Goal: Task Accomplishment & Management: Manage account settings

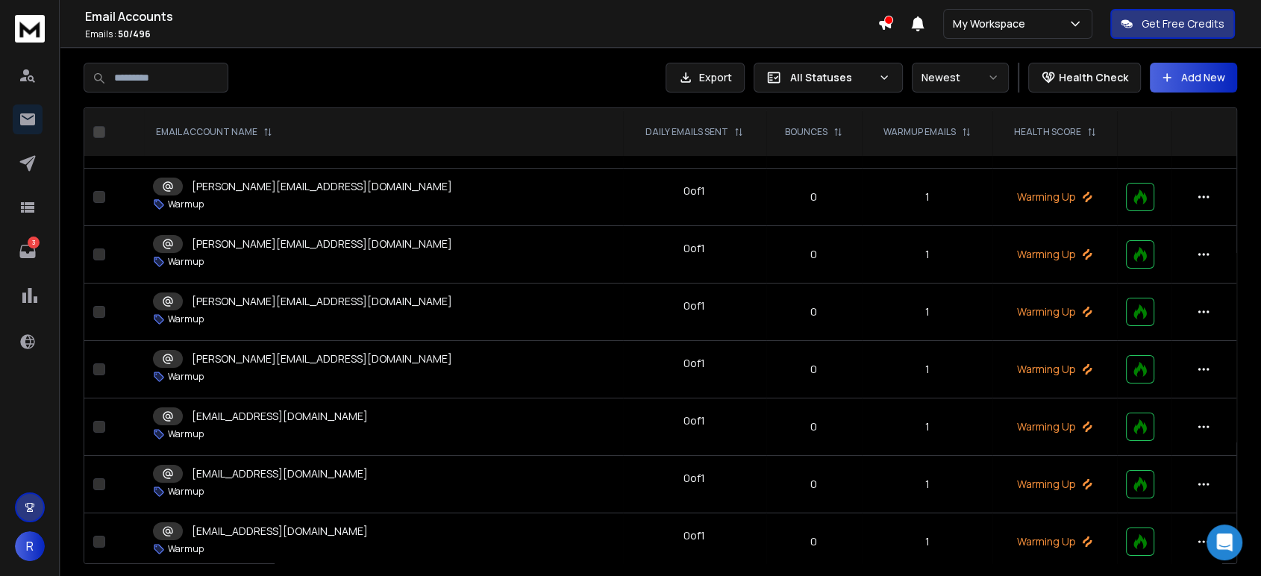
scroll to position [83, 0]
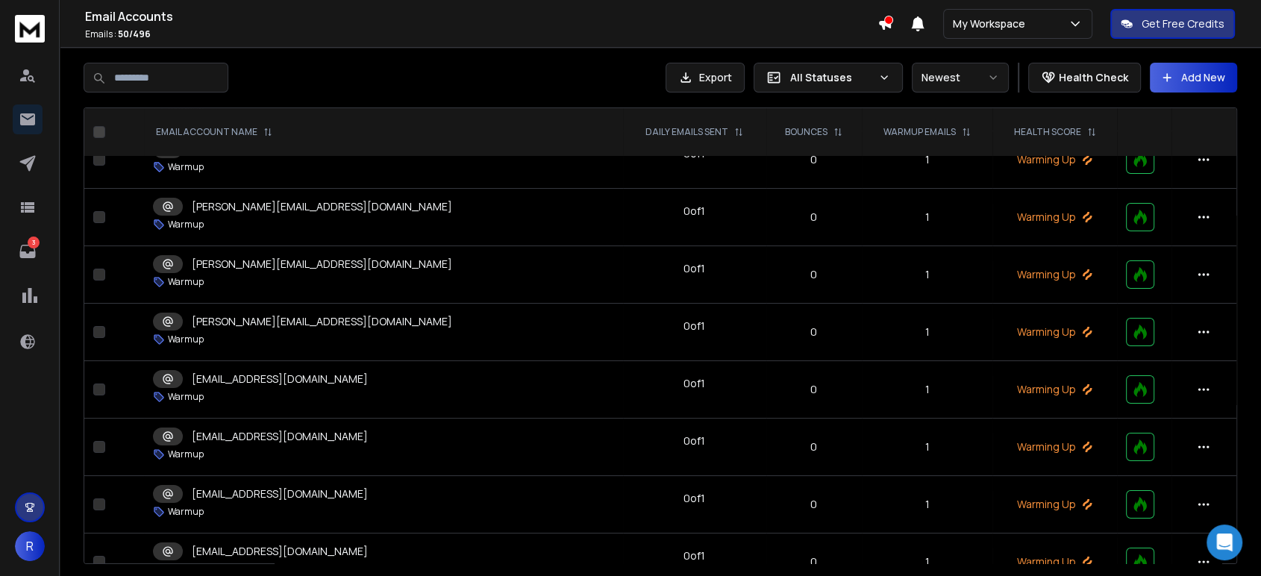
click at [1171, 88] on button "Add New" at bounding box center [1192, 78] width 87 height 30
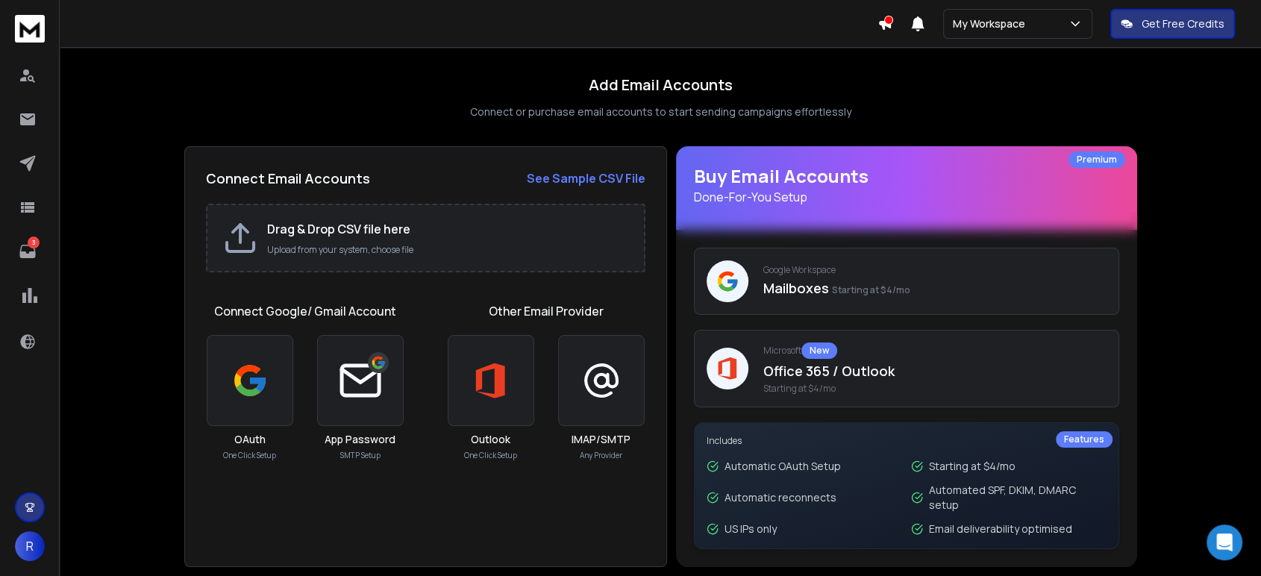
click at [425, 229] on h2 "Drag & Drop CSV file here" at bounding box center [448, 229] width 362 height 18
type input "**********"
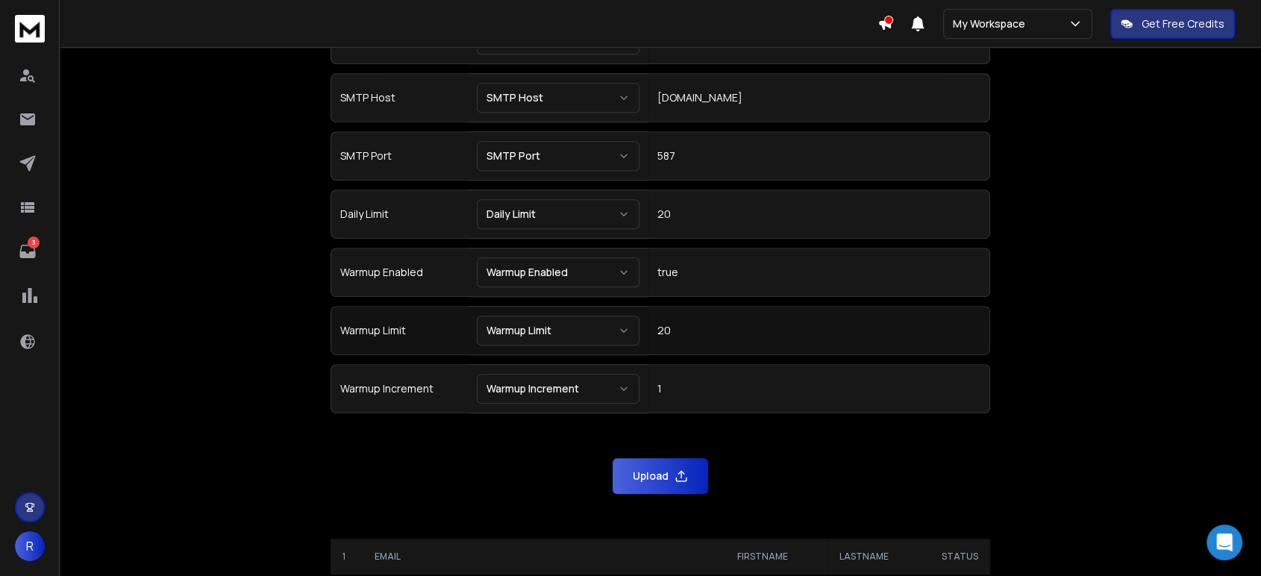
scroll to position [746, 0]
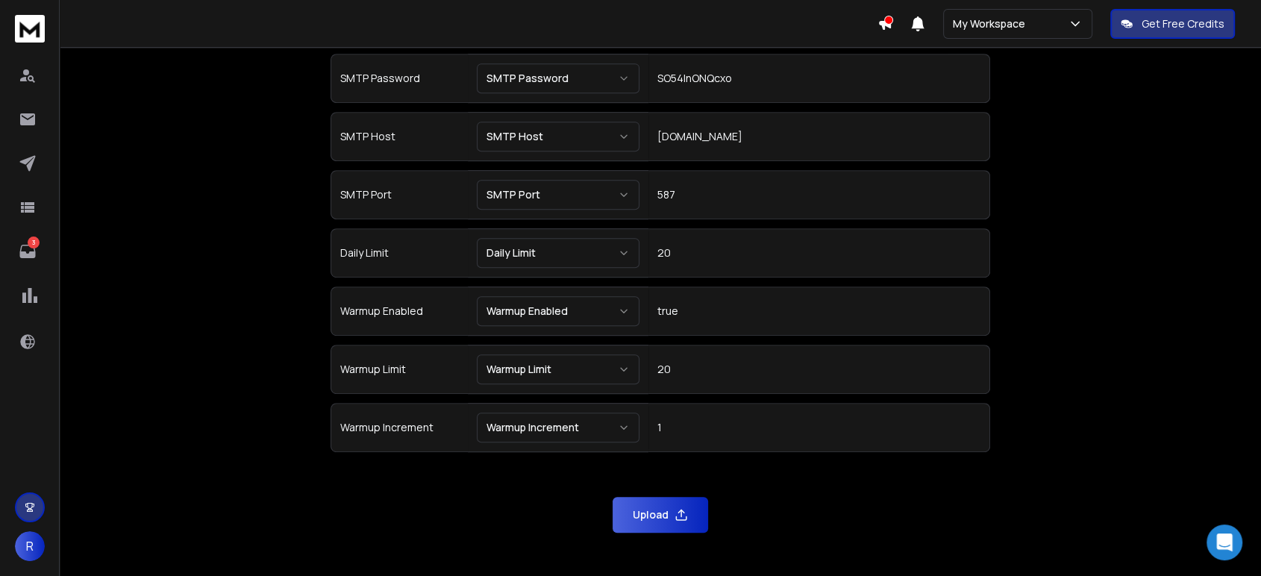
click at [665, 512] on p "Upload" at bounding box center [651, 514] width 36 height 15
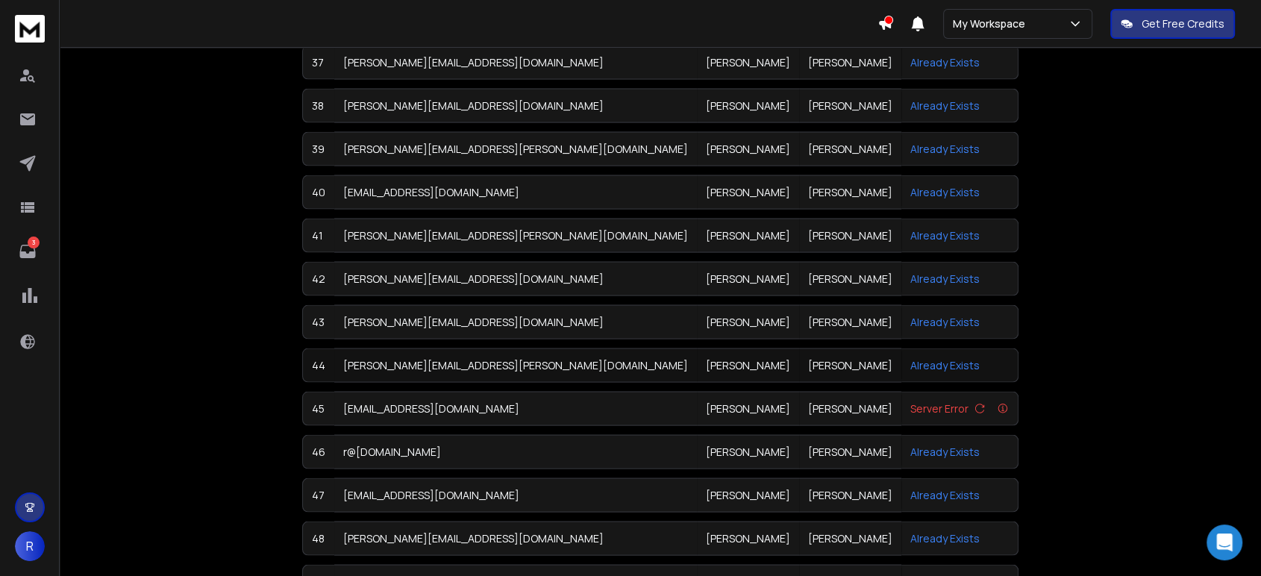
scroll to position [2865, 0]
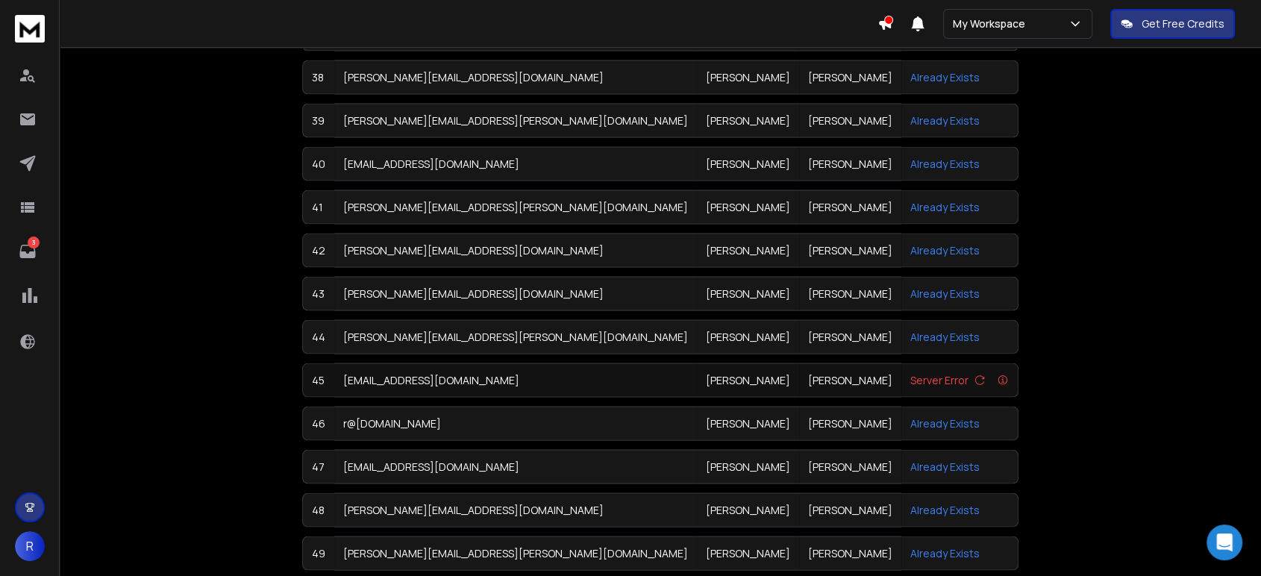
click at [974, 375] on icon at bounding box center [979, 380] width 10 height 10
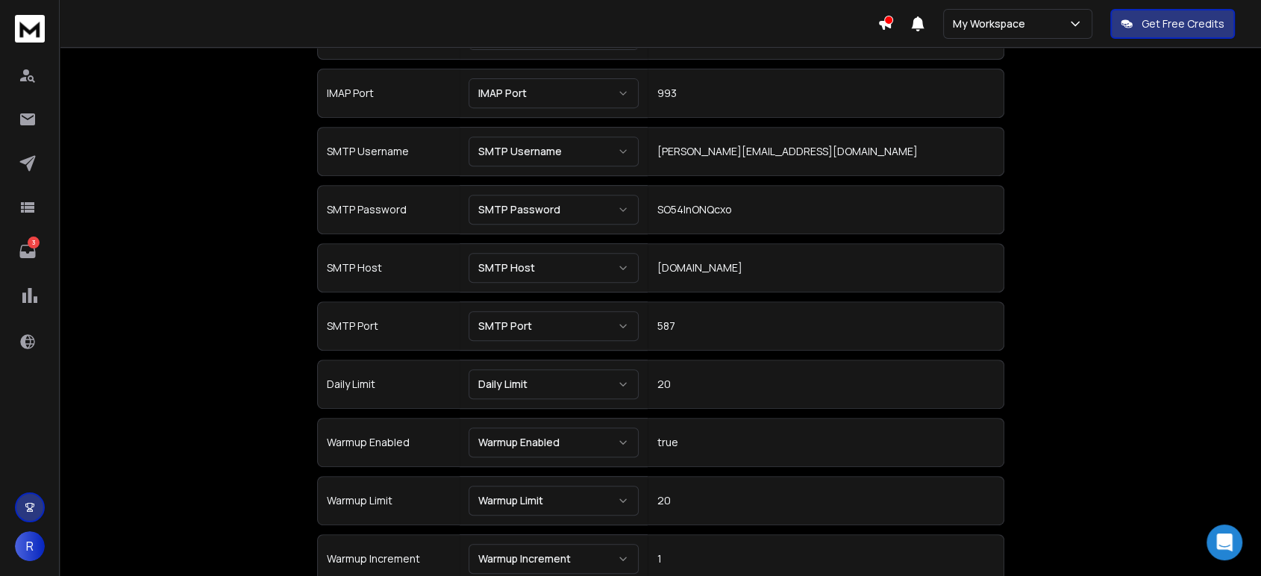
scroll to position [0, 0]
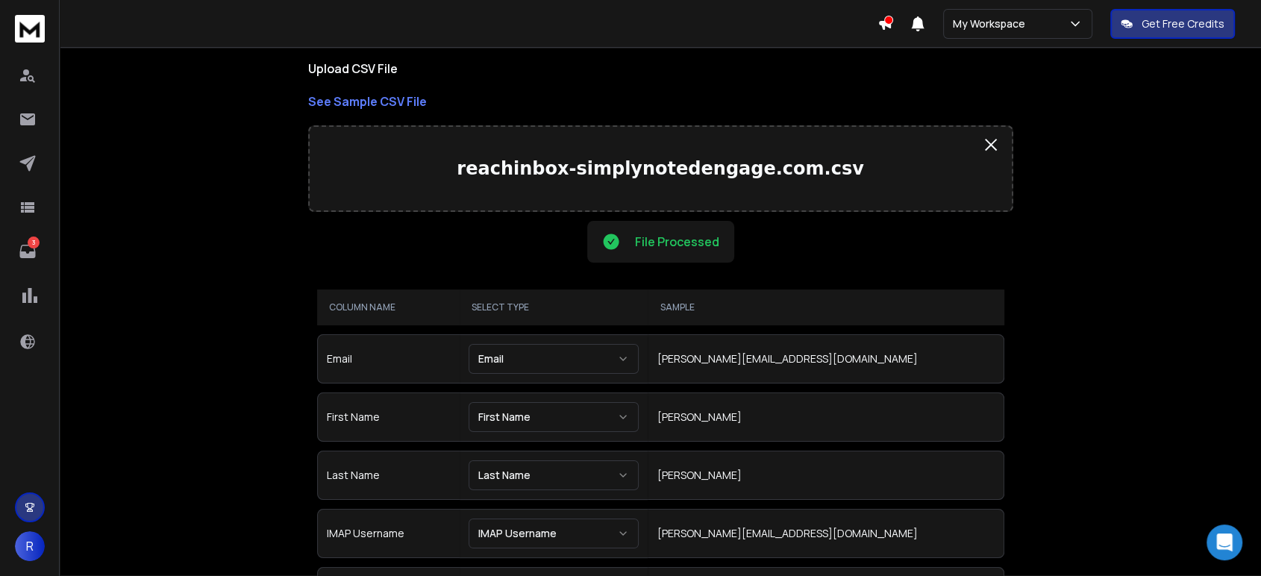
click at [982, 147] on icon at bounding box center [991, 145] width 18 height 18
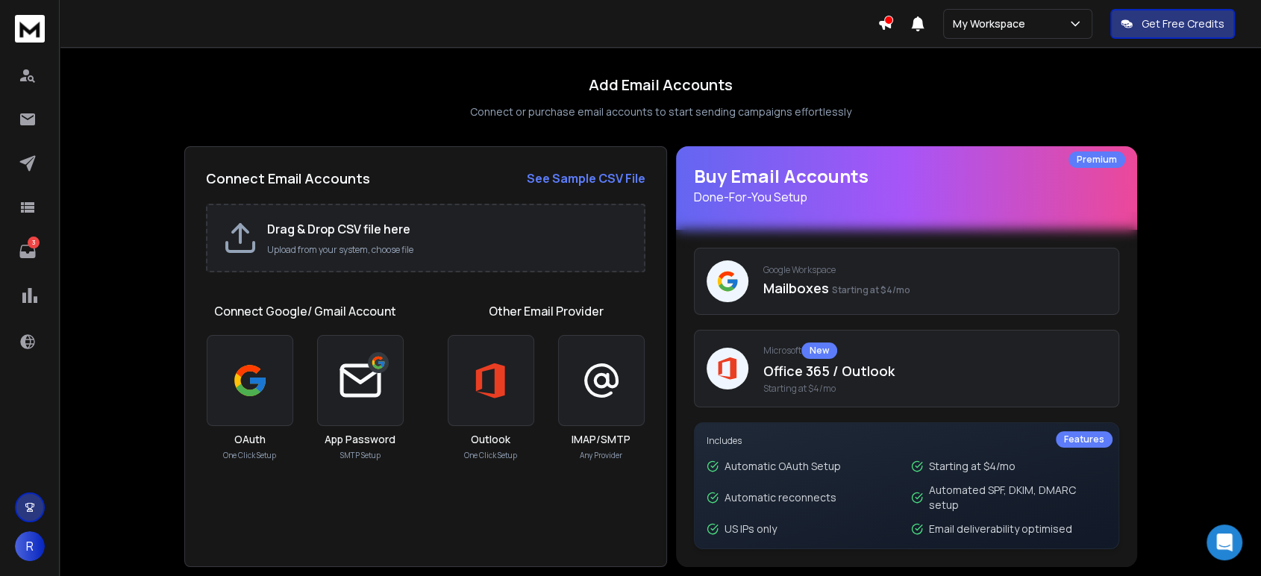
click at [539, 229] on h2 "Drag & Drop CSV file here" at bounding box center [448, 229] width 362 height 18
type input "**********"
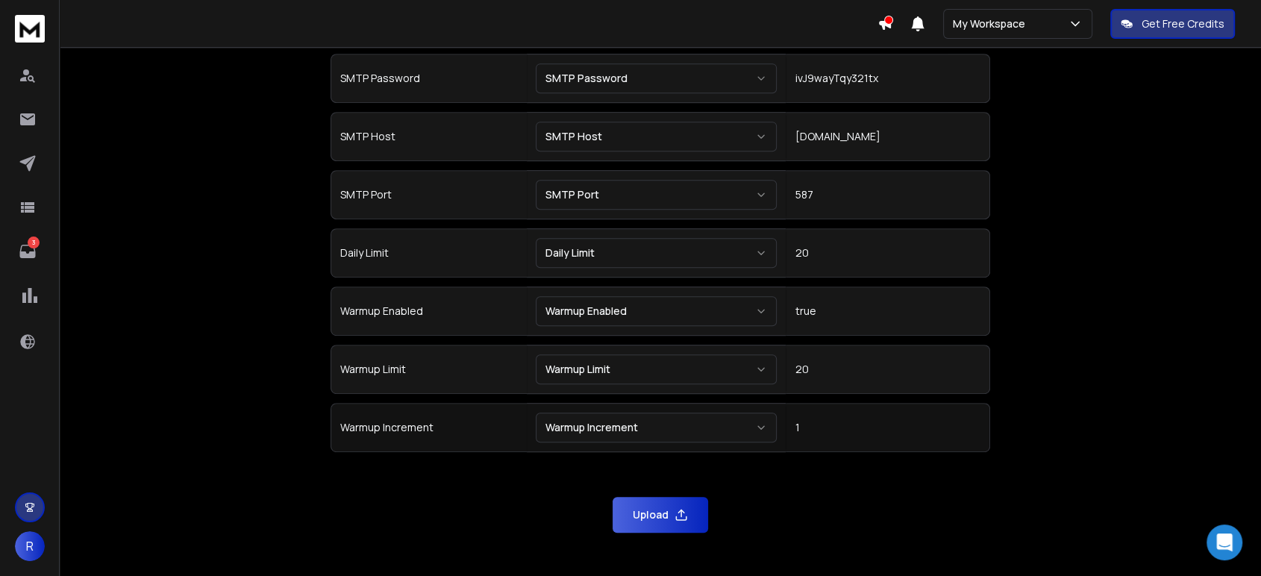
scroll to position [912, 0]
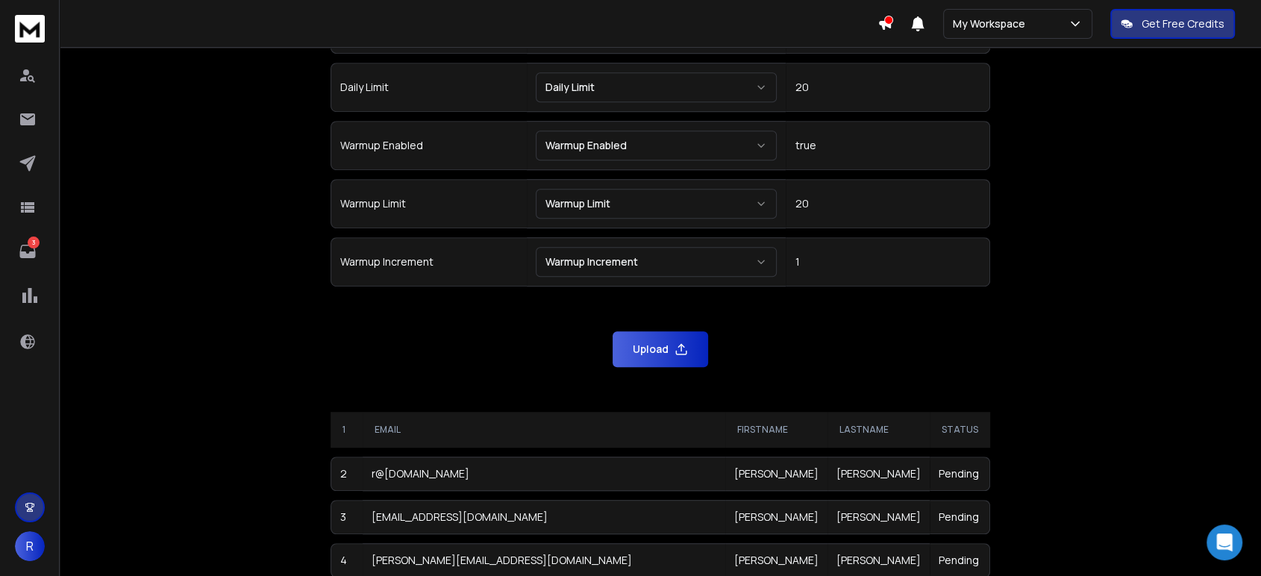
click at [657, 347] on p "Upload" at bounding box center [651, 349] width 36 height 15
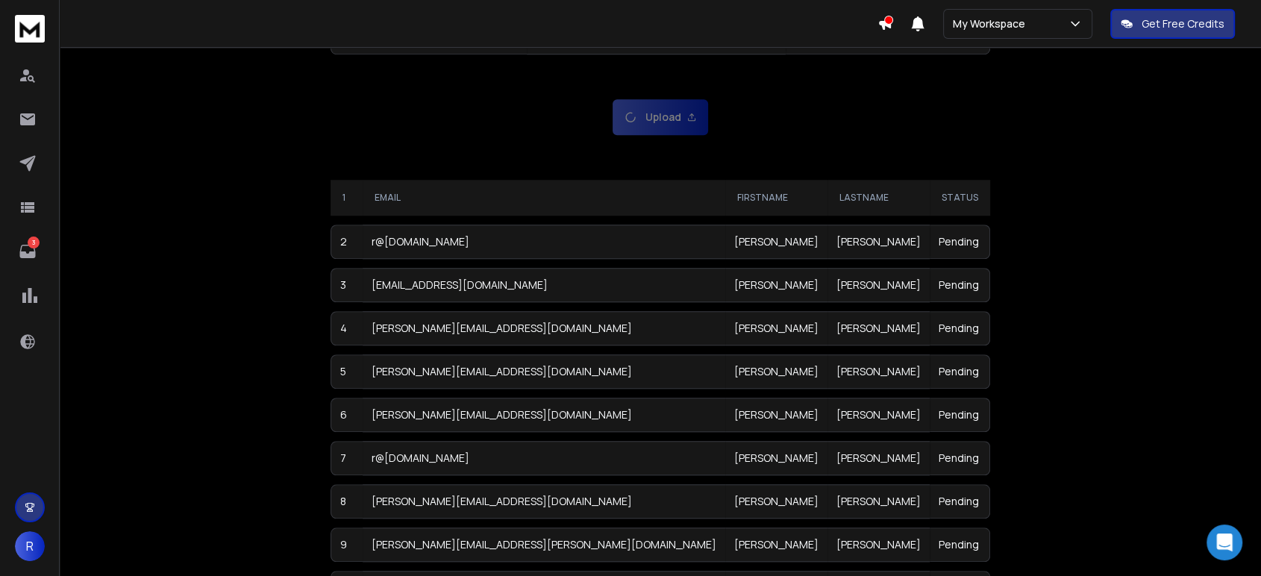
scroll to position [1243, 0]
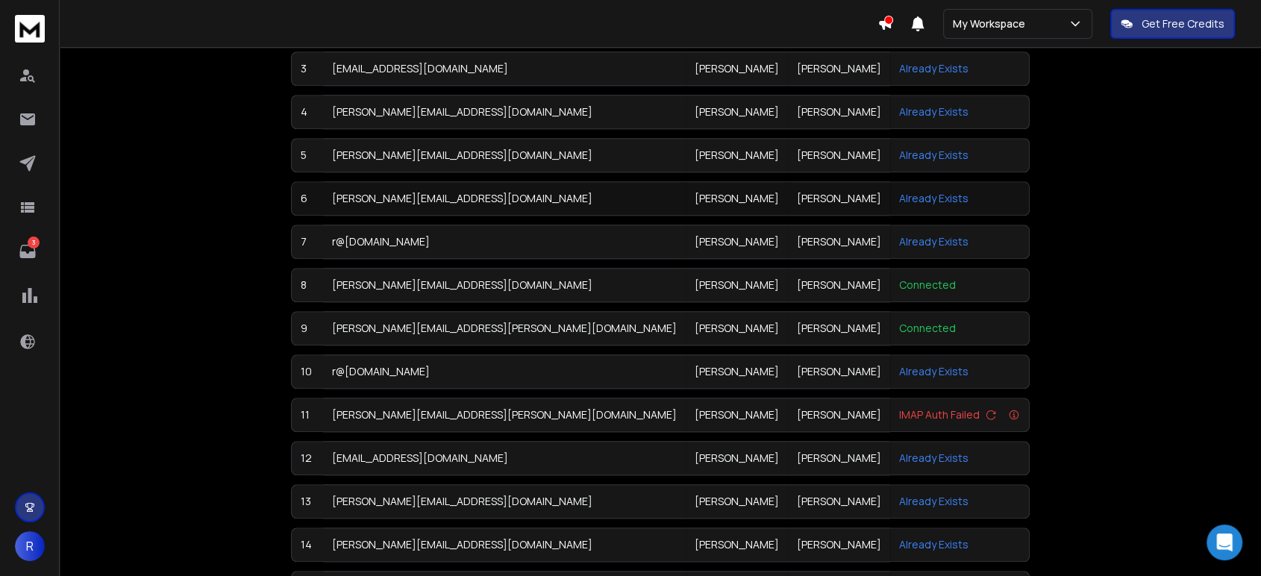
scroll to position [1408, 0]
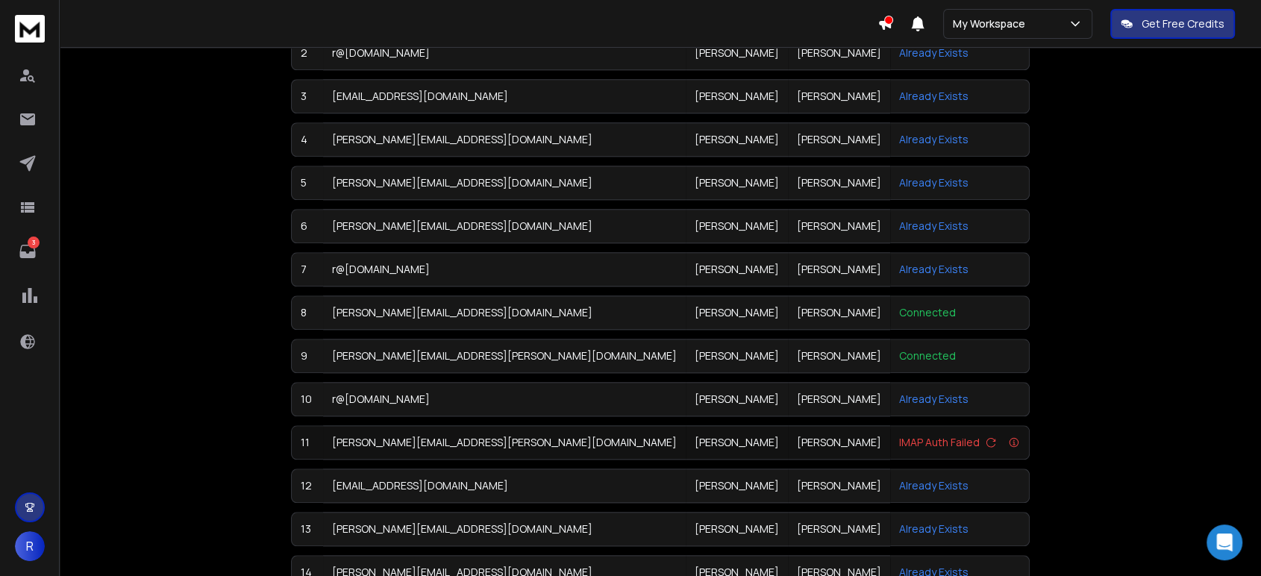
click at [899, 435] on div "IMAP Auth Failed" at bounding box center [959, 442] width 121 height 15
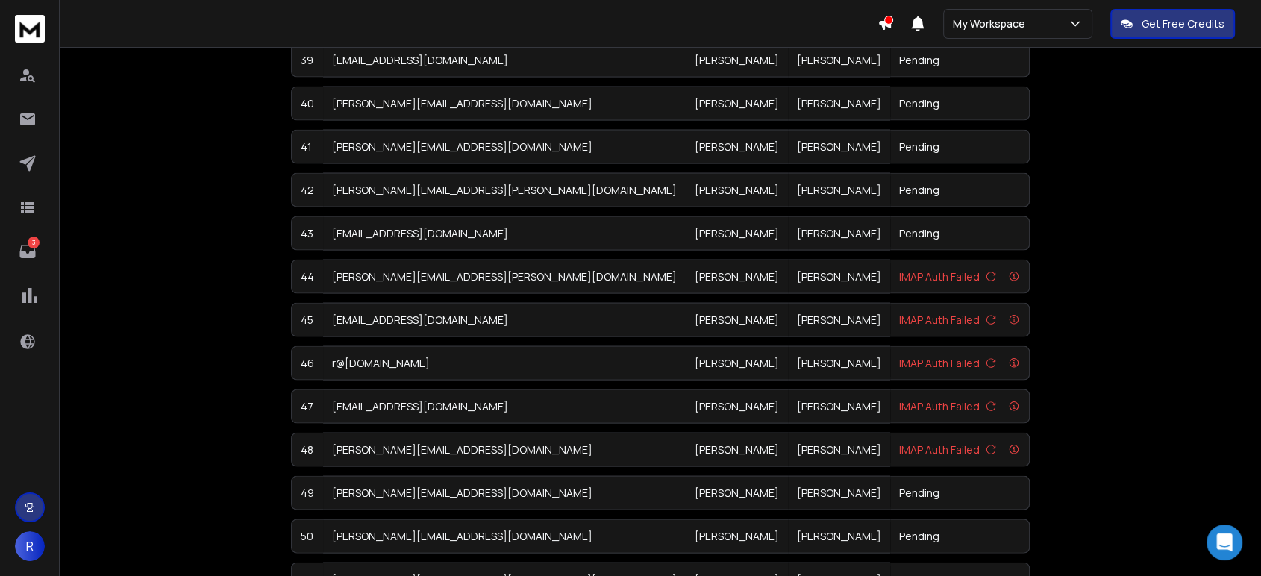
scroll to position [3136, 0]
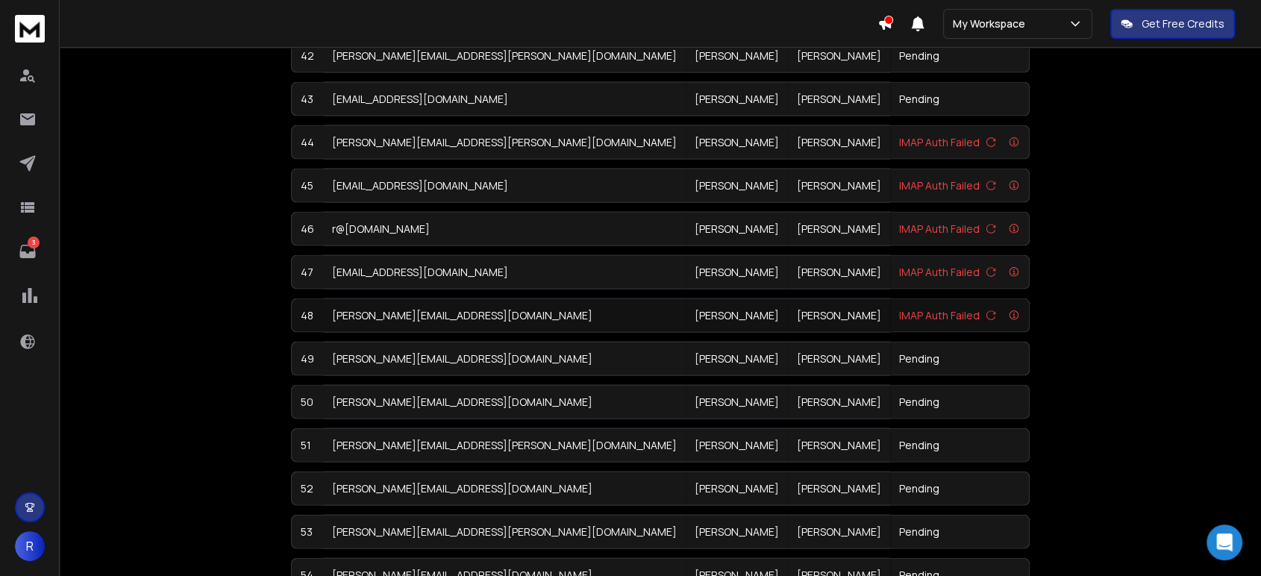
click at [891, 298] on td "IMAP Auth Failed" at bounding box center [959, 315] width 139 height 34
click at [985, 310] on icon at bounding box center [990, 315] width 10 height 10
click at [899, 265] on div "IMAP Auth Failed" at bounding box center [959, 272] width 121 height 15
click at [899, 222] on div "IMAP Auth Failed" at bounding box center [959, 229] width 121 height 15
click at [985, 181] on icon at bounding box center [990, 186] width 10 height 10
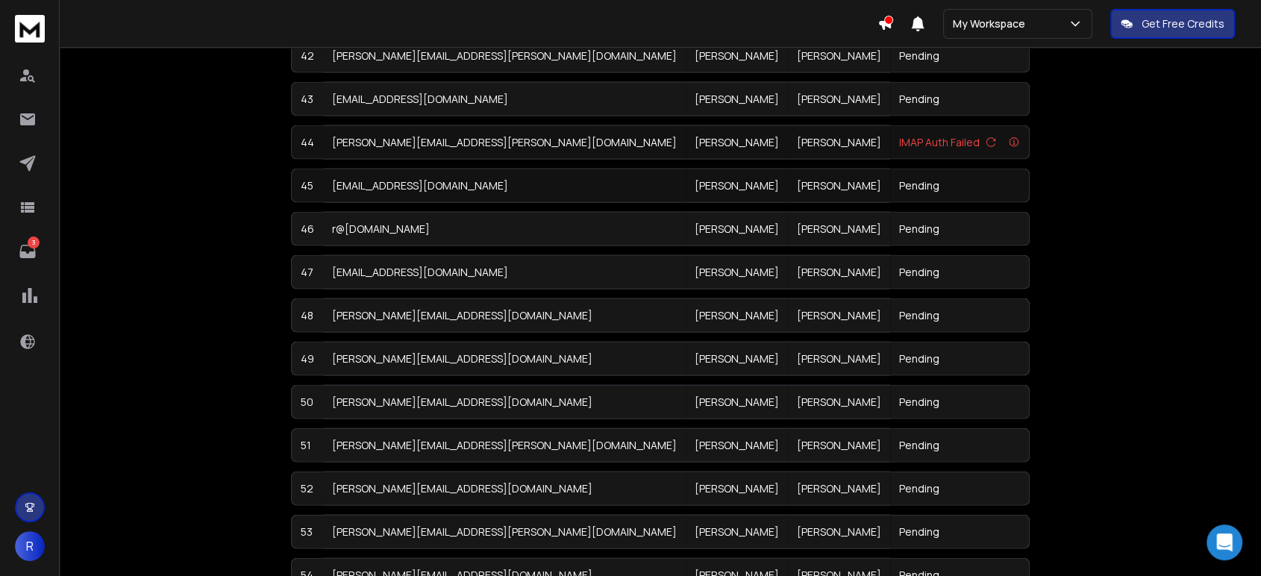
click at [986, 138] on icon at bounding box center [990, 142] width 9 height 9
click at [506, 345] on table "1 Email [PERSON_NAME] Status 2 r@[DOMAIN_NAME] [PERSON_NAME] Already Exists 3 […" at bounding box center [660, 228] width 756 height 3965
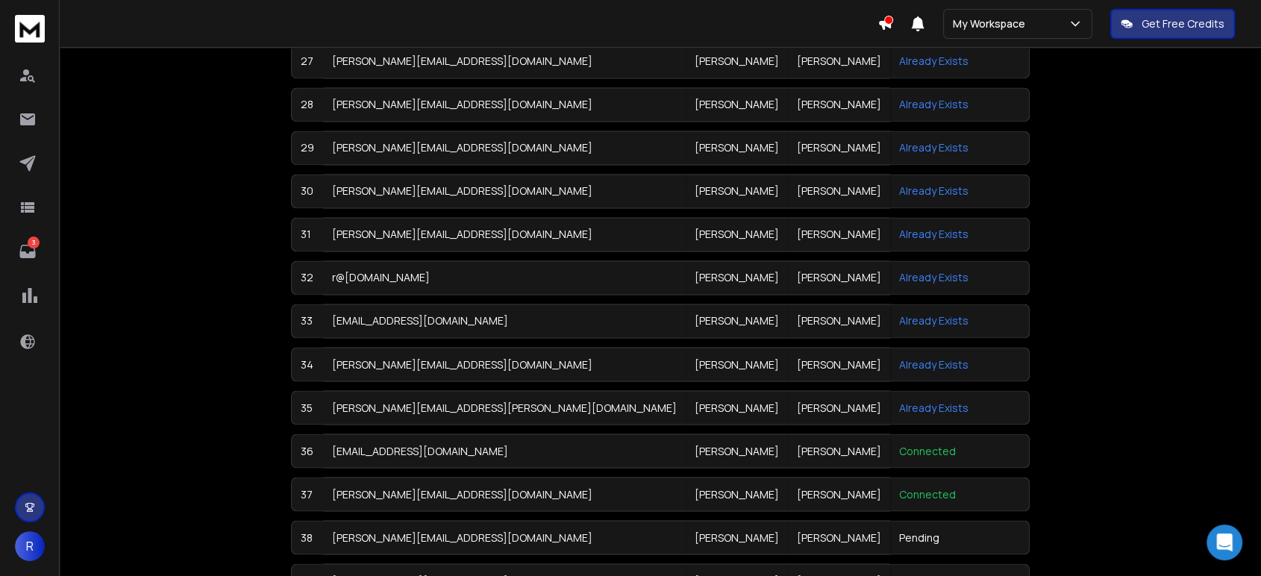
scroll to position [0, 0]
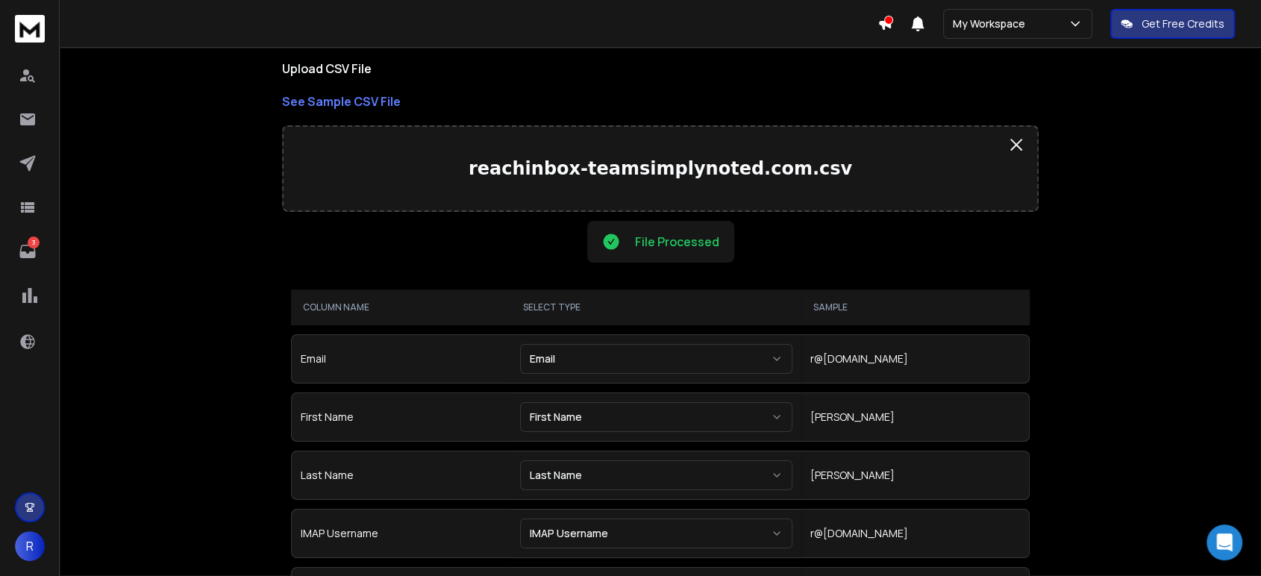
click at [925, 139] on div "reachinbox-teamsimplynoted.com.csv" at bounding box center [660, 168] width 756 height 87
click at [1007, 143] on icon at bounding box center [1016, 145] width 18 height 18
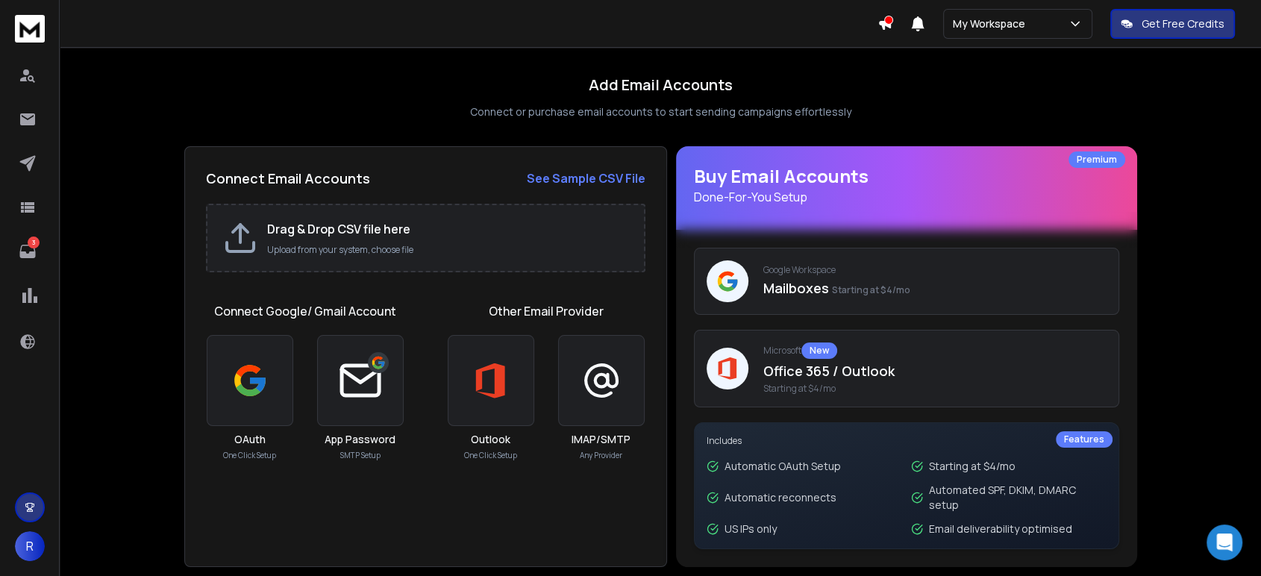
click at [426, 231] on h2 "Drag & Drop CSV file here" at bounding box center [448, 229] width 362 height 18
type input "**********"
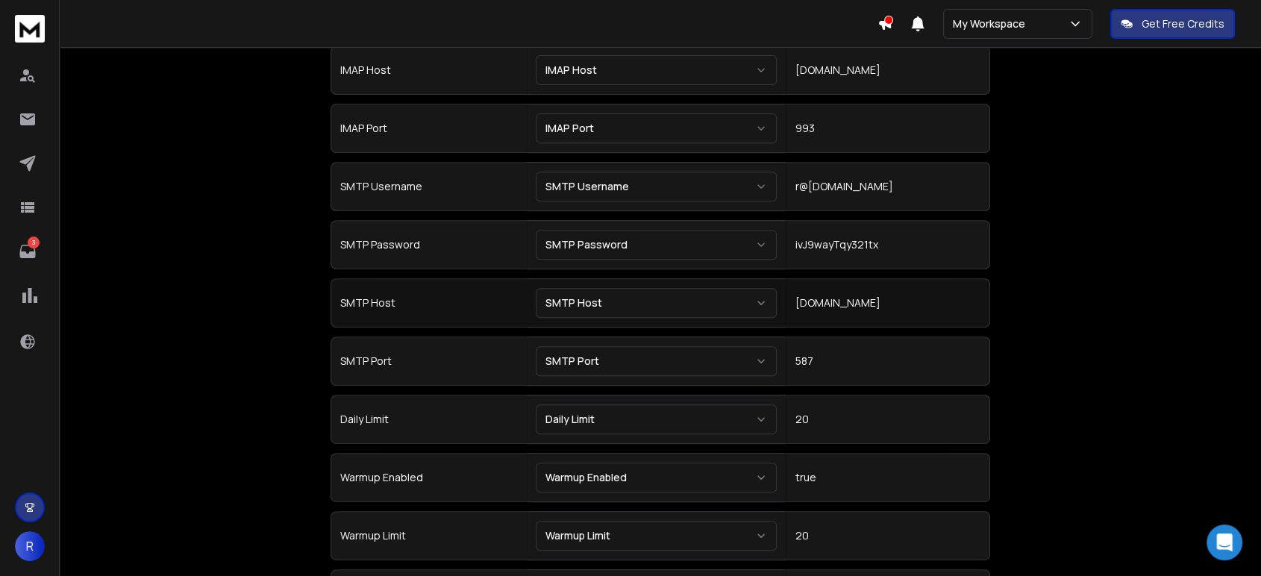
scroll to position [829, 0]
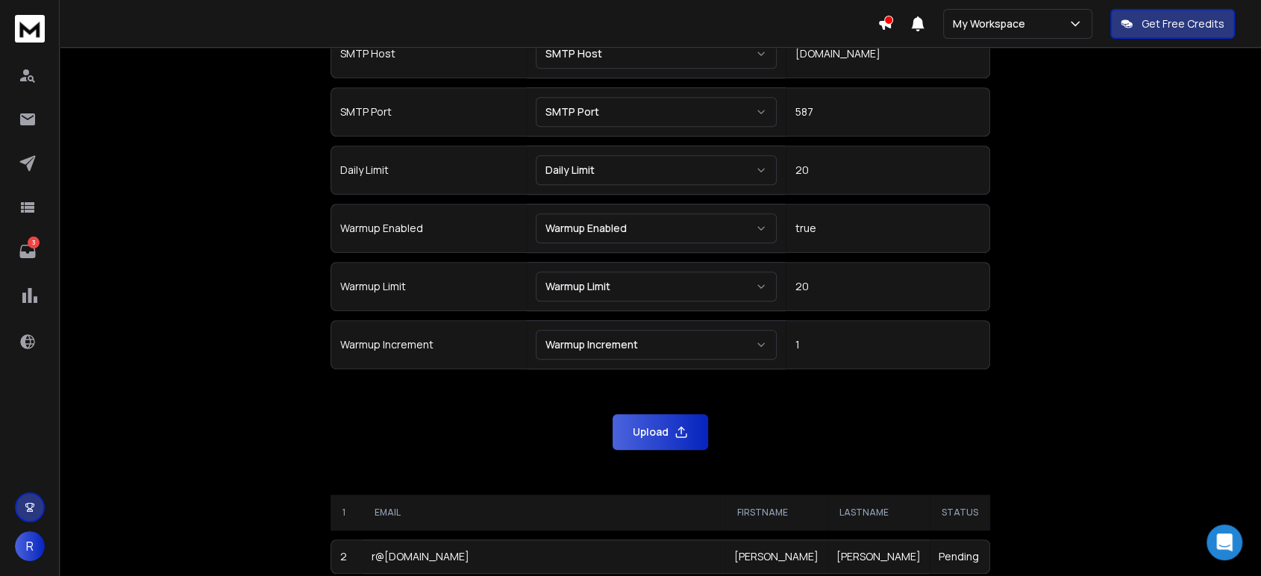
click at [683, 431] on button "Upload" at bounding box center [659, 432] width 95 height 36
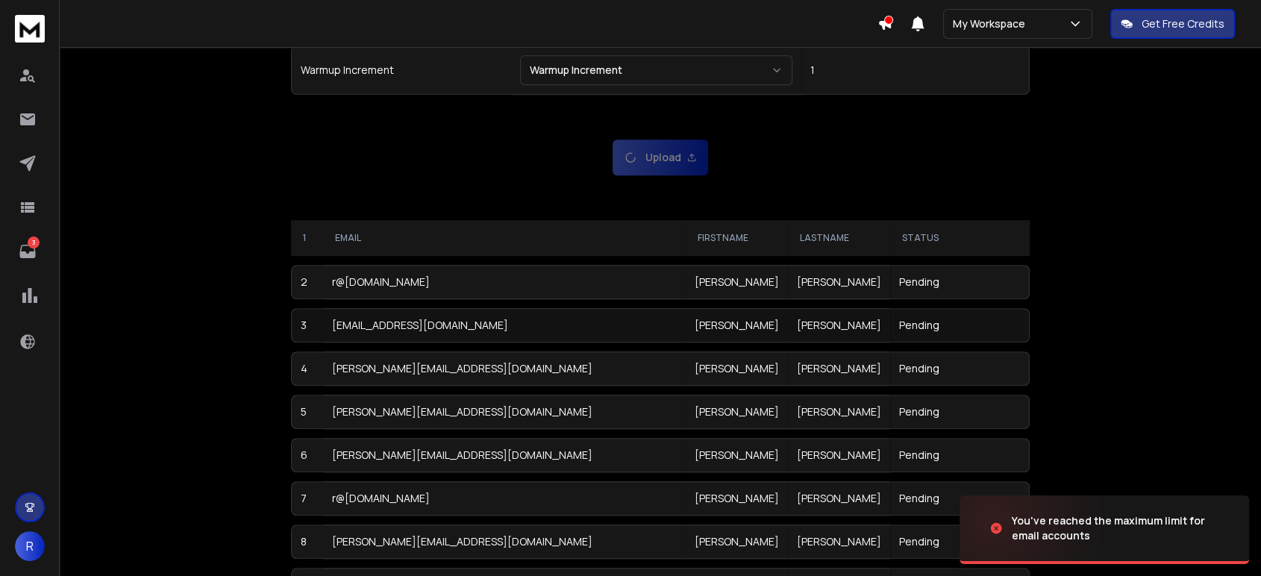
scroll to position [1077, 0]
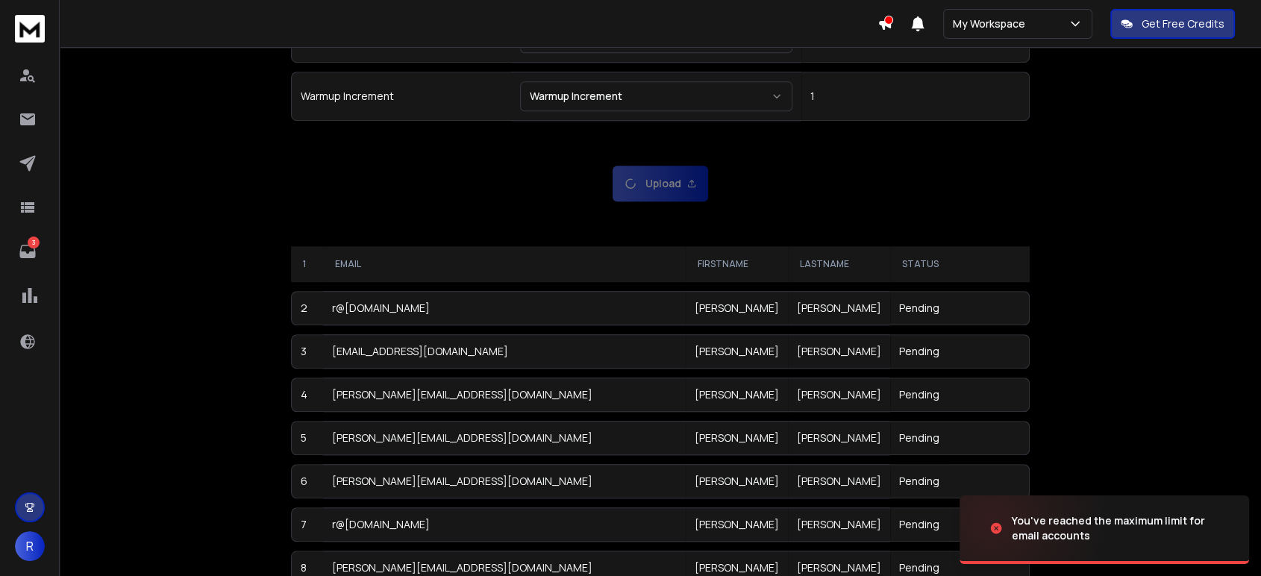
click at [19, 137] on div at bounding box center [30, 121] width 34 height 35
click at [22, 128] on link at bounding box center [28, 119] width 30 height 30
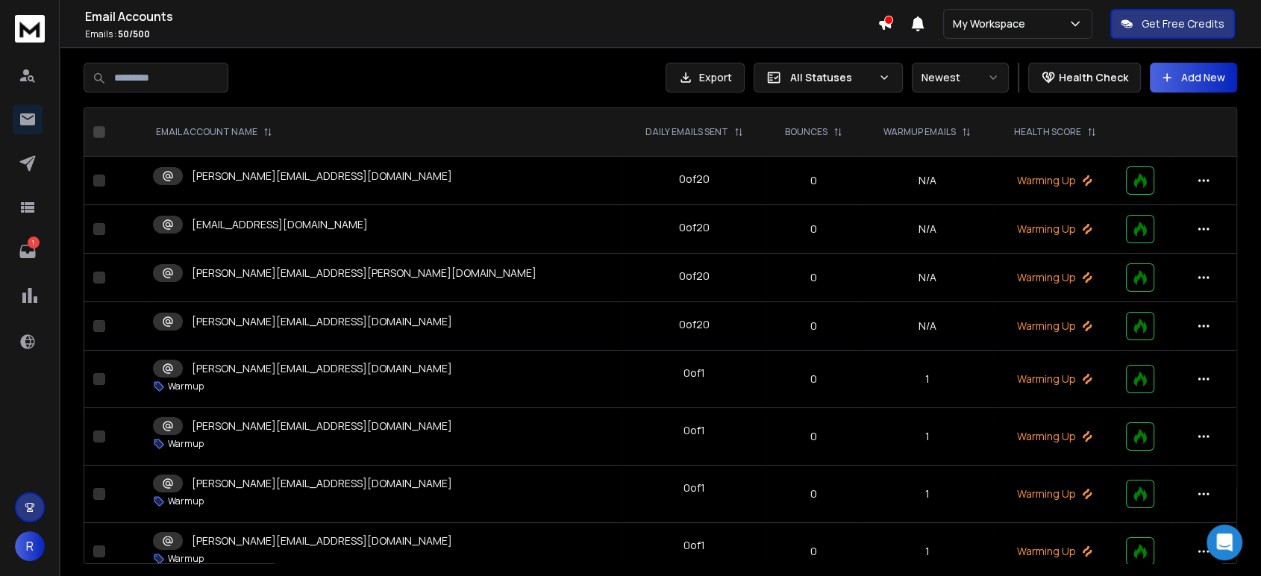
click at [101, 328] on button "button" at bounding box center [99, 326] width 12 height 12
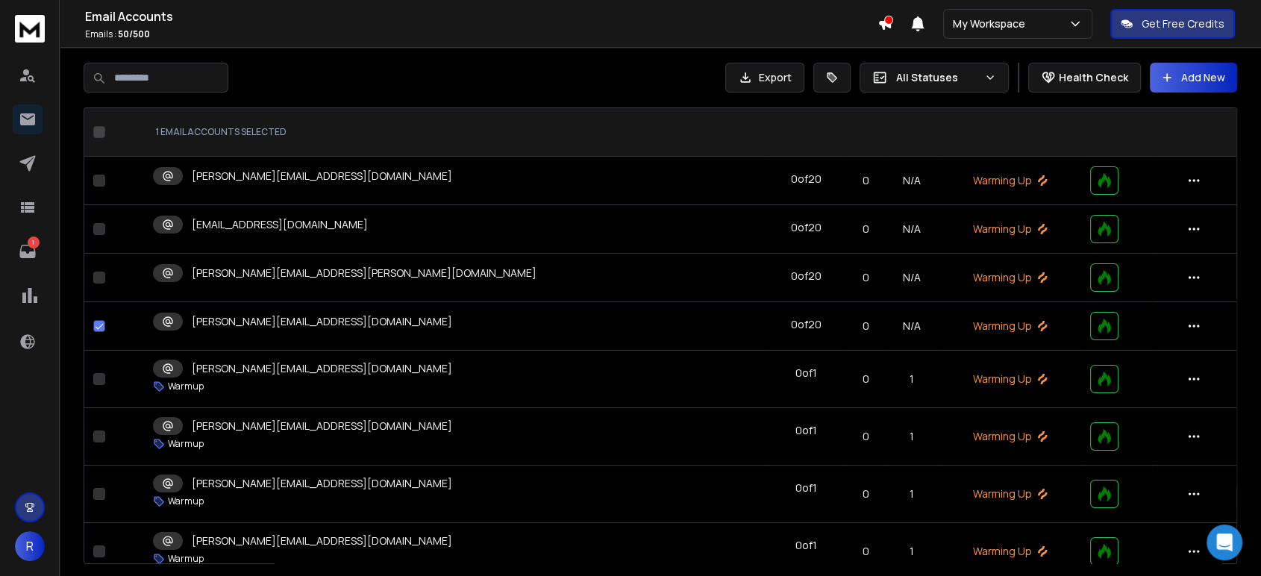
click at [98, 277] on button "button" at bounding box center [99, 278] width 12 height 12
click at [97, 231] on button "button" at bounding box center [99, 229] width 12 height 12
click at [101, 178] on button "button" at bounding box center [99, 181] width 12 height 12
click at [678, 70] on button at bounding box center [673, 78] width 37 height 30
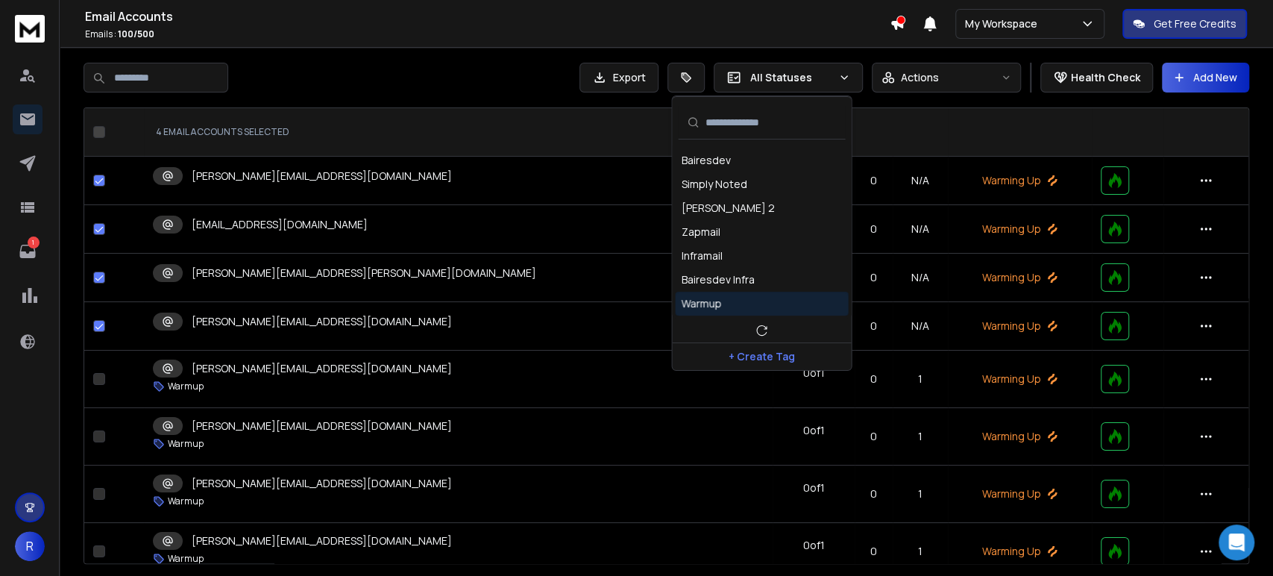
click at [738, 297] on div "Warmup" at bounding box center [761, 303] width 161 height 15
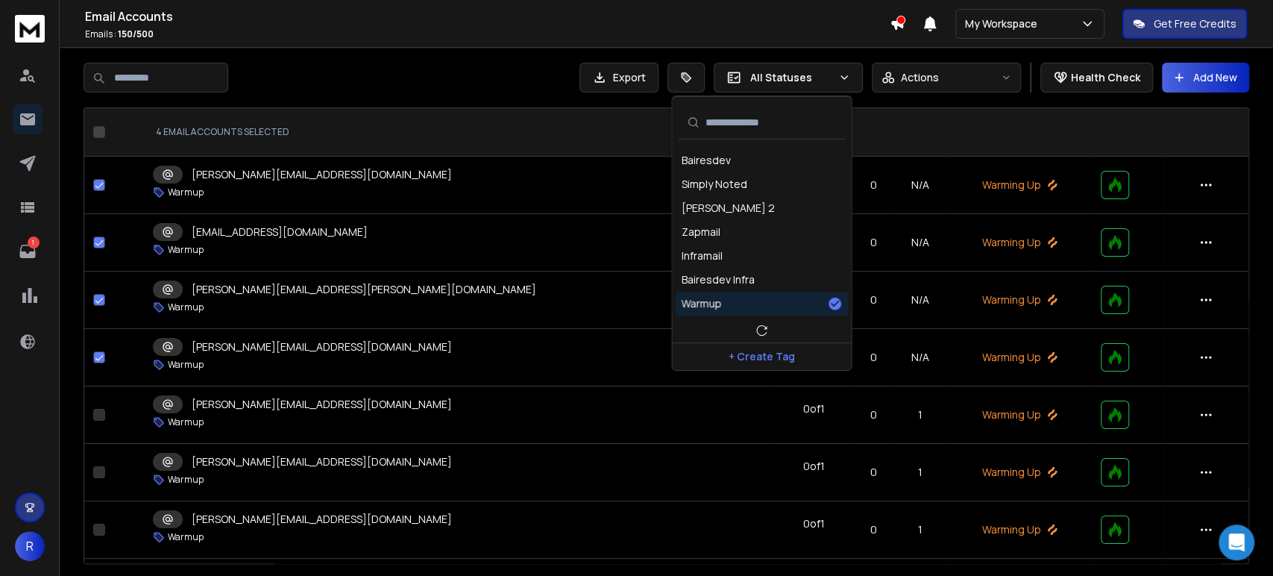
click at [446, 72] on div at bounding box center [327, 78] width 487 height 30
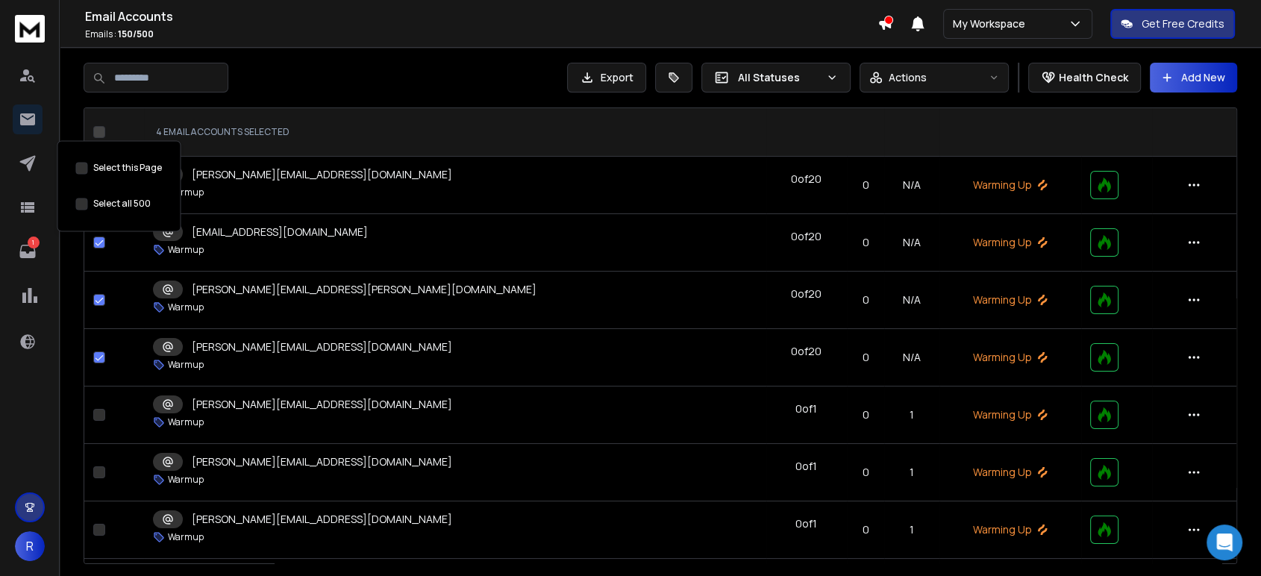
click at [96, 136] on button "Select this Page" at bounding box center [99, 132] width 12 height 12
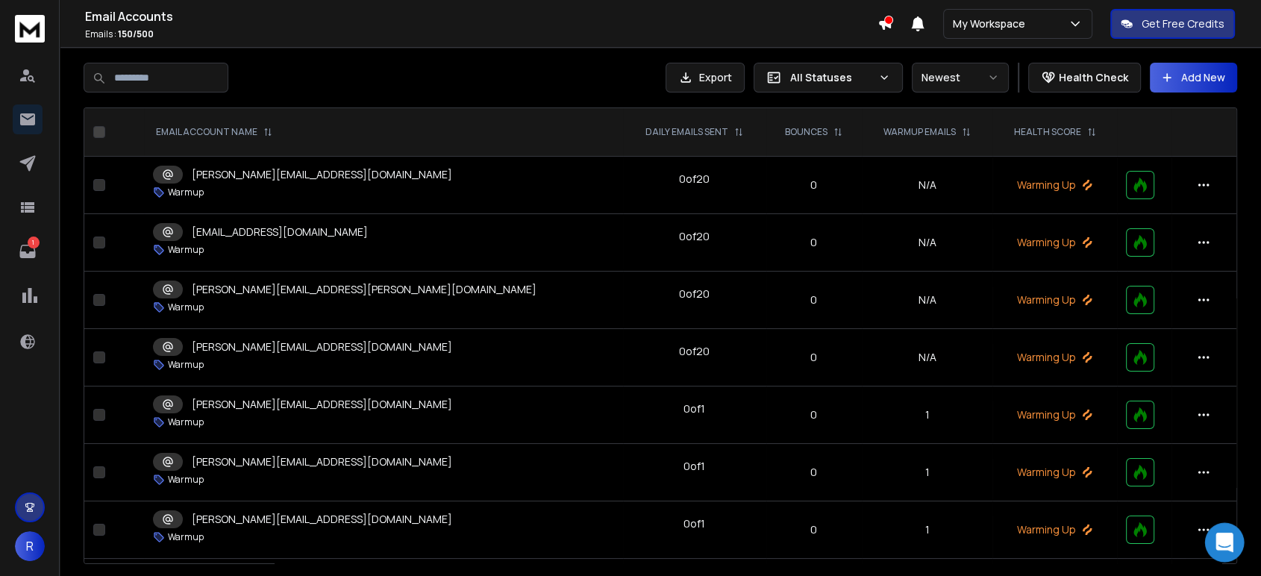
click at [1238, 546] on div "Open Intercom Messenger" at bounding box center [1225, 543] width 40 height 40
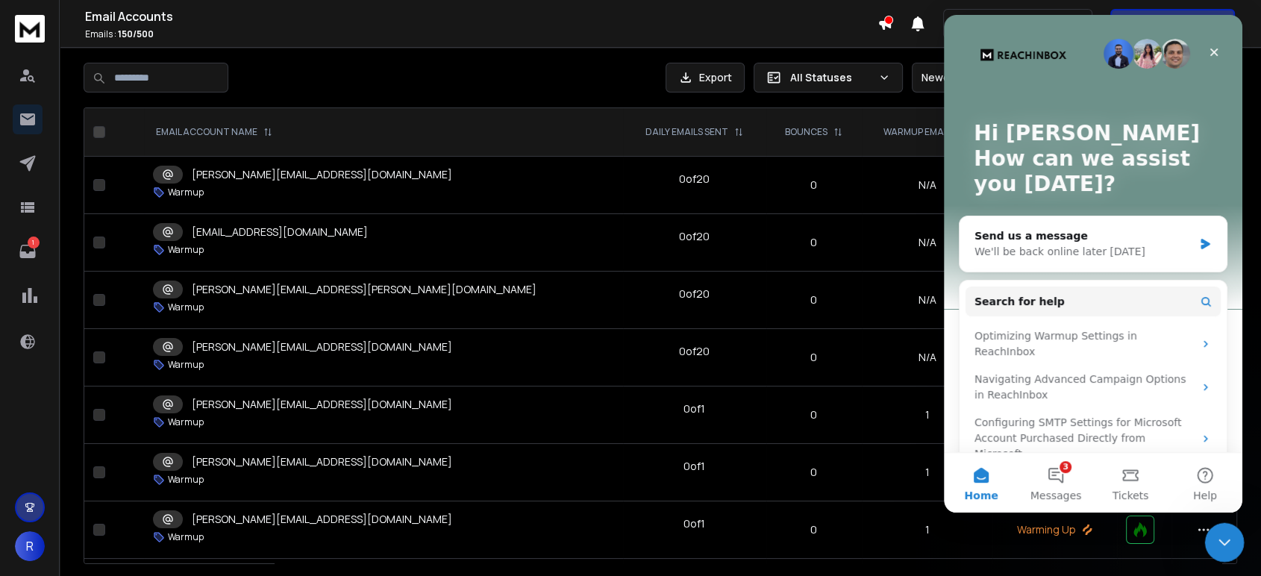
click at [1218, 542] on icon "Close Intercom Messenger" at bounding box center [1222, 540] width 18 height 18
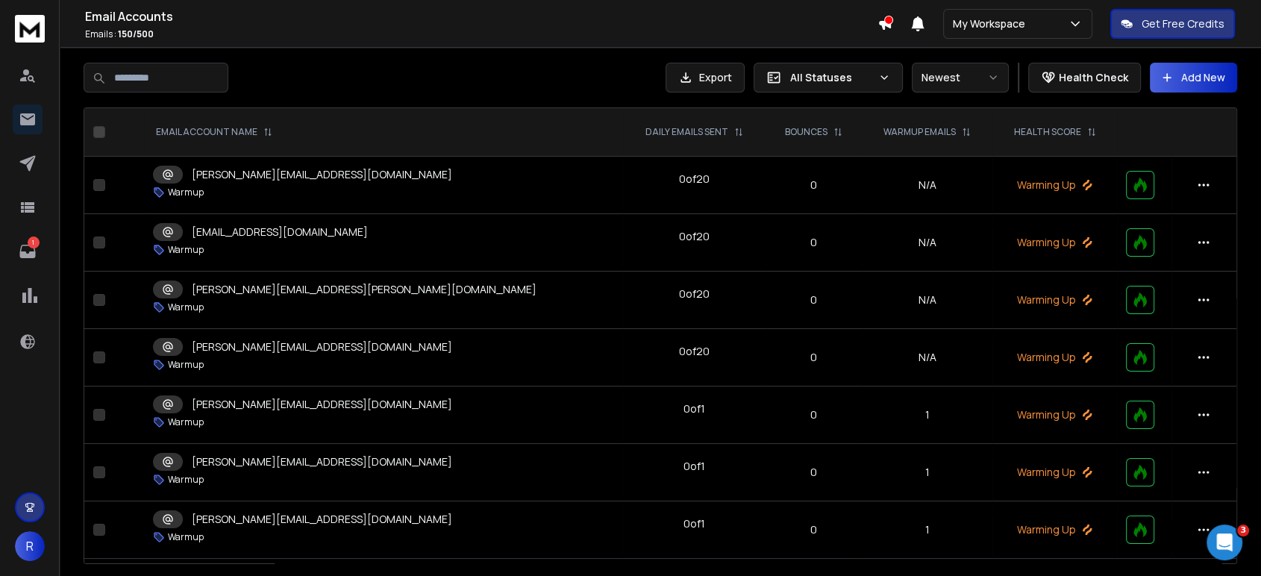
click at [859, 86] on div "All Statuses" at bounding box center [827, 78] width 149 height 30
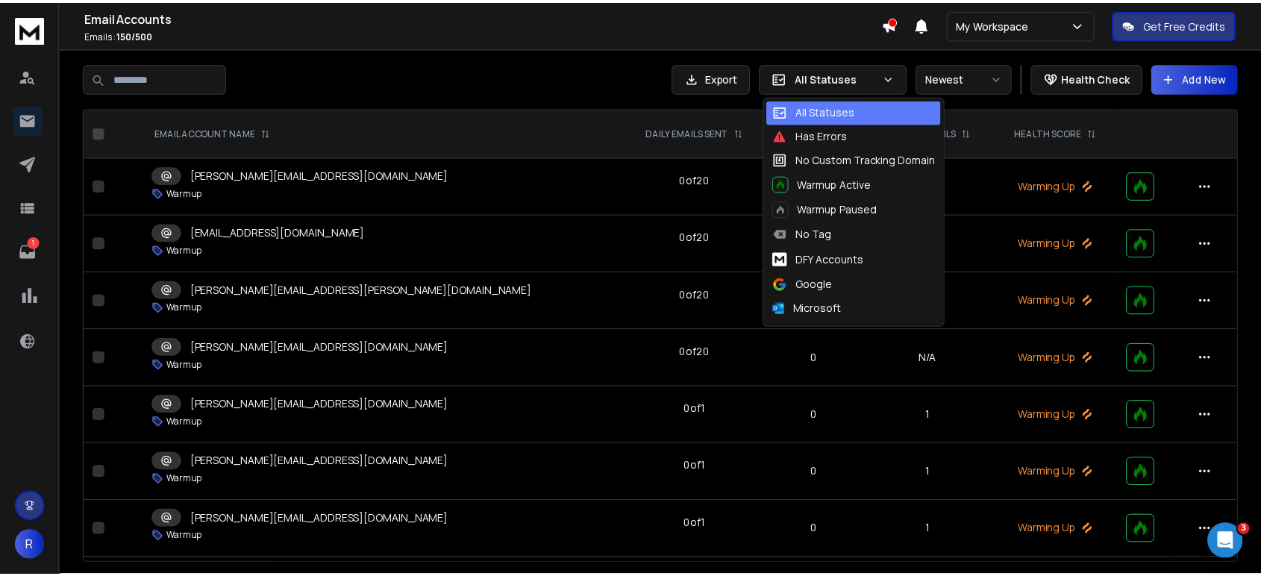
scroll to position [166, 0]
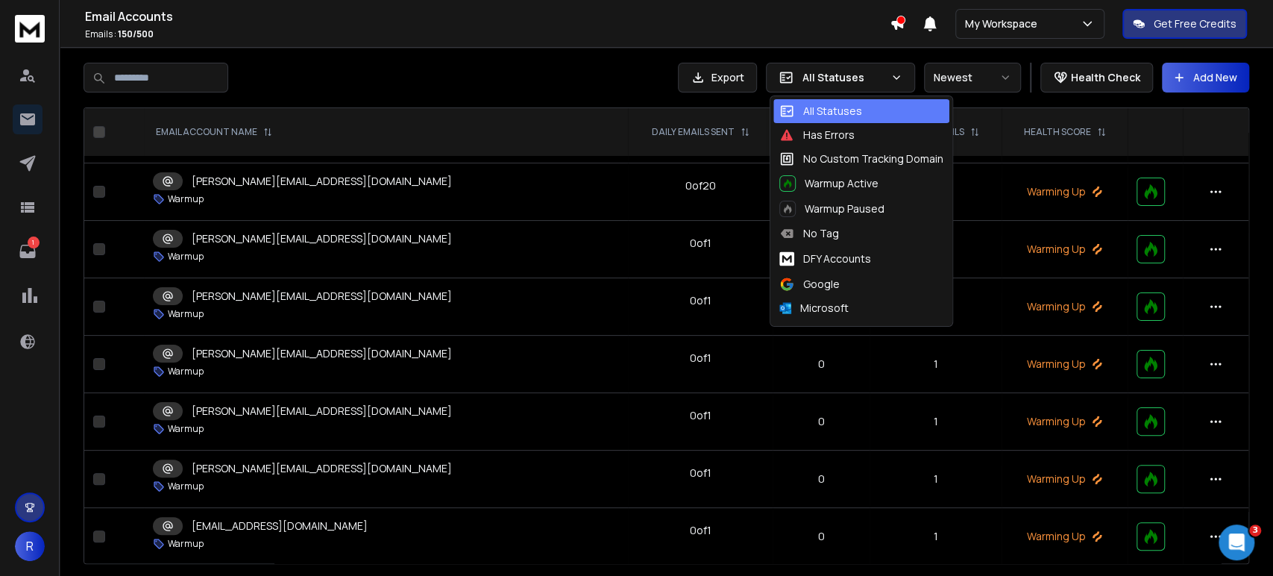
click at [286, 195] on div "Warmup" at bounding box center [386, 199] width 466 height 12
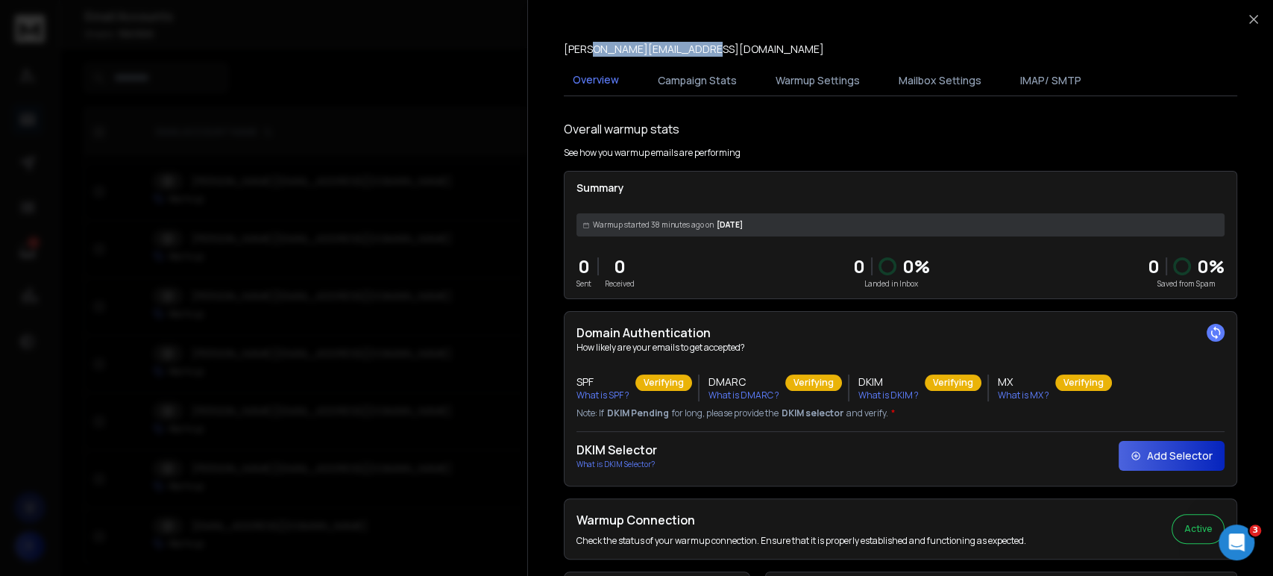
copy p "[DOMAIN_NAME]"
drag, startPoint x: 702, startPoint y: 49, endPoint x: 591, endPoint y: 50, distance: 111.1
click at [591, 50] on div "[PERSON_NAME][EMAIL_ADDRESS][DOMAIN_NAME]" at bounding box center [901, 49] width 674 height 15
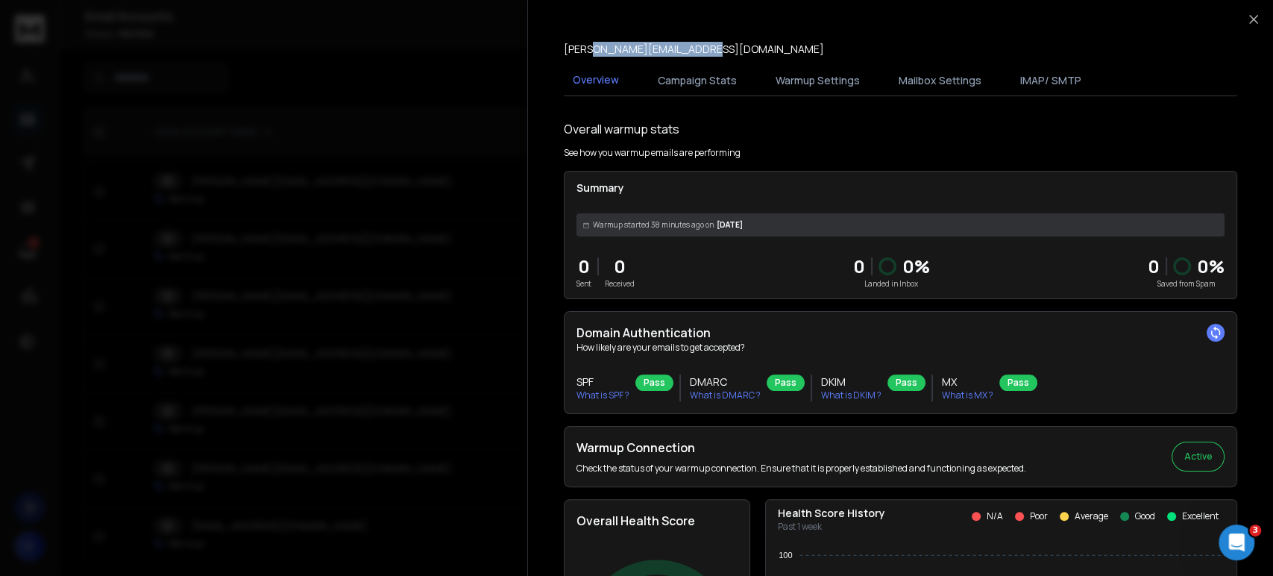
click at [312, 289] on div at bounding box center [636, 288] width 1273 height 576
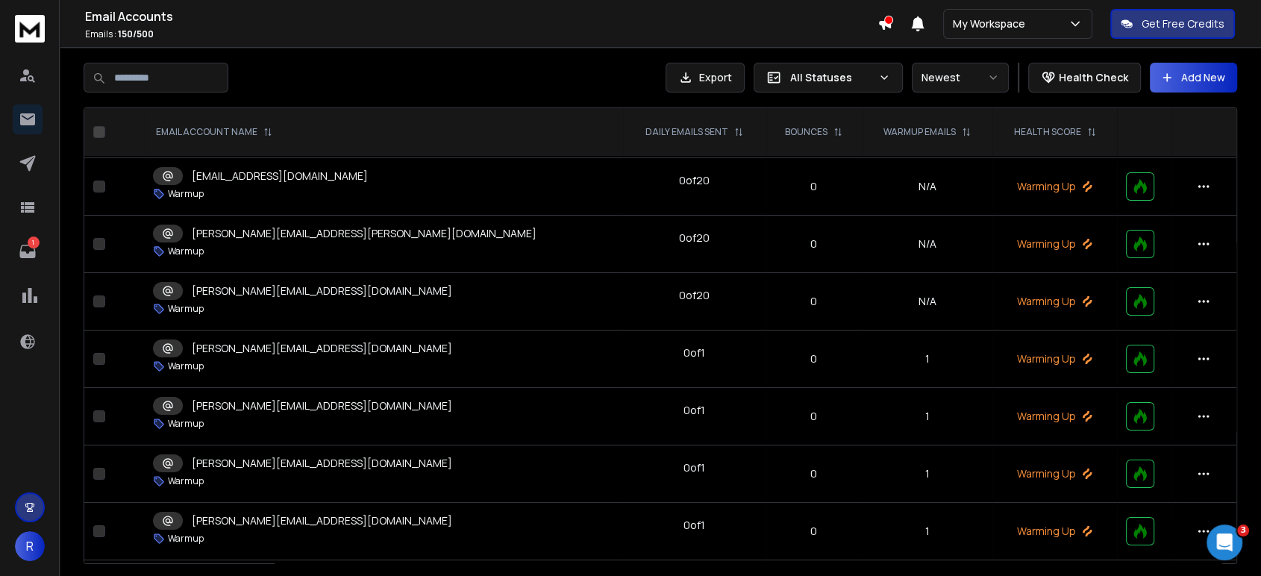
scroll to position [0, 0]
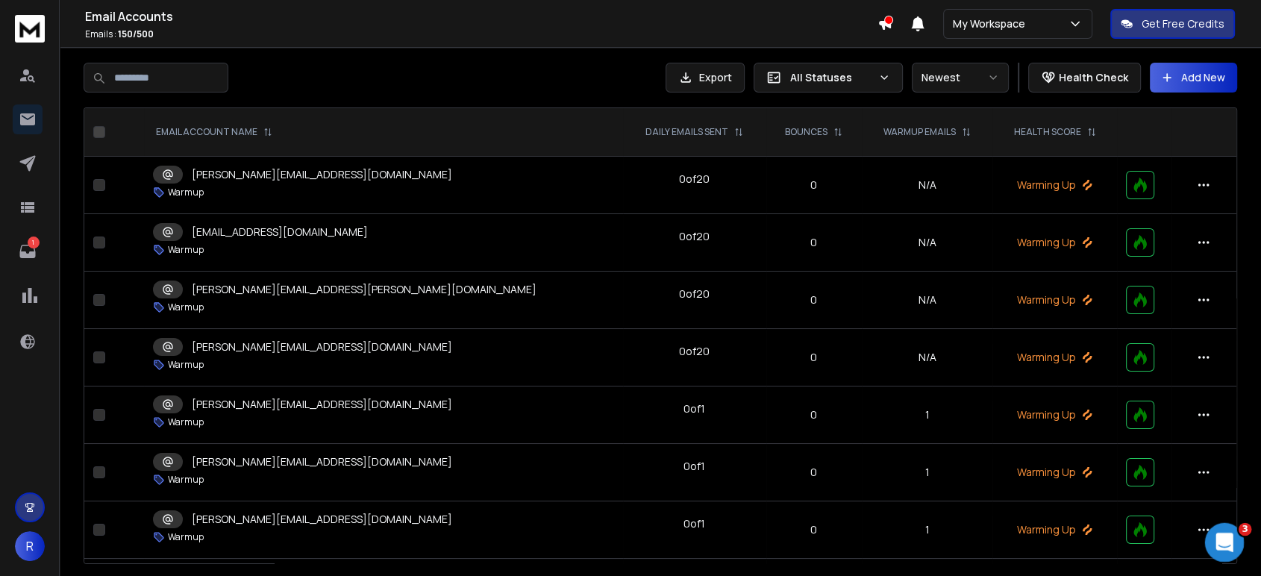
click at [1217, 535] on icon "Open Intercom Messenger" at bounding box center [1222, 540] width 25 height 25
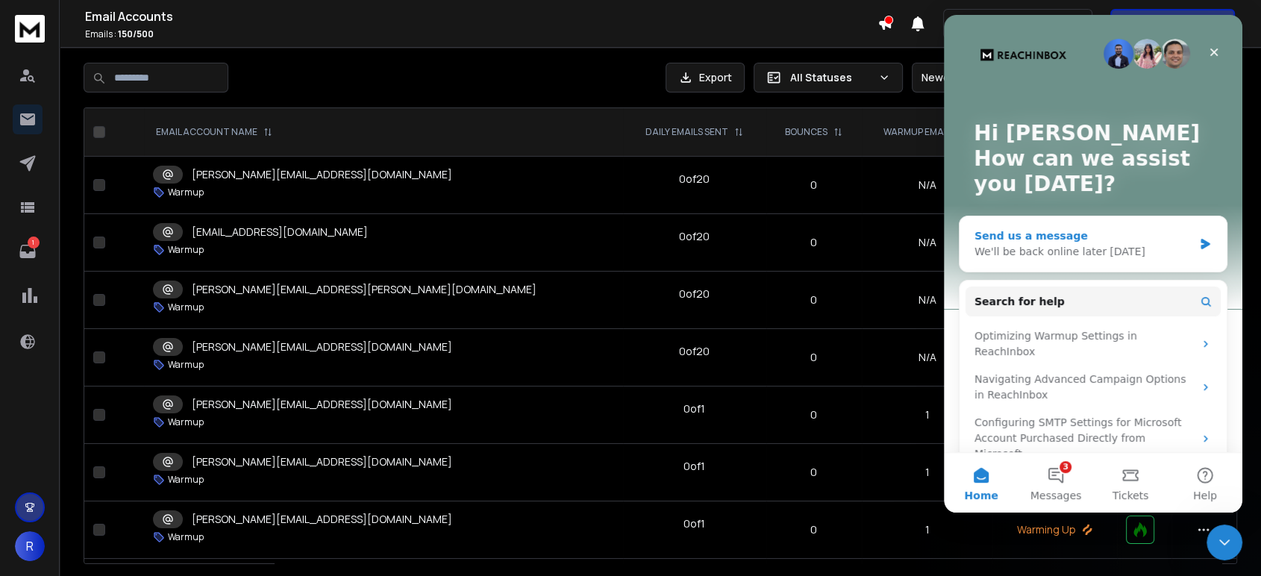
click at [1117, 249] on div "We'll be back online later [DATE]" at bounding box center [1083, 252] width 219 height 16
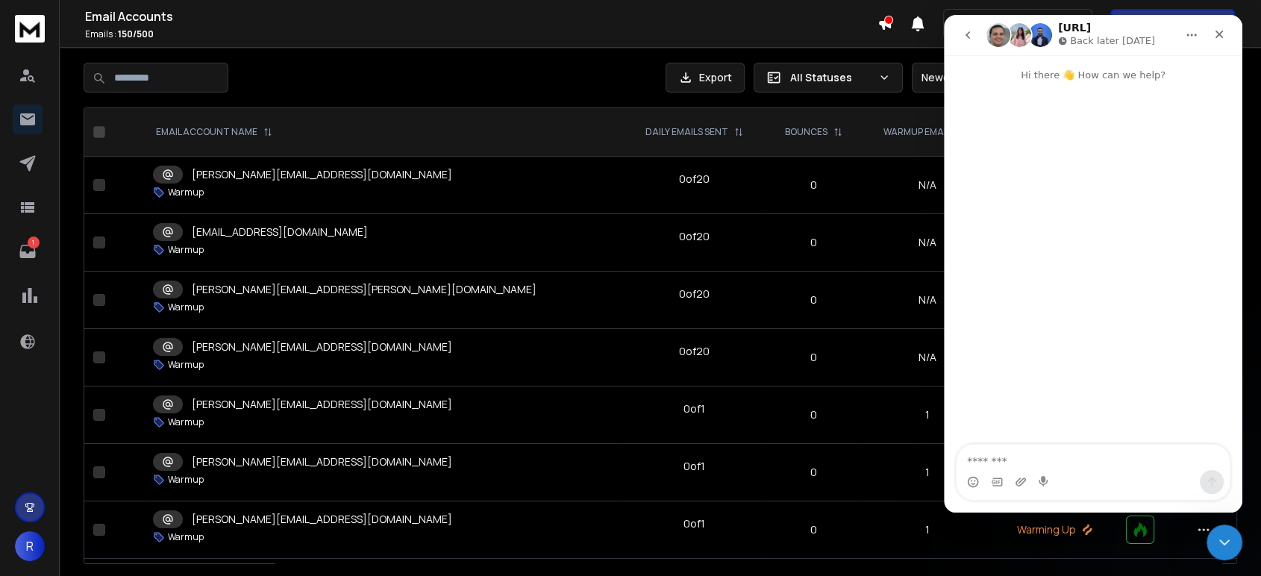
click at [1070, 458] on textarea "Message…" at bounding box center [1092, 457] width 273 height 25
type textarea "*"
click at [1216, 526] on div "Close Intercom Messenger" at bounding box center [1222, 540] width 36 height 36
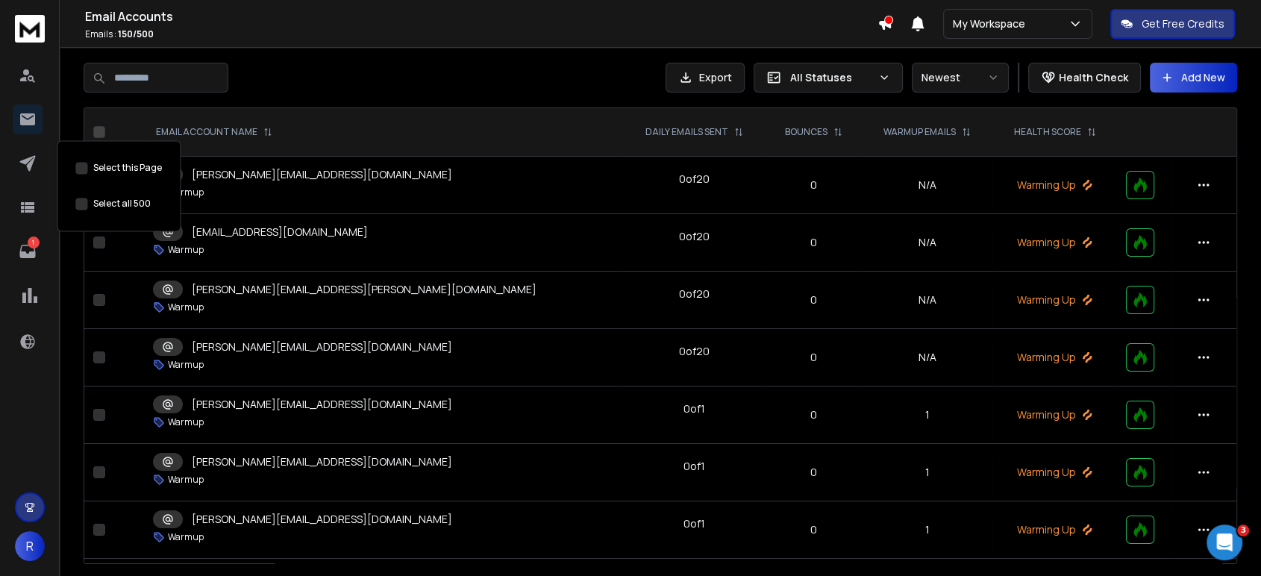
click at [84, 203] on button "Select this Page" at bounding box center [81, 204] width 12 height 12
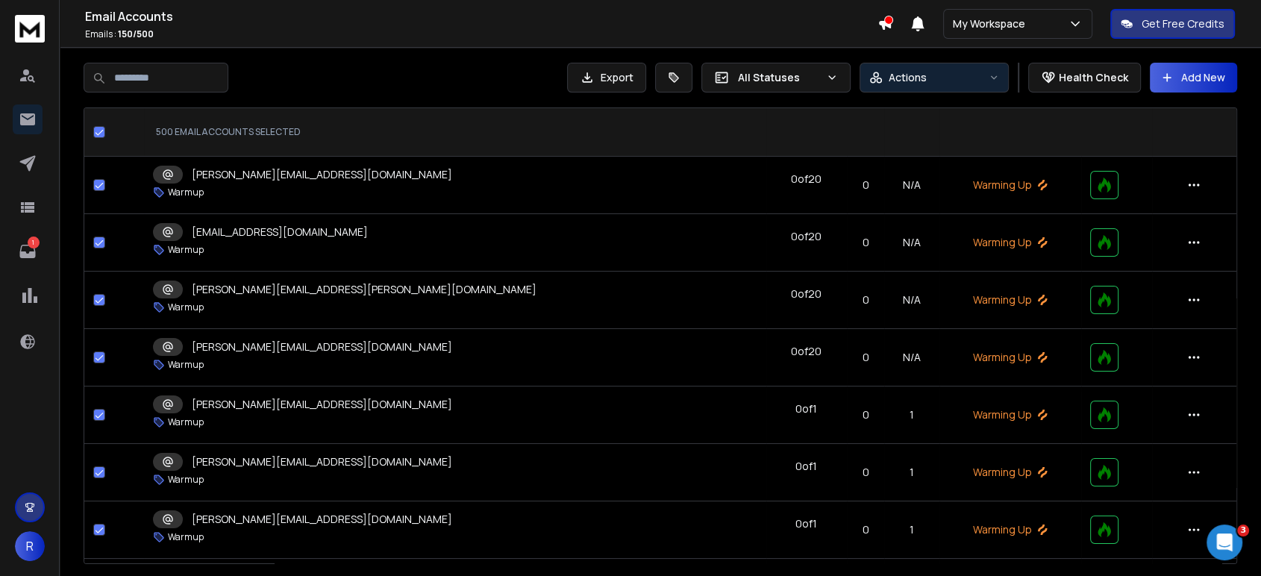
click at [914, 75] on p "Actions" at bounding box center [907, 77] width 38 height 15
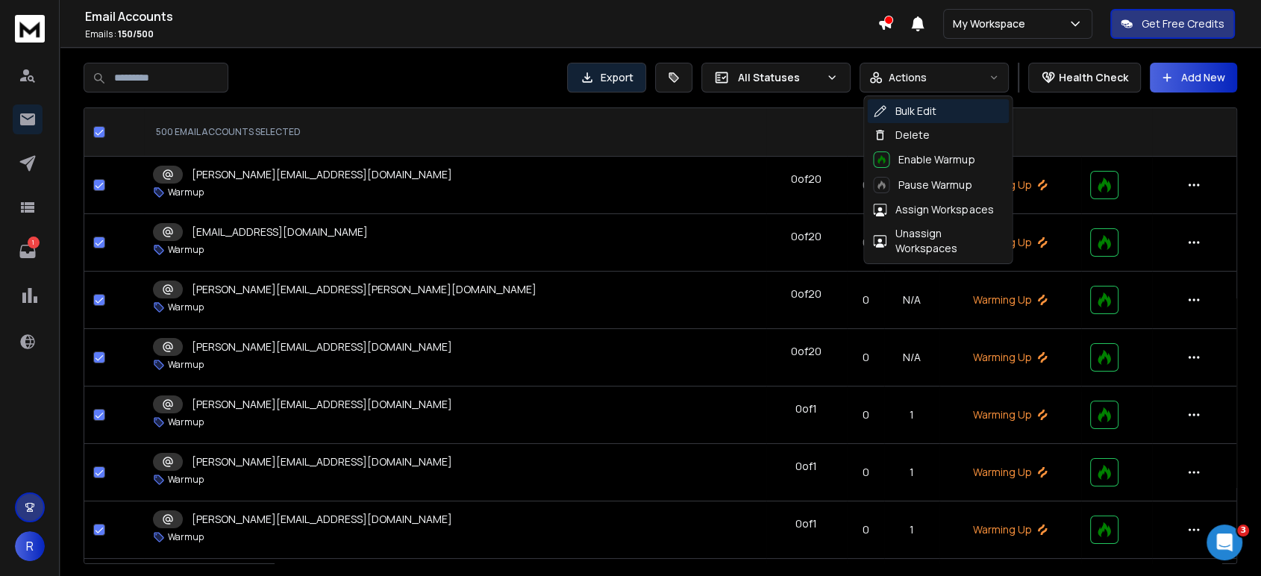
click at [629, 81] on button "Export" at bounding box center [606, 78] width 79 height 30
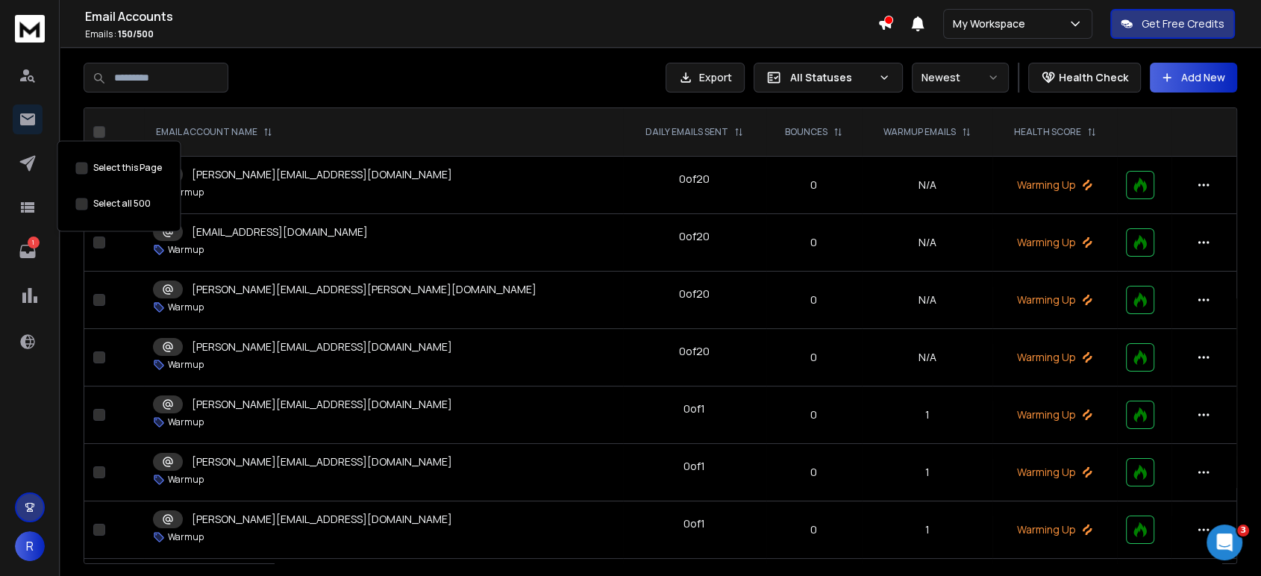
click at [101, 131] on button "Select this Page" at bounding box center [99, 132] width 12 height 12
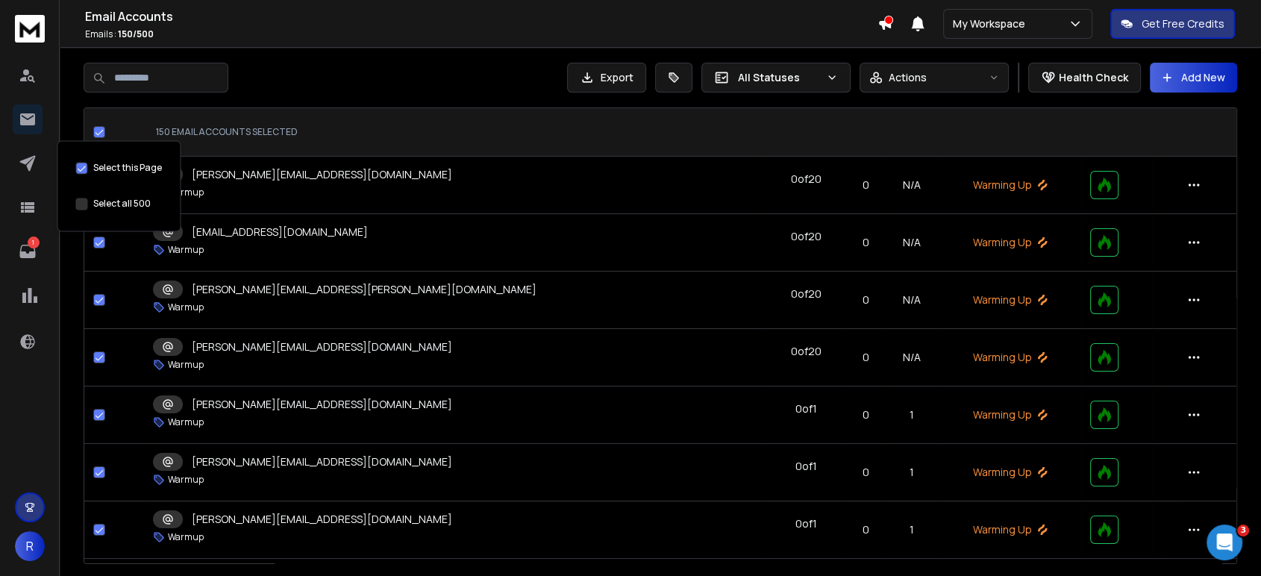
click at [104, 131] on button "Select this Page" at bounding box center [99, 132] width 12 height 12
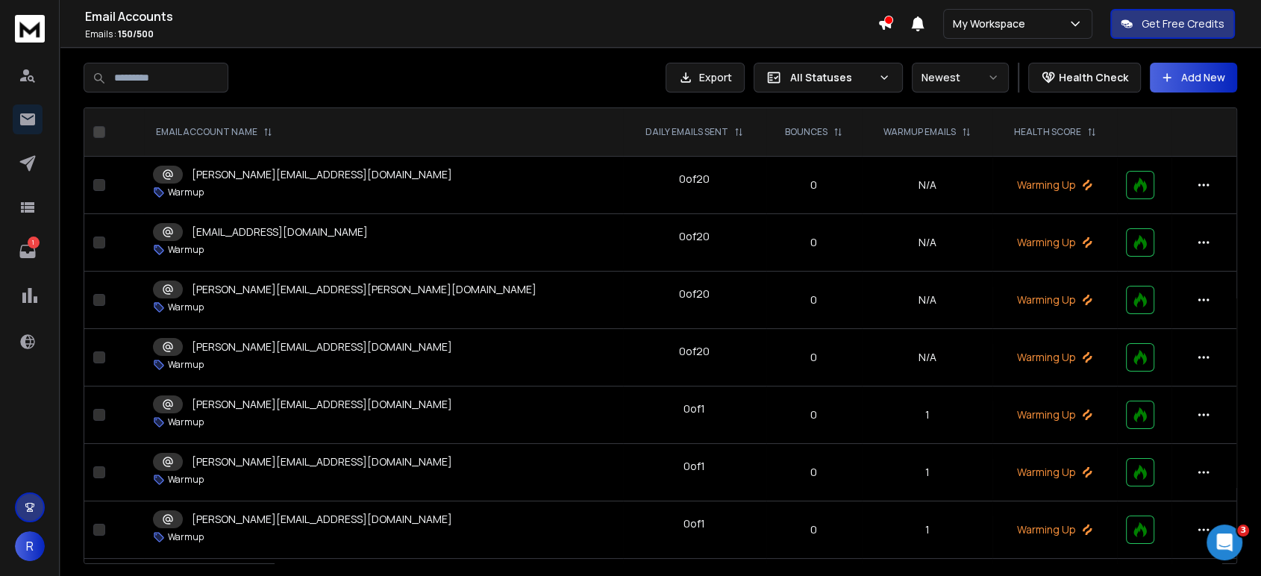
click at [101, 184] on button "button" at bounding box center [99, 185] width 12 height 12
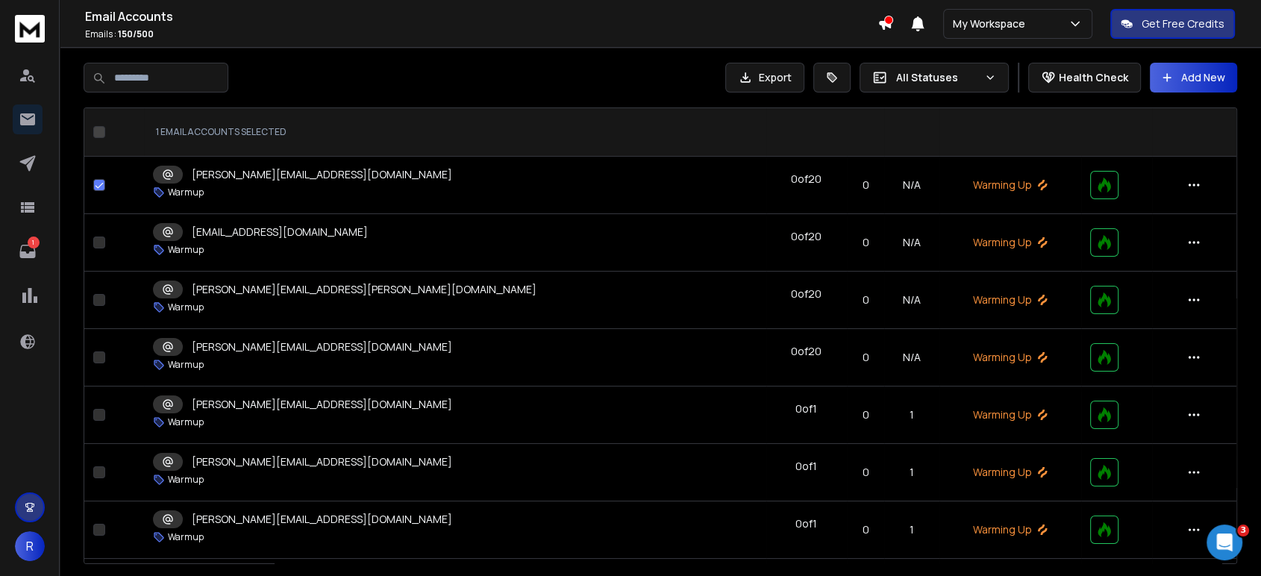
click at [98, 236] on button "button" at bounding box center [99, 242] width 12 height 12
click at [104, 298] on button "button" at bounding box center [99, 300] width 12 height 12
click at [98, 355] on button "button" at bounding box center [99, 357] width 12 height 12
click at [95, 410] on button "button" at bounding box center [99, 415] width 12 height 12
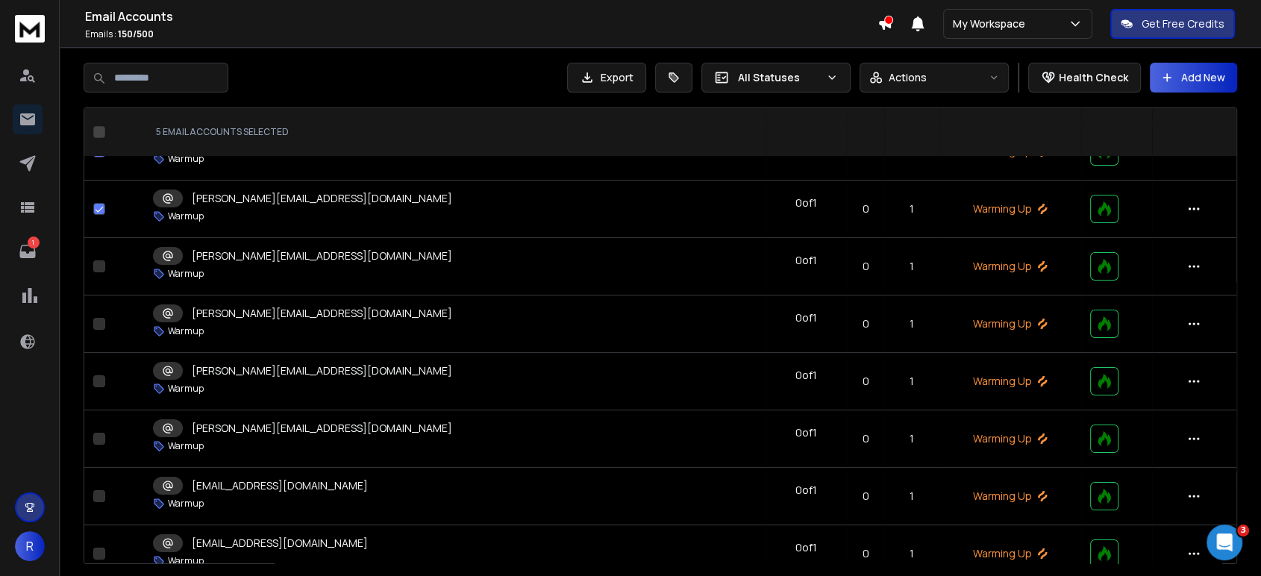
scroll to position [166, 0]
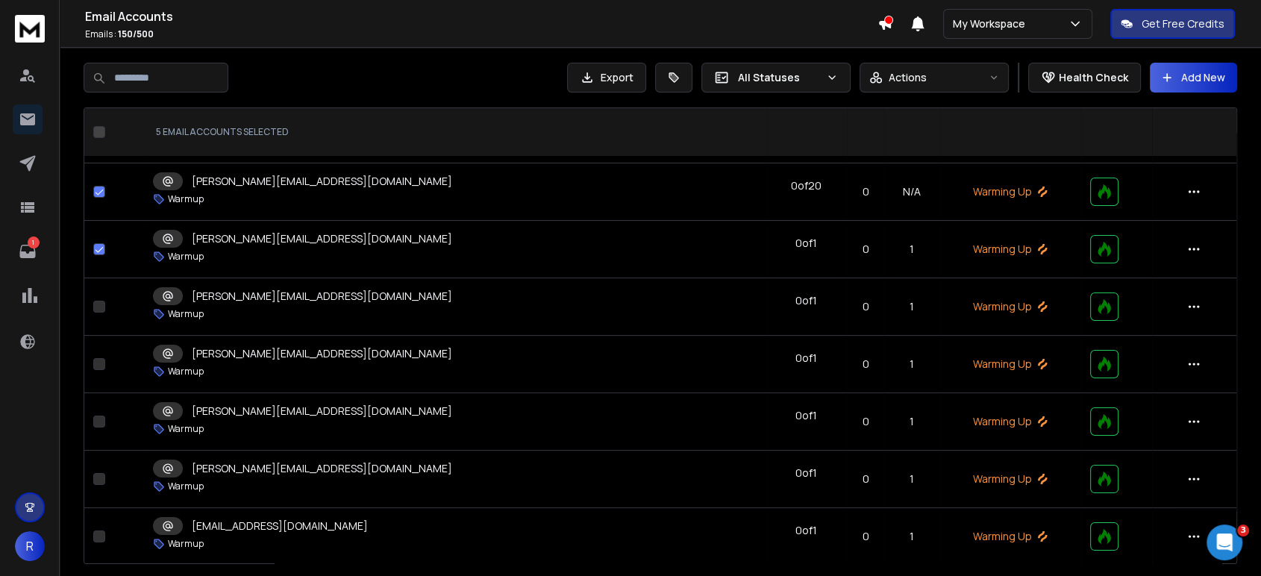
click at [101, 304] on button "button" at bounding box center [99, 307] width 12 height 12
click at [101, 359] on button "button" at bounding box center [99, 364] width 12 height 12
click at [97, 423] on button "button" at bounding box center [99, 421] width 12 height 12
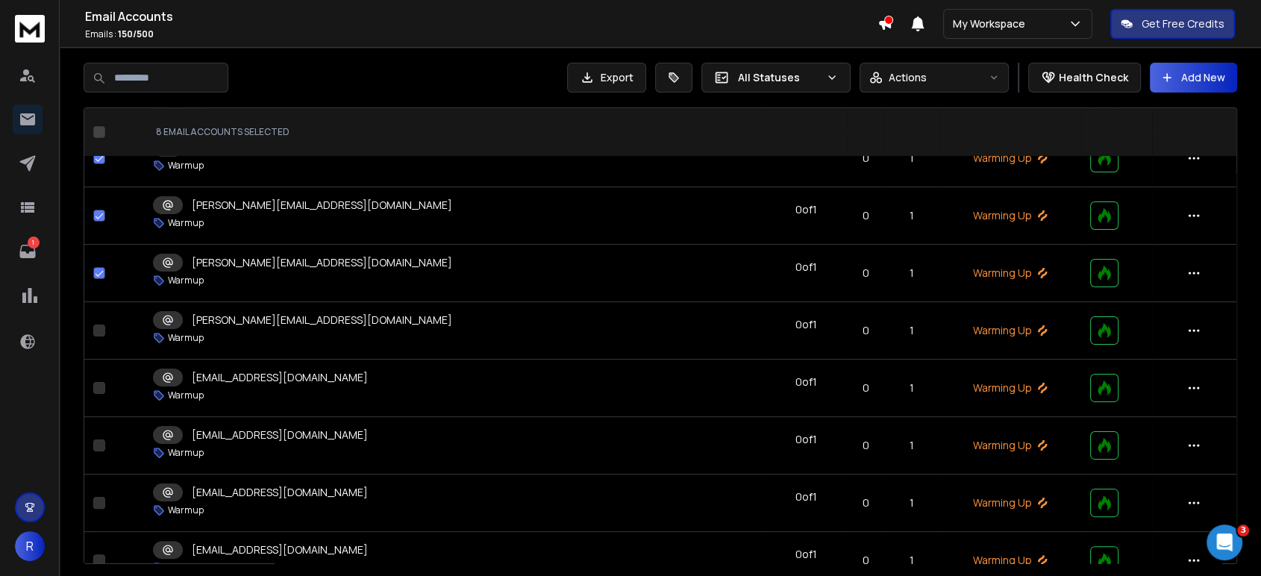
scroll to position [331, 0]
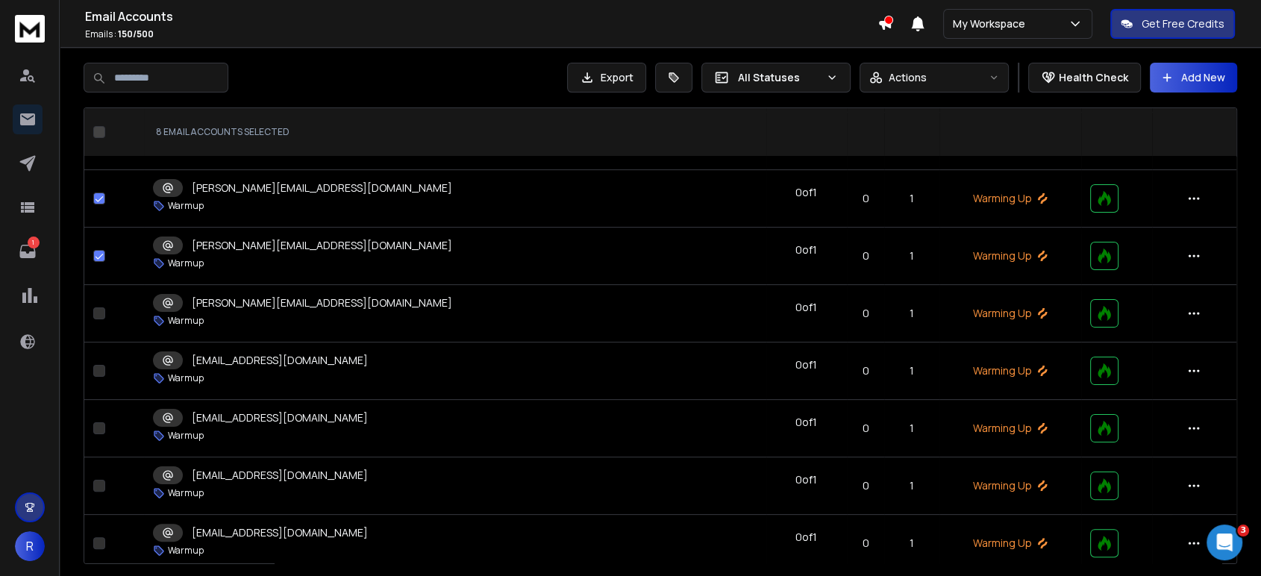
click at [107, 309] on div at bounding box center [118, 313] width 51 height 12
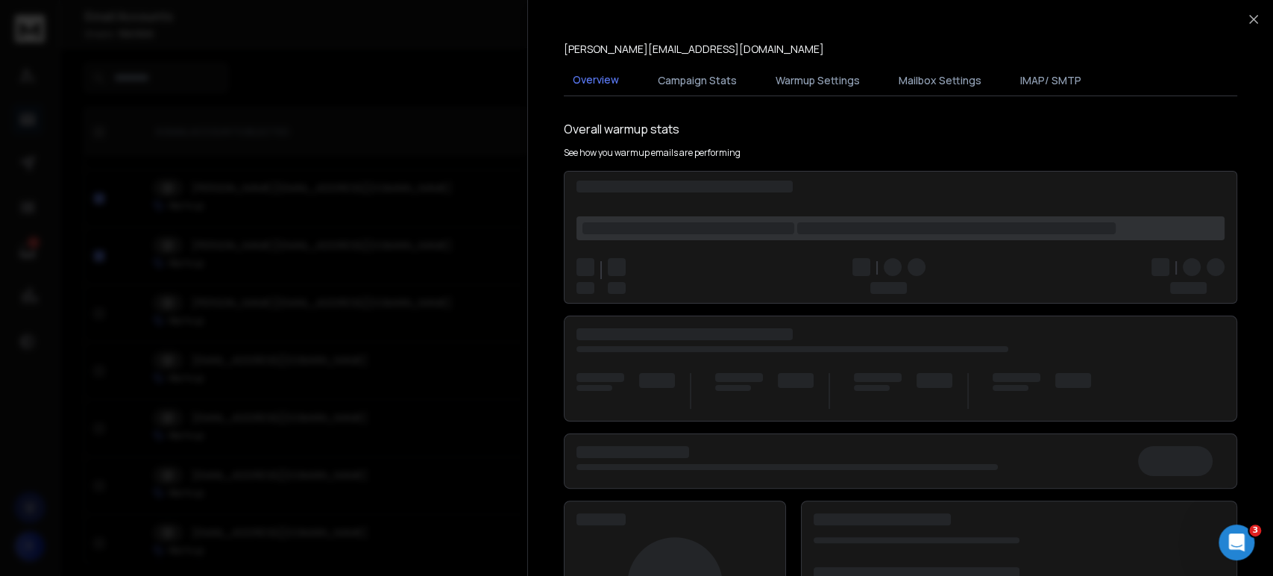
click at [102, 313] on div at bounding box center [636, 288] width 1273 height 576
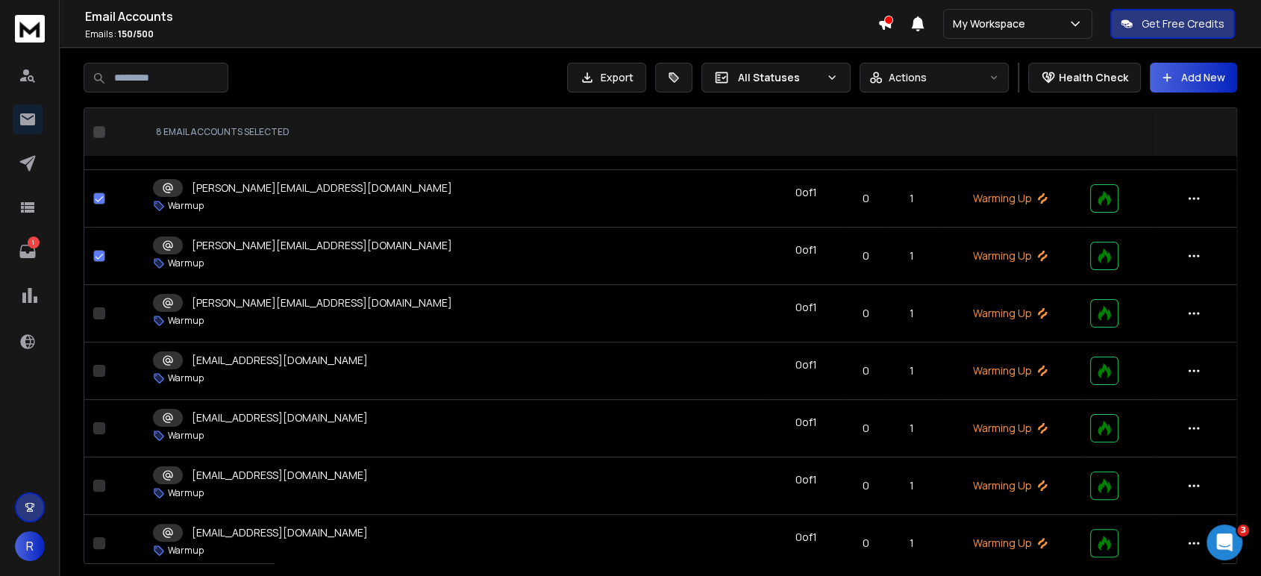
click at [102, 311] on button "button" at bounding box center [99, 313] width 12 height 12
click at [96, 368] on button "button" at bounding box center [99, 371] width 12 height 12
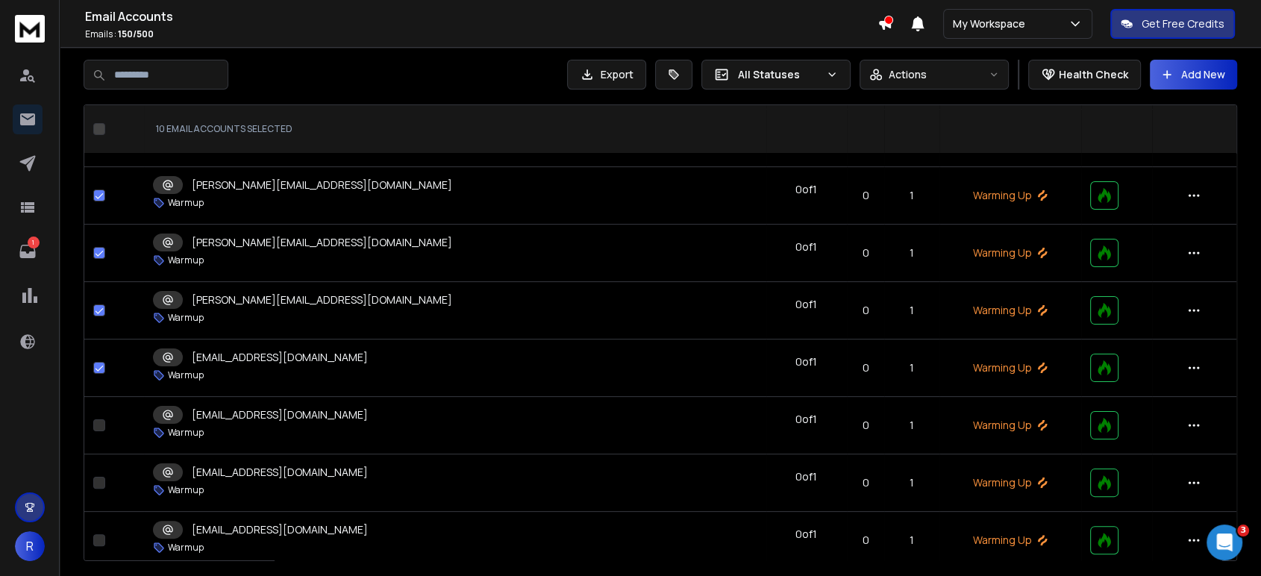
scroll to position [414, 0]
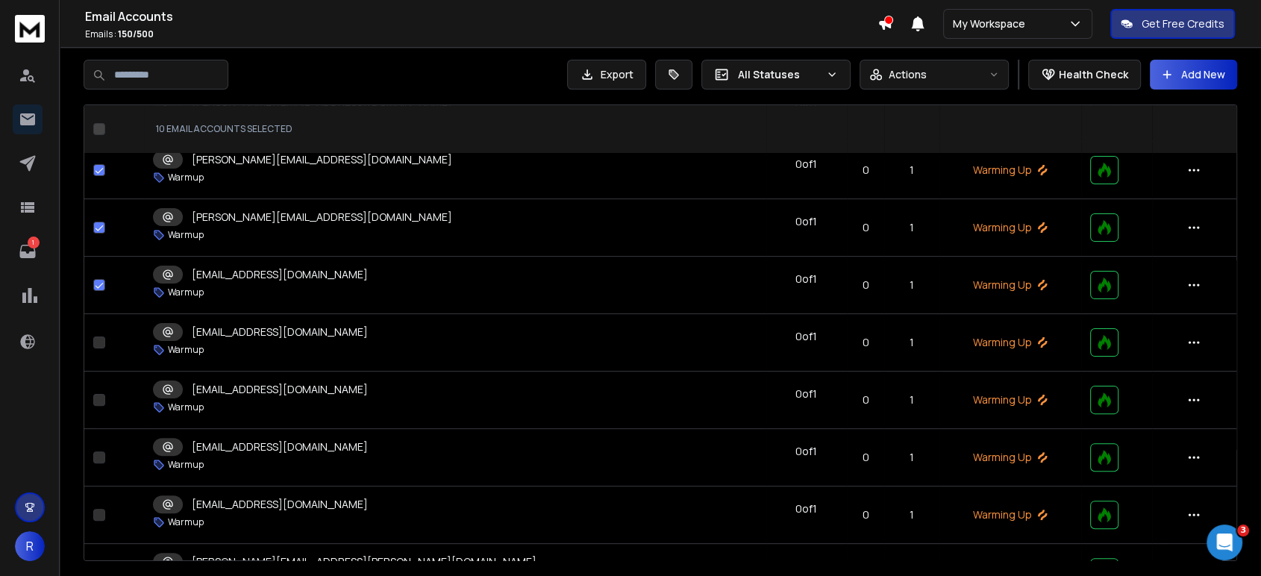
click at [101, 340] on button "button" at bounding box center [99, 342] width 12 height 12
click at [100, 397] on button "button" at bounding box center [99, 400] width 12 height 12
click at [101, 457] on button "button" at bounding box center [99, 457] width 12 height 12
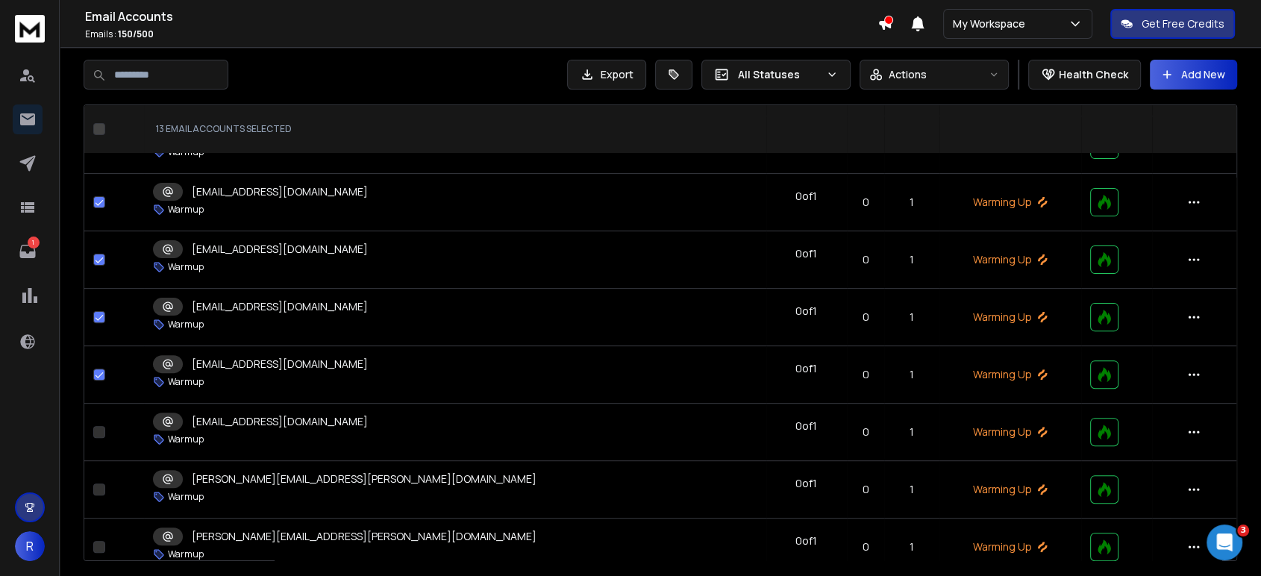
scroll to position [662, 0]
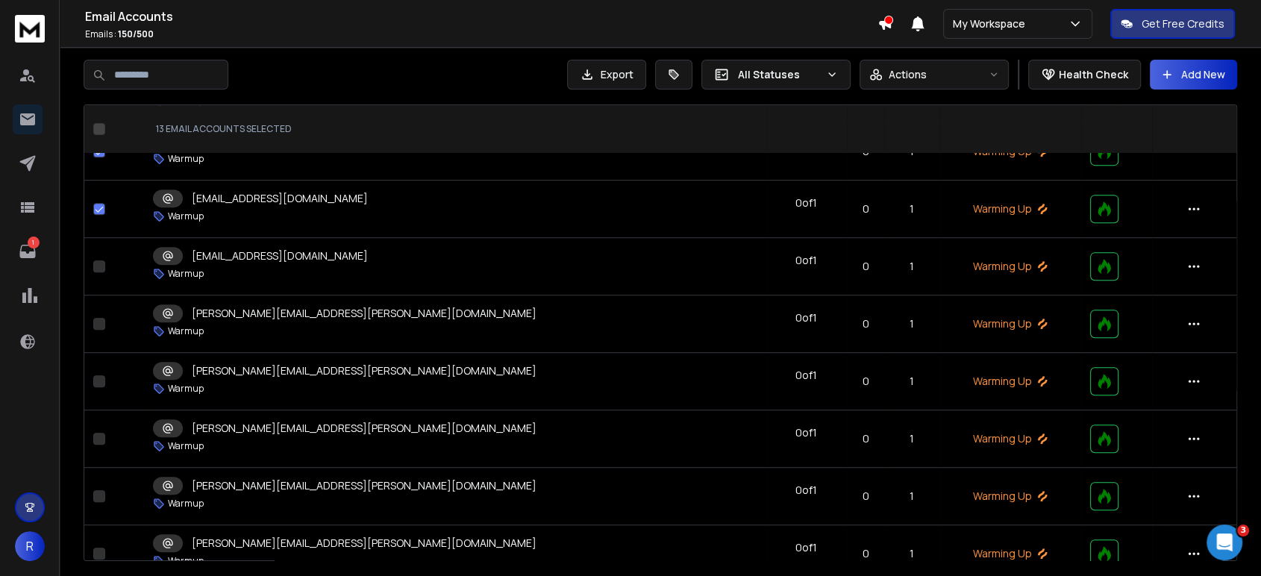
drag, startPoint x: 104, startPoint y: 260, endPoint x: 104, endPoint y: 269, distance: 9.0
click at [104, 261] on button "button" at bounding box center [99, 266] width 12 height 12
click at [101, 321] on button "button" at bounding box center [99, 324] width 12 height 12
click at [98, 383] on button "button" at bounding box center [99, 381] width 12 height 12
click at [98, 436] on button "button" at bounding box center [99, 439] width 12 height 12
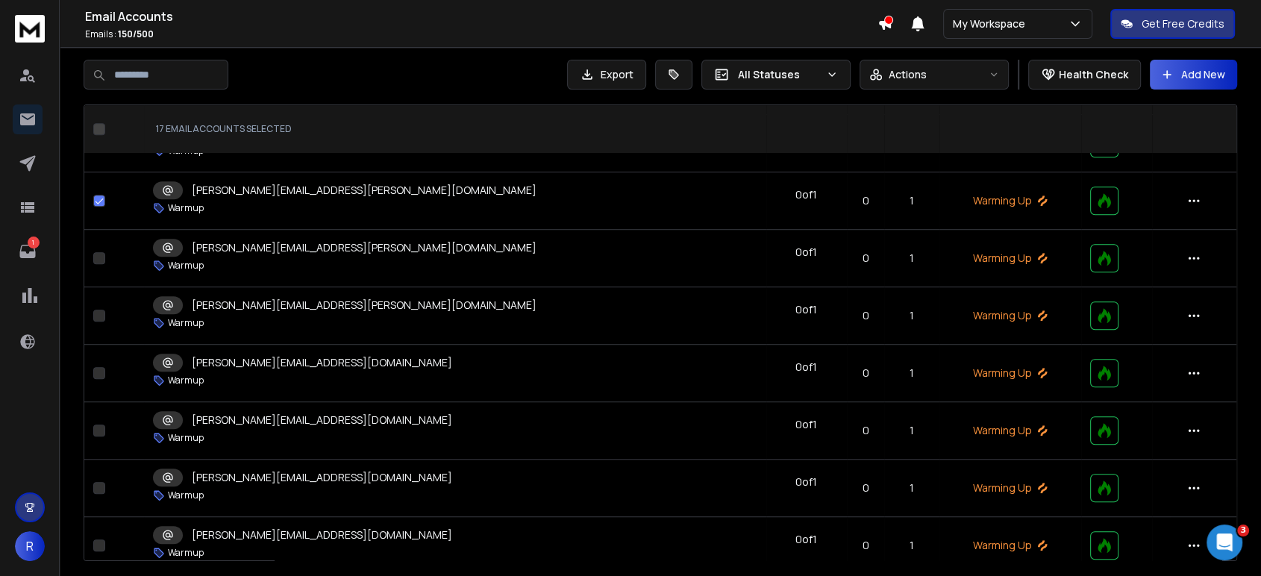
scroll to position [912, 0]
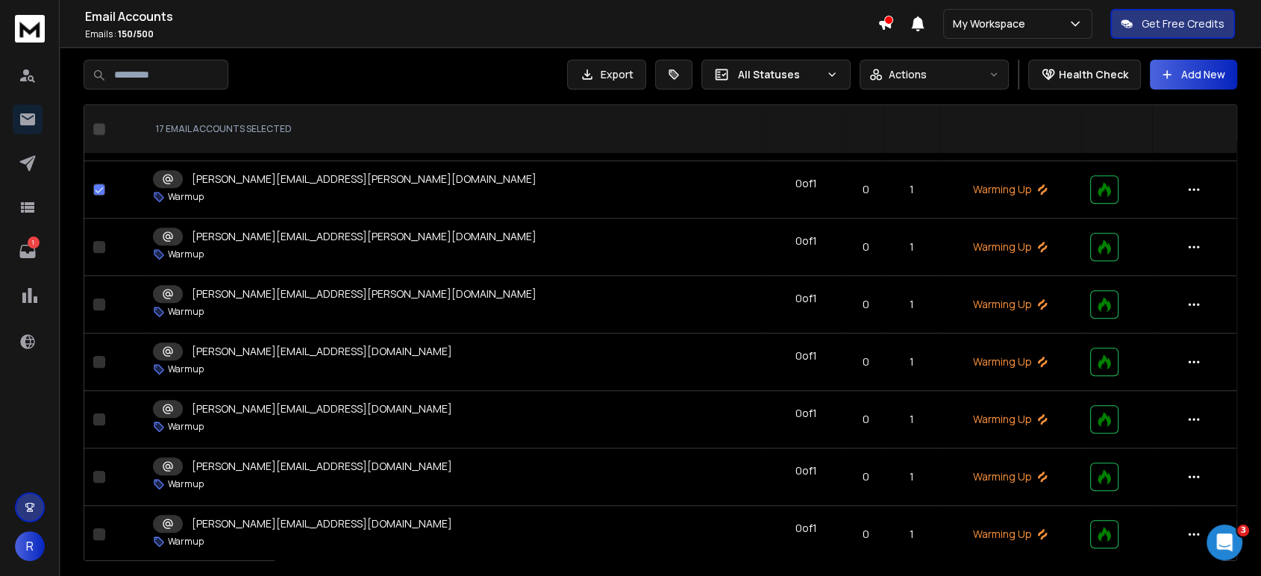
drag, startPoint x: 103, startPoint y: 245, endPoint x: 64, endPoint y: 300, distance: 66.9
click at [102, 245] on button "button" at bounding box center [99, 247] width 12 height 12
click at [106, 303] on div at bounding box center [118, 304] width 51 height 12
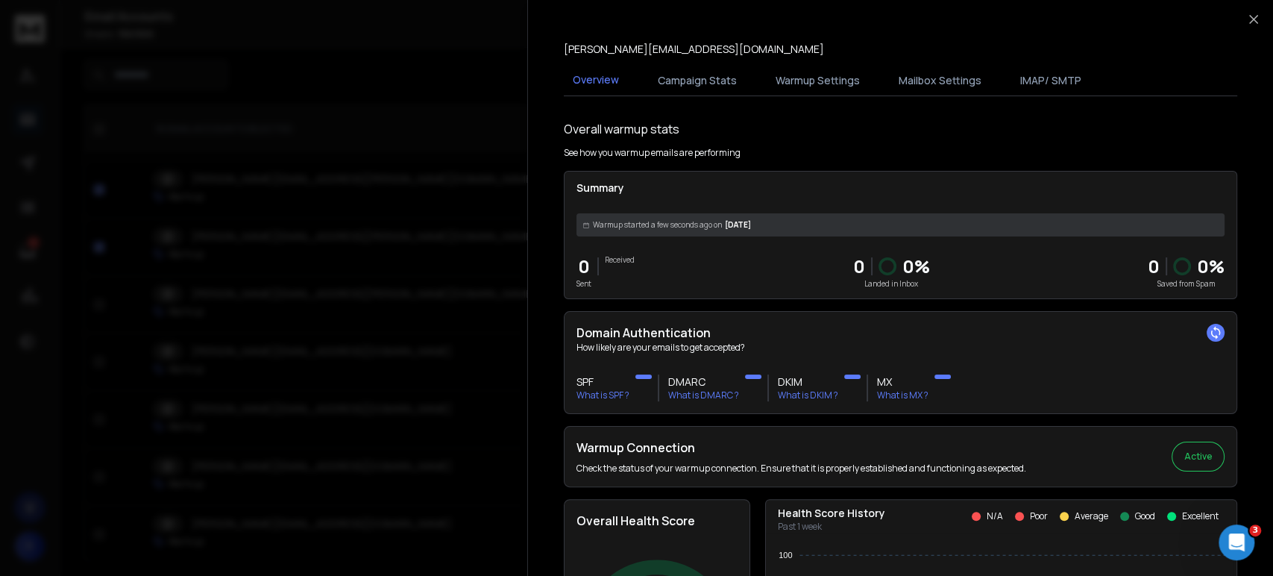
click at [90, 348] on div at bounding box center [636, 288] width 1273 height 576
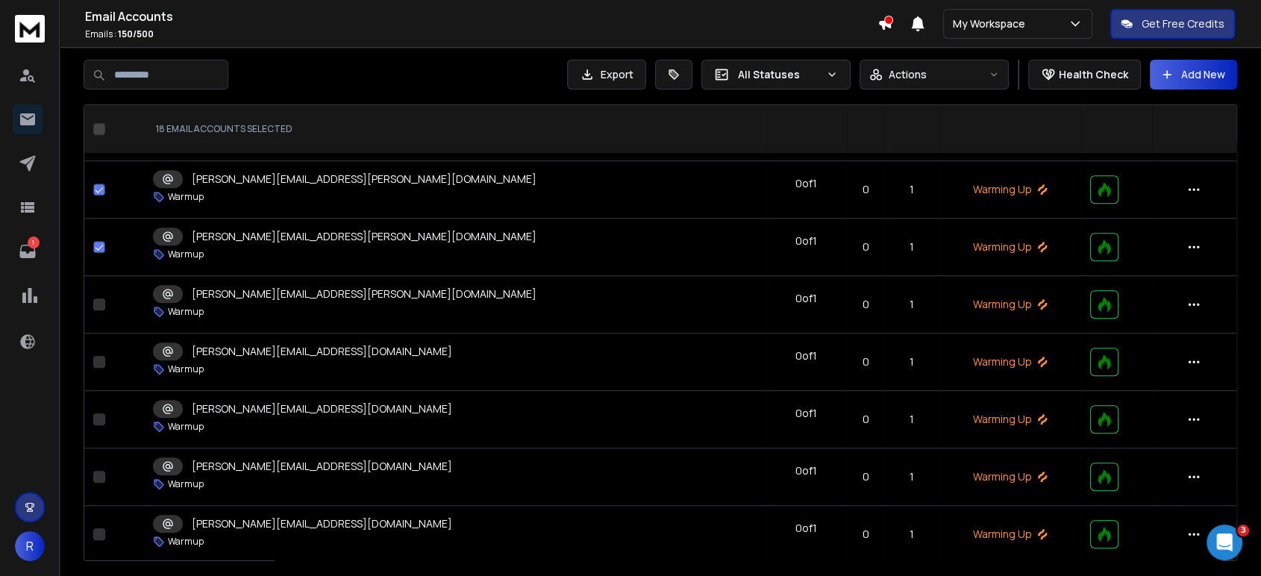
click at [101, 304] on button "button" at bounding box center [99, 304] width 12 height 12
drag, startPoint x: 102, startPoint y: 358, endPoint x: 104, endPoint y: 377, distance: 18.8
click at [101, 358] on button "button" at bounding box center [99, 362] width 12 height 12
click at [97, 418] on button "button" at bounding box center [99, 419] width 12 height 12
click at [98, 471] on button "button" at bounding box center [99, 477] width 12 height 12
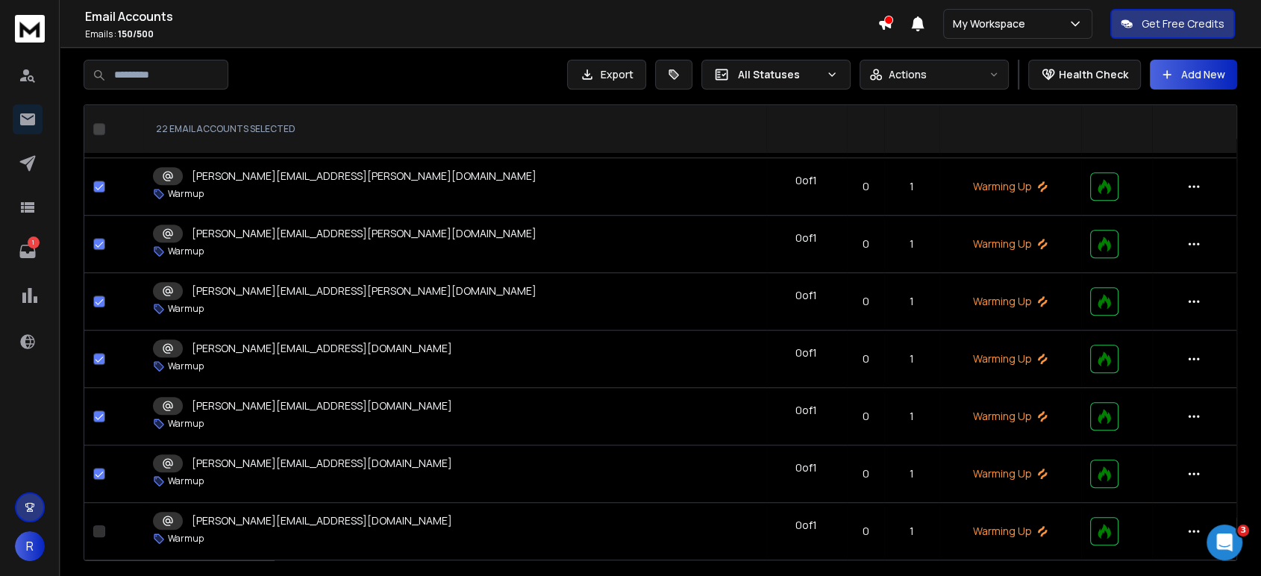
scroll to position [1160, 0]
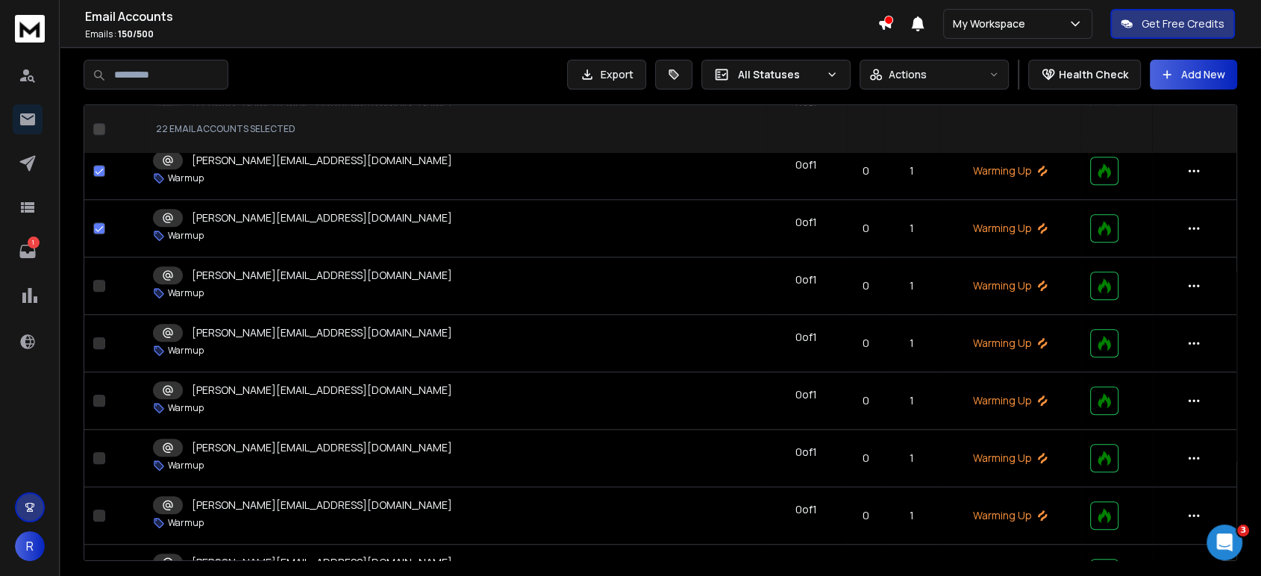
drag, startPoint x: 101, startPoint y: 283, endPoint x: 98, endPoint y: 297, distance: 14.7
click at [103, 283] on button "button" at bounding box center [99, 286] width 12 height 12
click at [103, 343] on button "button" at bounding box center [99, 343] width 12 height 12
click at [105, 398] on div at bounding box center [118, 401] width 51 height 12
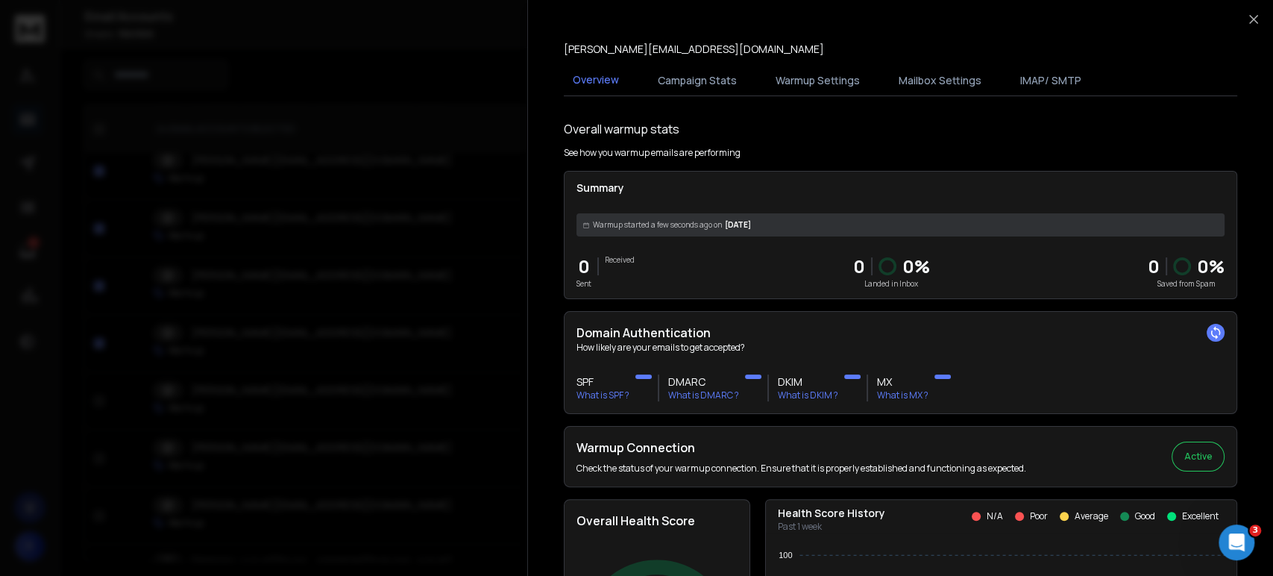
click at [117, 431] on div at bounding box center [636, 288] width 1273 height 576
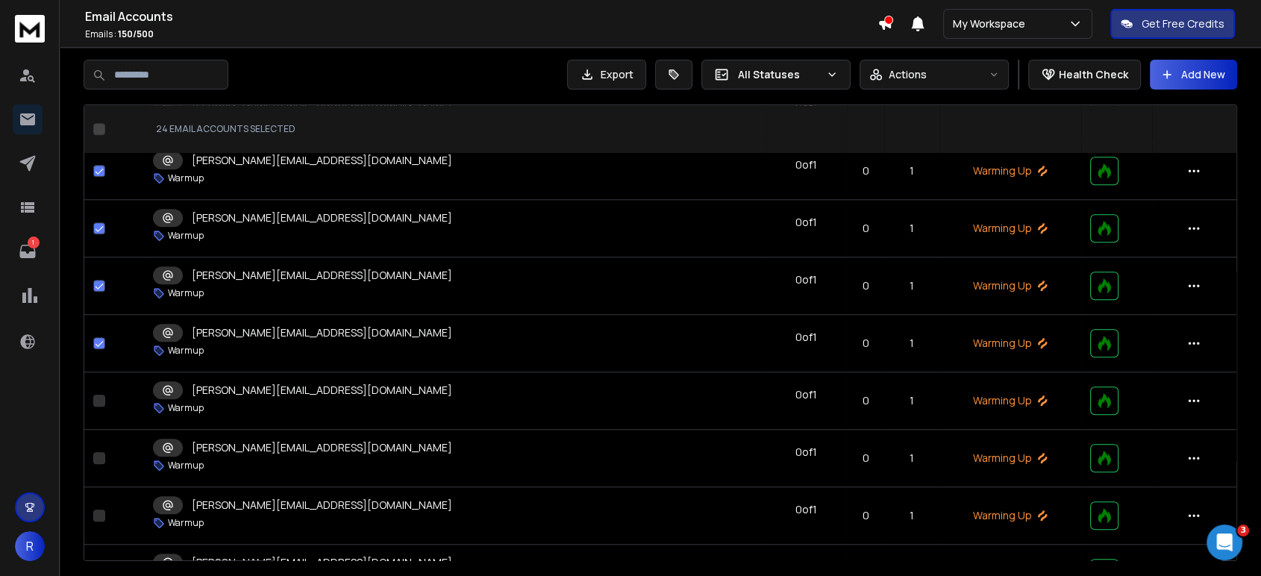
click at [103, 395] on button "button" at bounding box center [99, 401] width 12 height 12
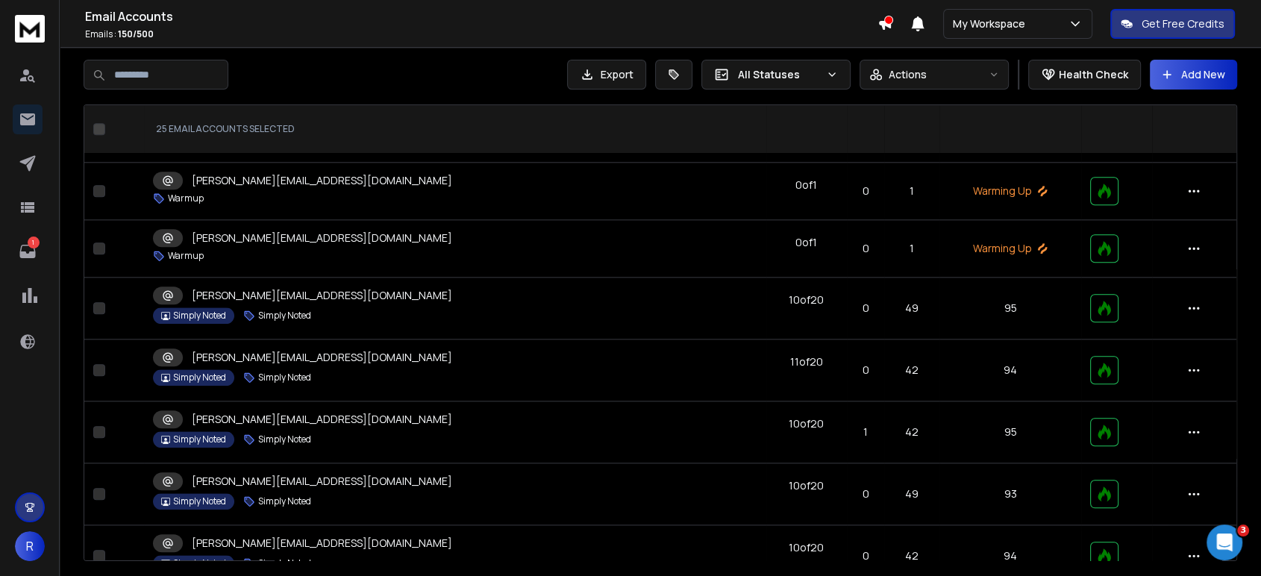
scroll to position [1408, 0]
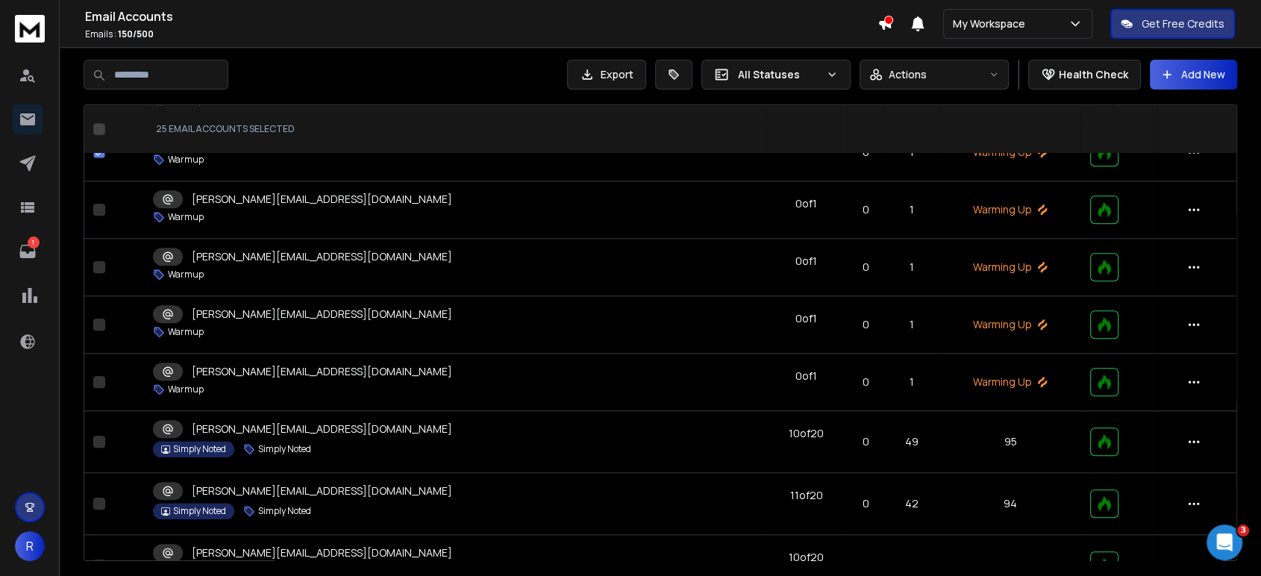
click at [101, 382] on button "button" at bounding box center [99, 382] width 12 height 12
click at [99, 322] on button "button" at bounding box center [99, 325] width 12 height 12
click at [95, 262] on button "button" at bounding box center [99, 267] width 12 height 12
click at [105, 210] on div at bounding box center [118, 210] width 51 height 12
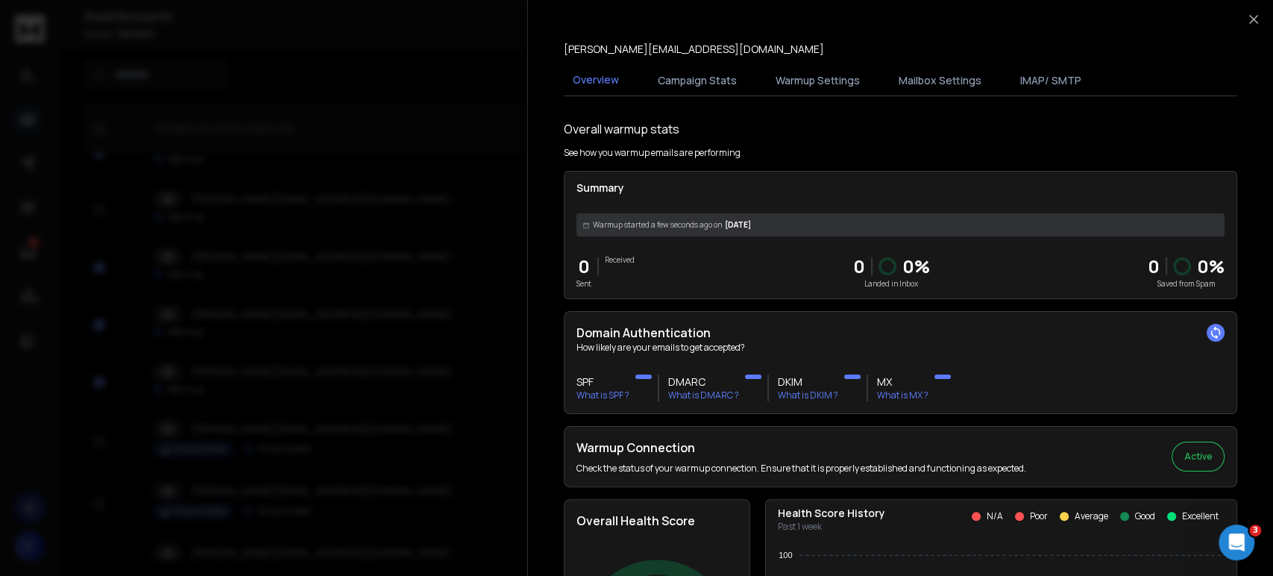
drag, startPoint x: 145, startPoint y: 221, endPoint x: 113, endPoint y: 211, distance: 33.5
click at [147, 221] on div at bounding box center [636, 288] width 1273 height 576
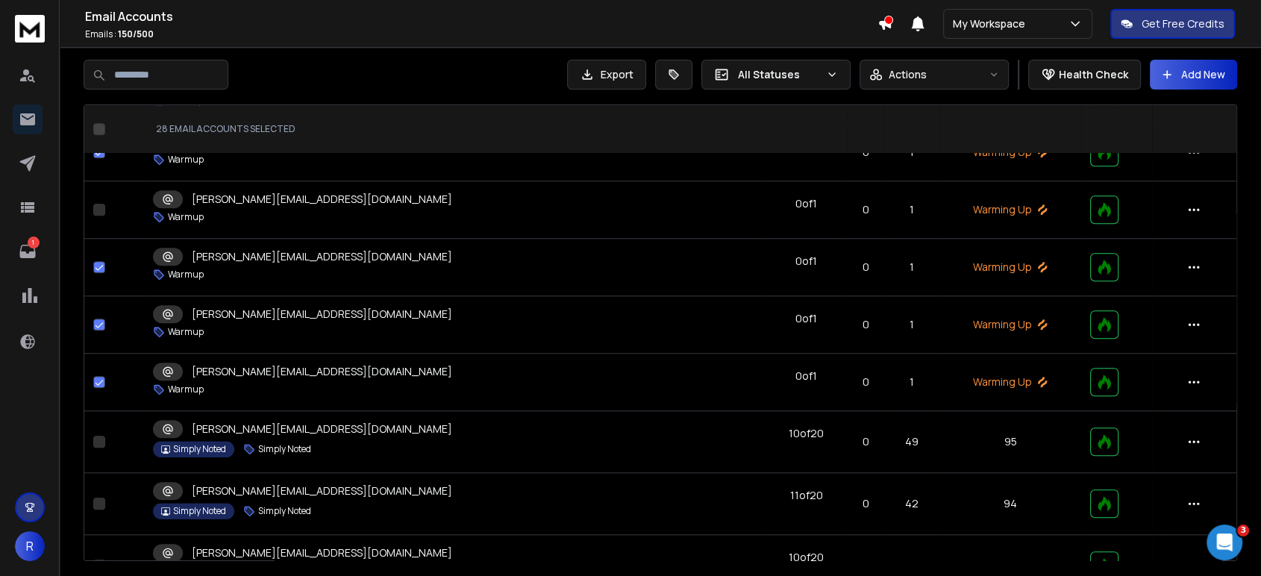
click at [96, 204] on button "button" at bounding box center [99, 210] width 12 height 12
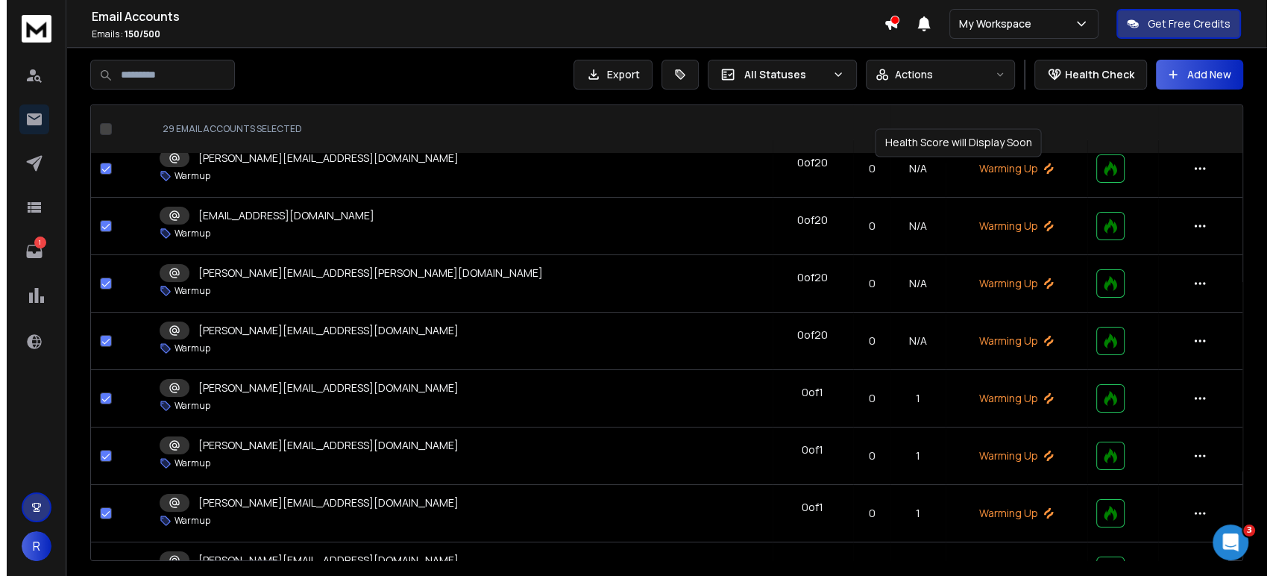
scroll to position [0, 0]
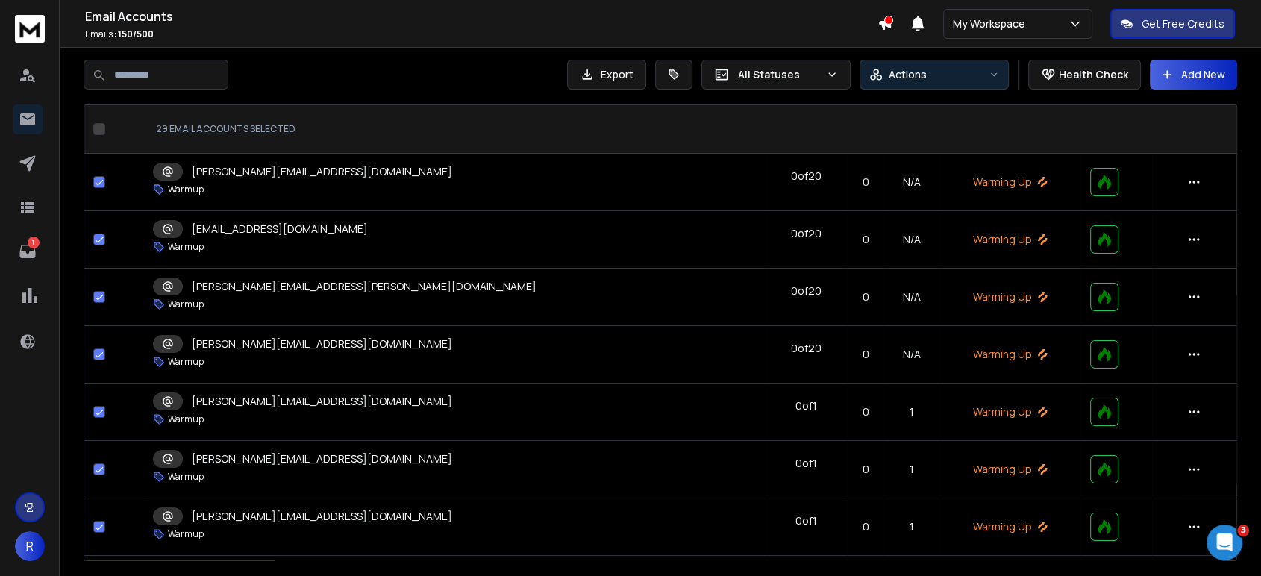
click at [901, 74] on p "Actions" at bounding box center [907, 74] width 38 height 15
click at [698, 72] on div "Export All Statuses Actions Health Check Add New" at bounding box center [902, 75] width 670 height 30
click at [687, 67] on button at bounding box center [673, 75] width 37 height 30
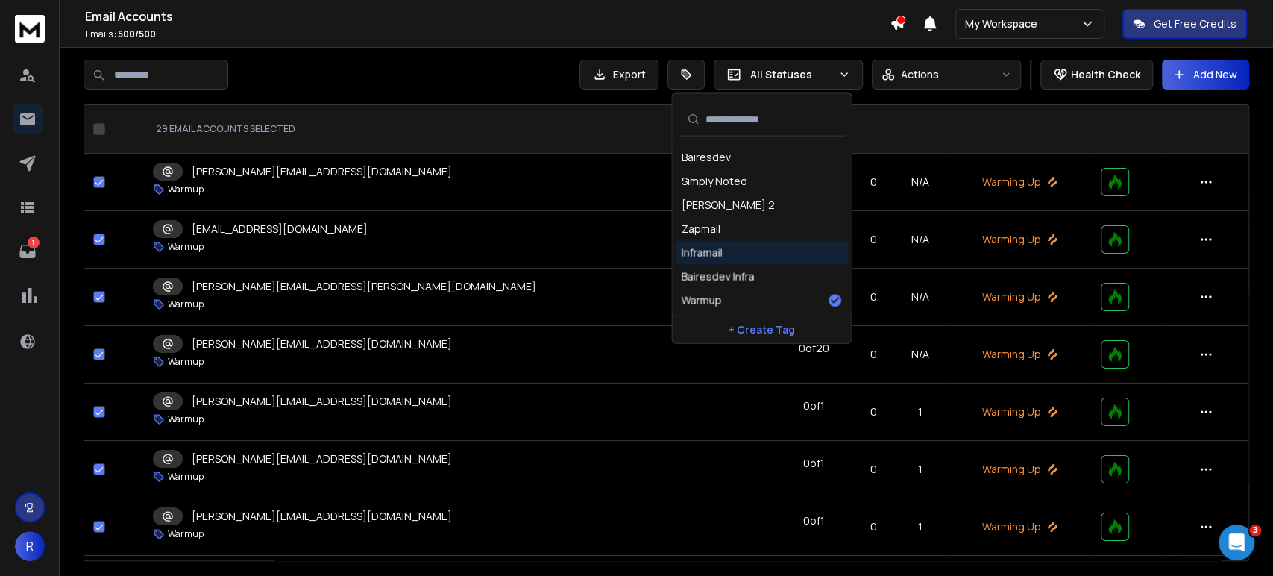
click at [732, 248] on div "Inframail" at bounding box center [761, 252] width 161 height 15
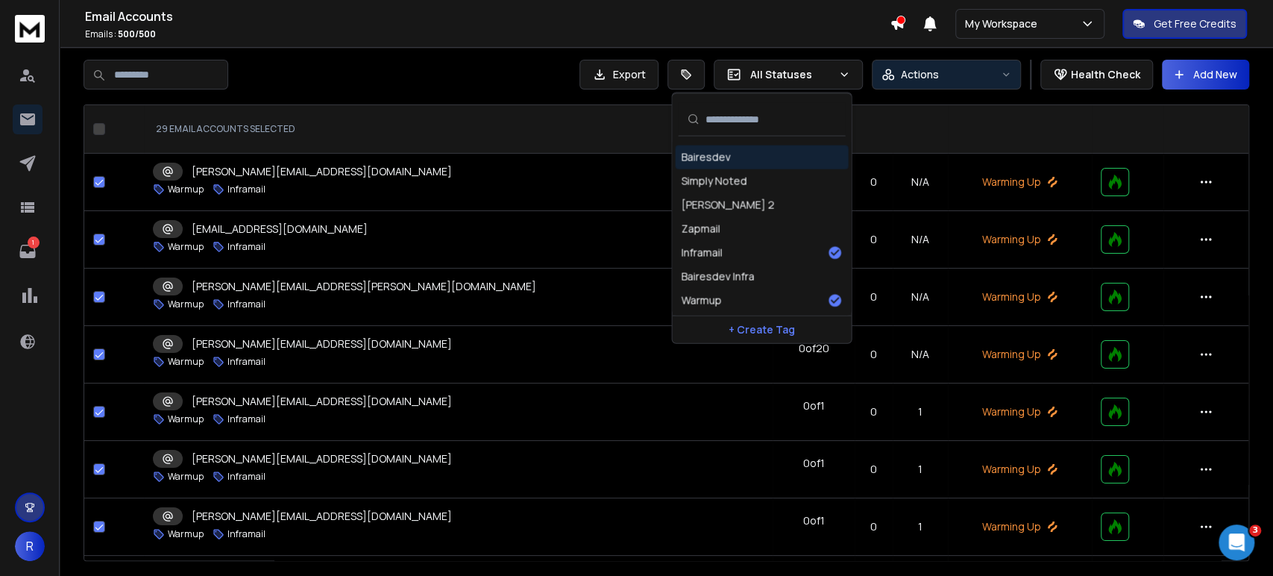
click at [948, 70] on div "Actions" at bounding box center [938, 74] width 113 height 15
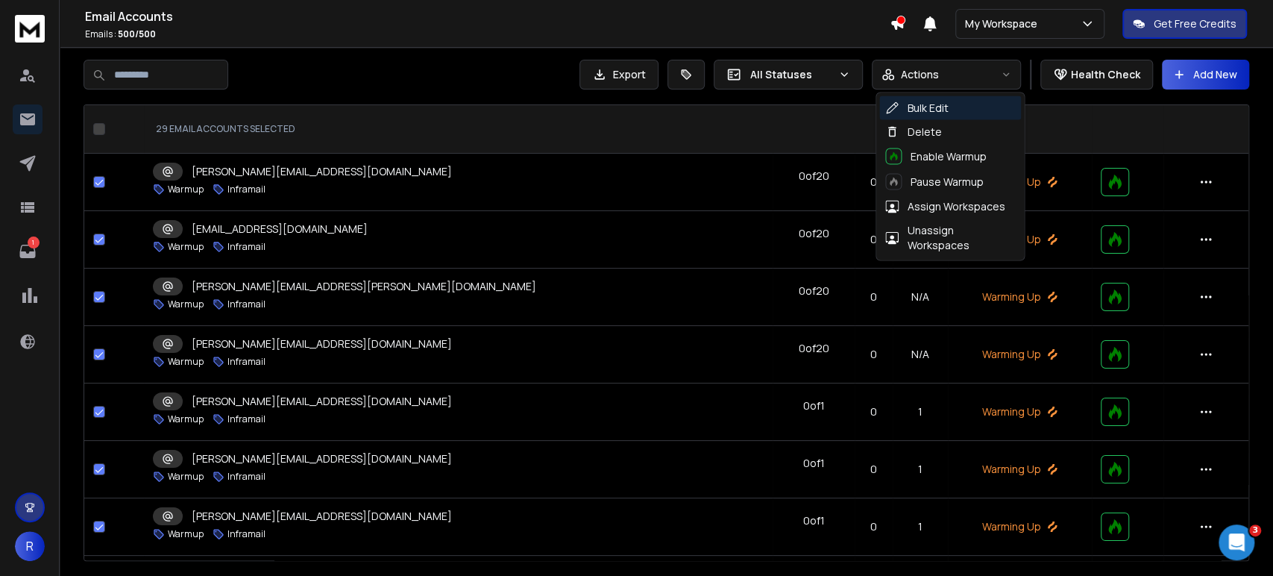
click at [954, 103] on div "Bulk Edit" at bounding box center [950, 108] width 142 height 24
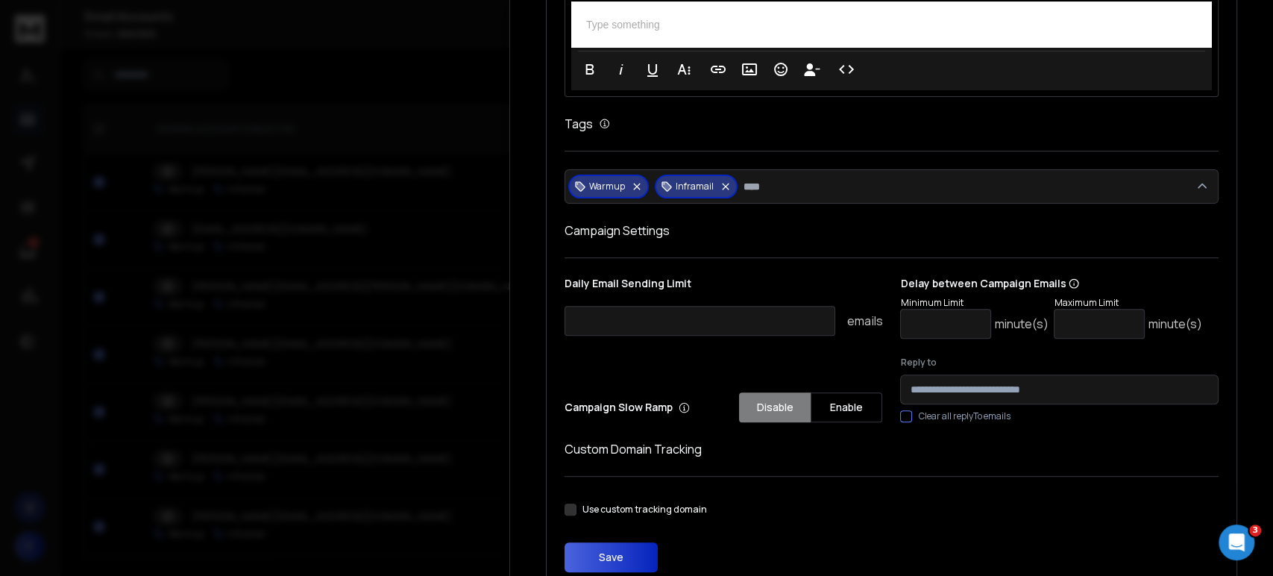
scroll to position [257, 0]
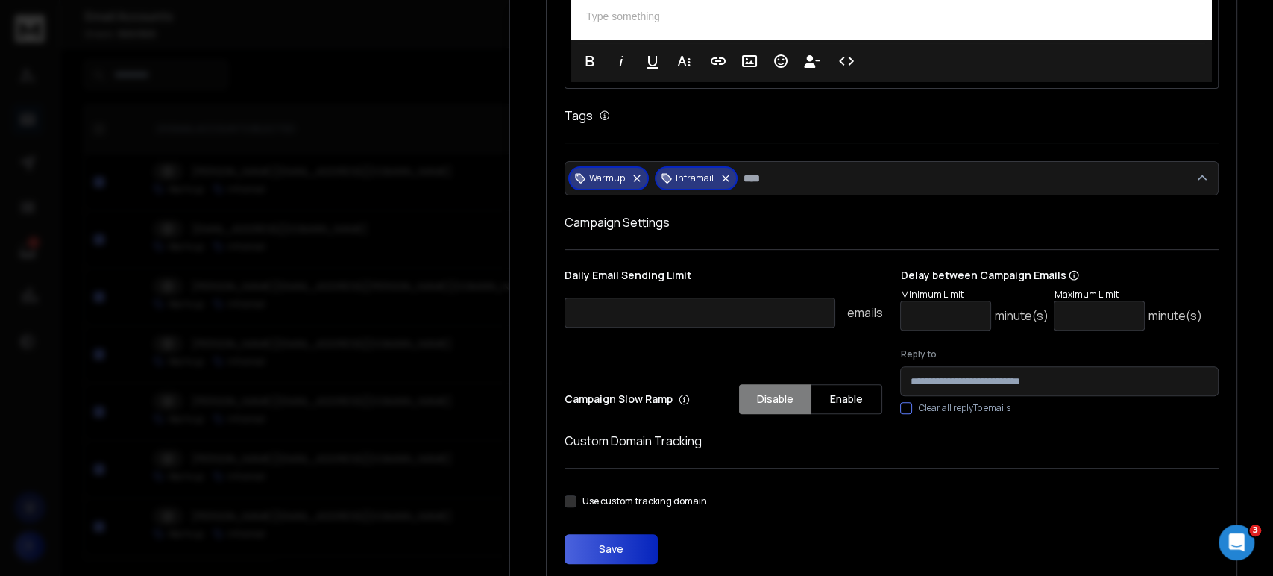
click at [710, 319] on input "number" at bounding box center [701, 313] width 272 height 30
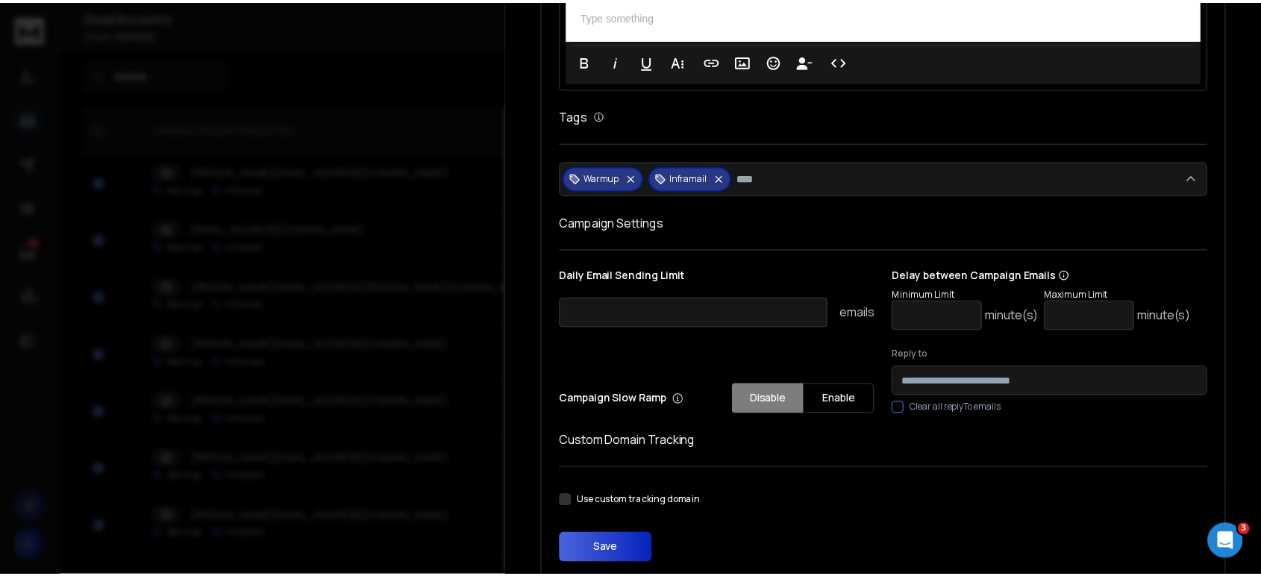
scroll to position [248, 0]
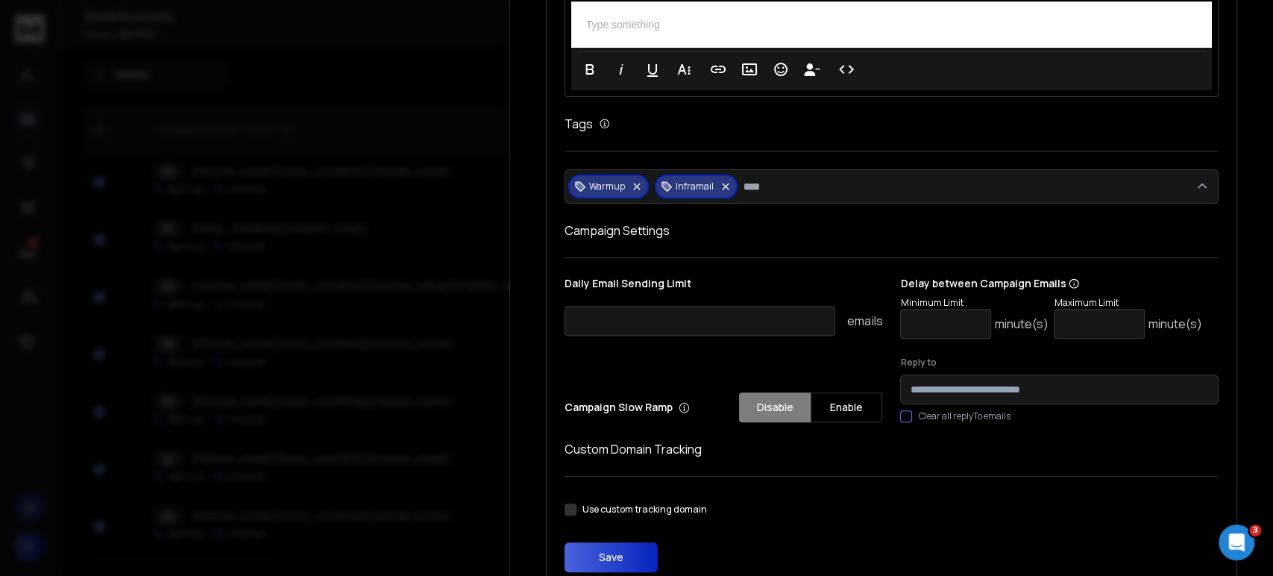
type input "*"
click at [588, 556] on button "Save" at bounding box center [611, 557] width 93 height 30
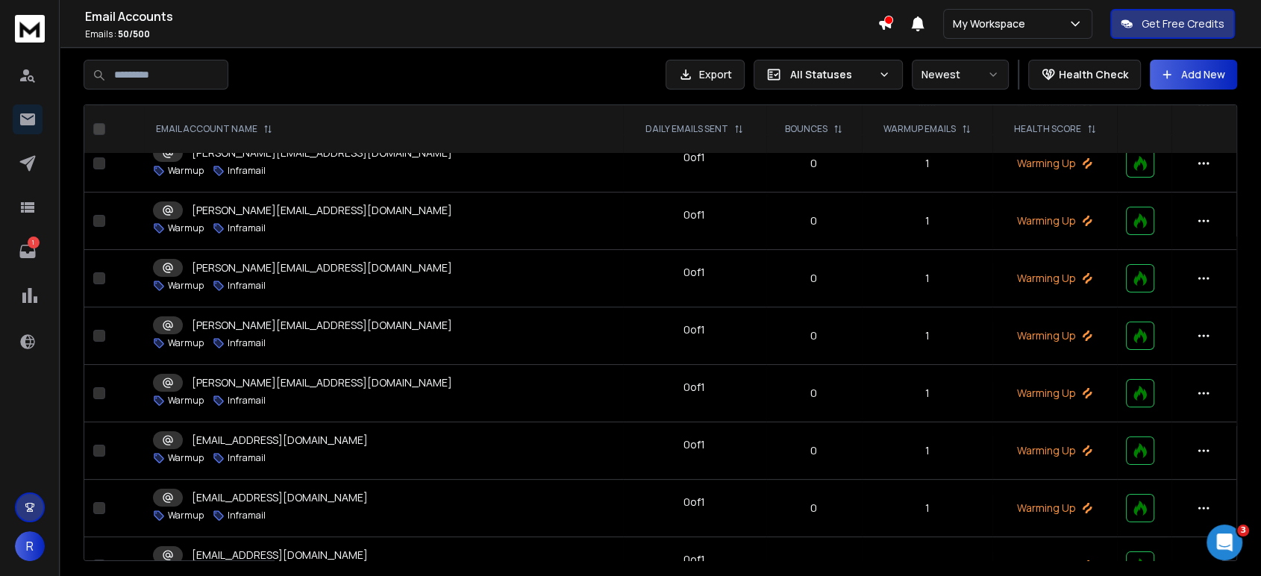
click at [820, 81] on p "All Statuses" at bounding box center [831, 74] width 82 height 15
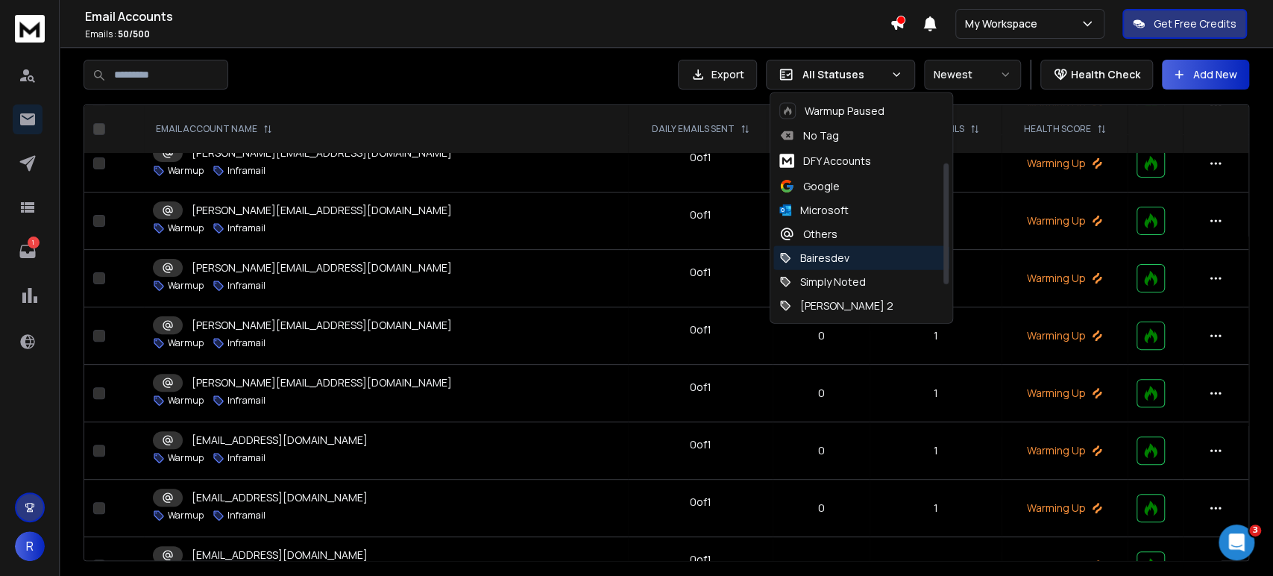
scroll to position [187, 0]
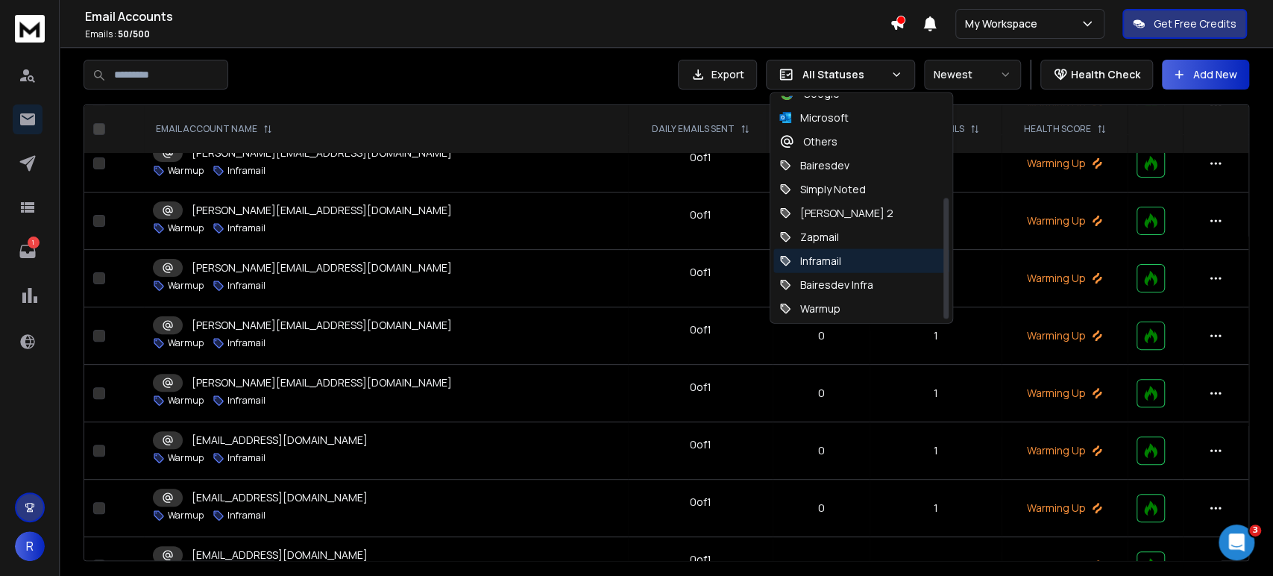
click at [840, 263] on div "Inframail" at bounding box center [810, 261] width 62 height 15
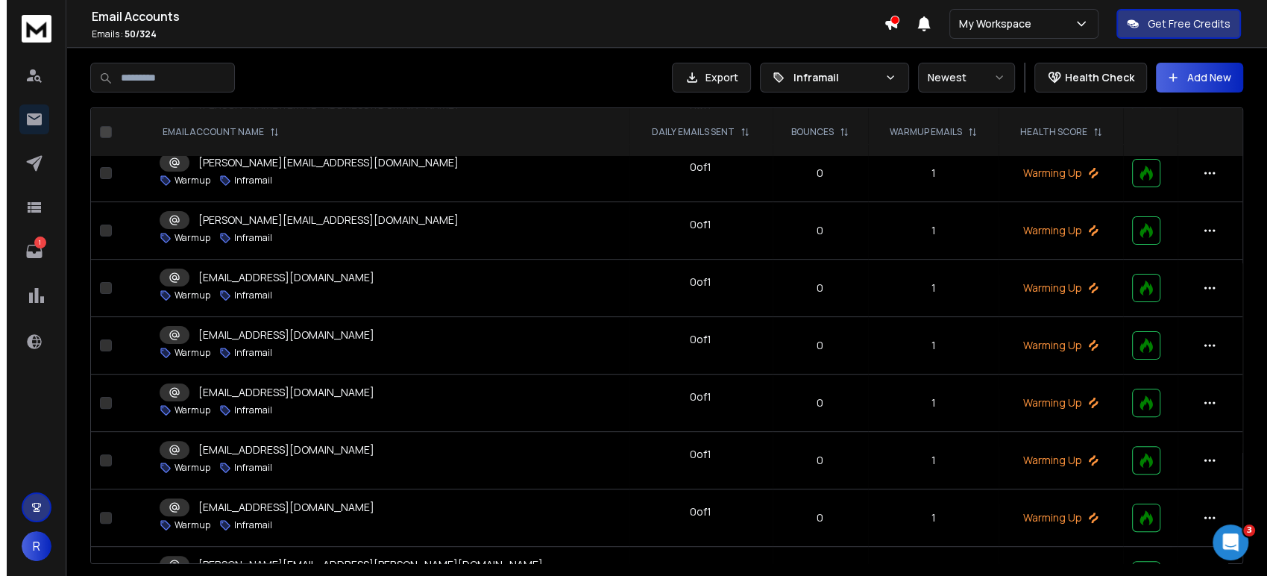
scroll to position [331, 0]
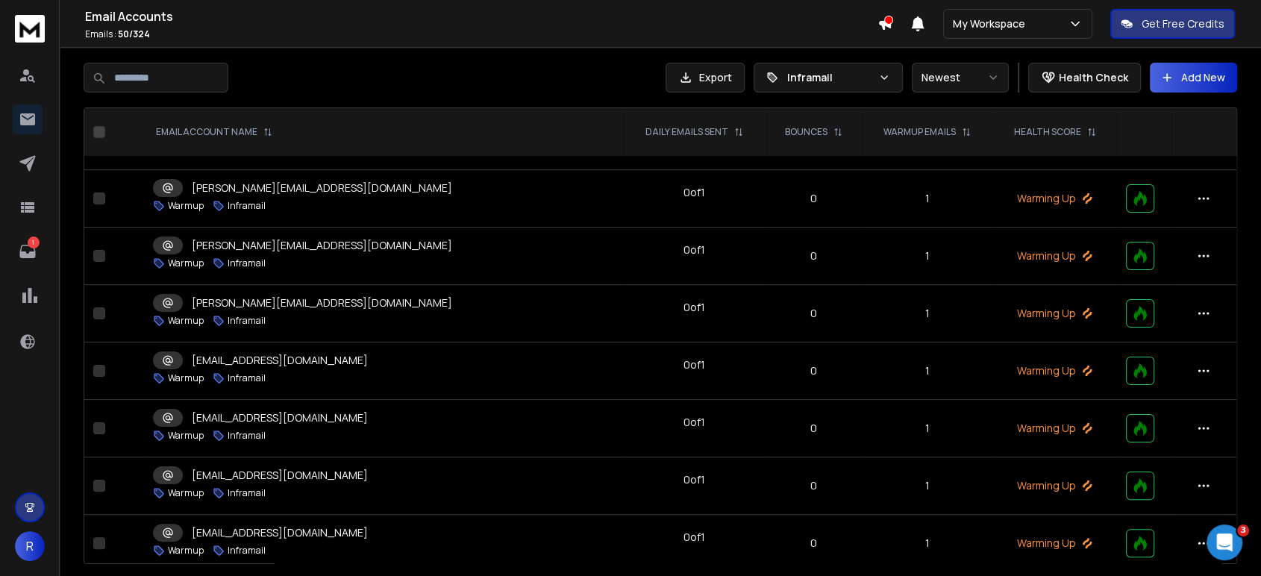
click at [815, 87] on div "Inframail" at bounding box center [827, 78] width 149 height 30
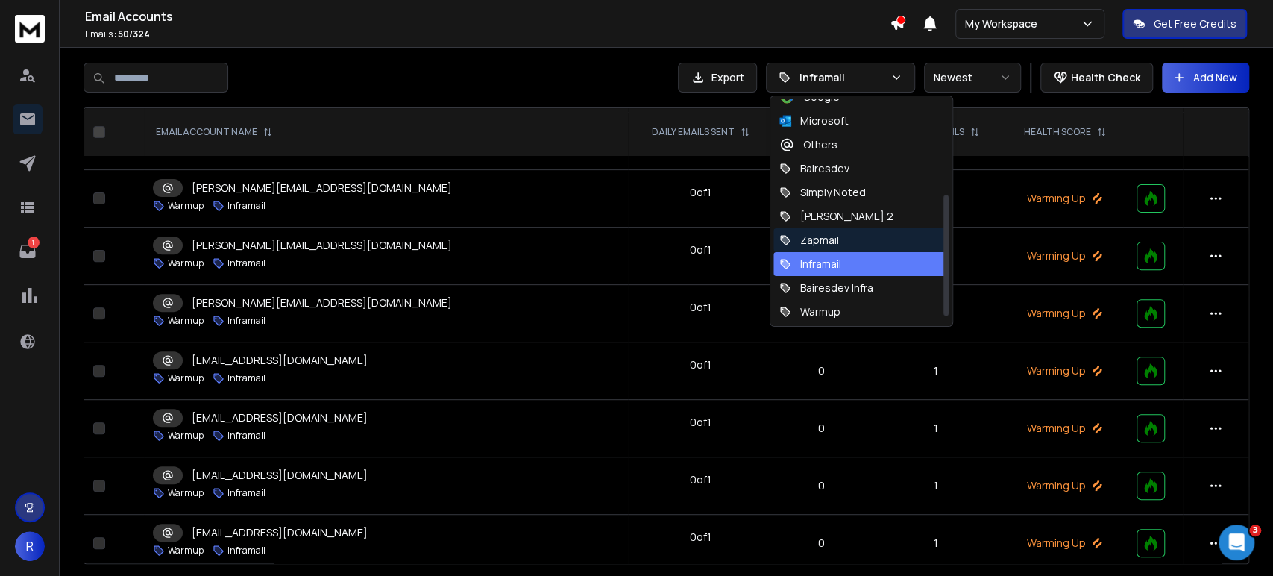
scroll to position [104, 0]
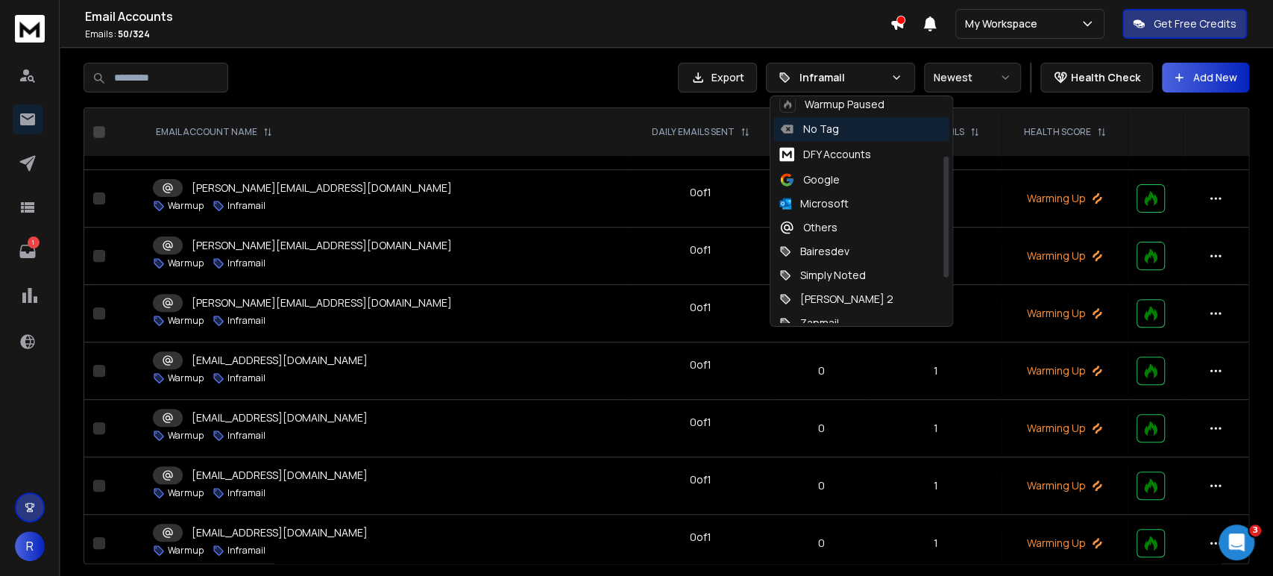
click at [836, 124] on div "No Tag" at bounding box center [862, 129] width 176 height 24
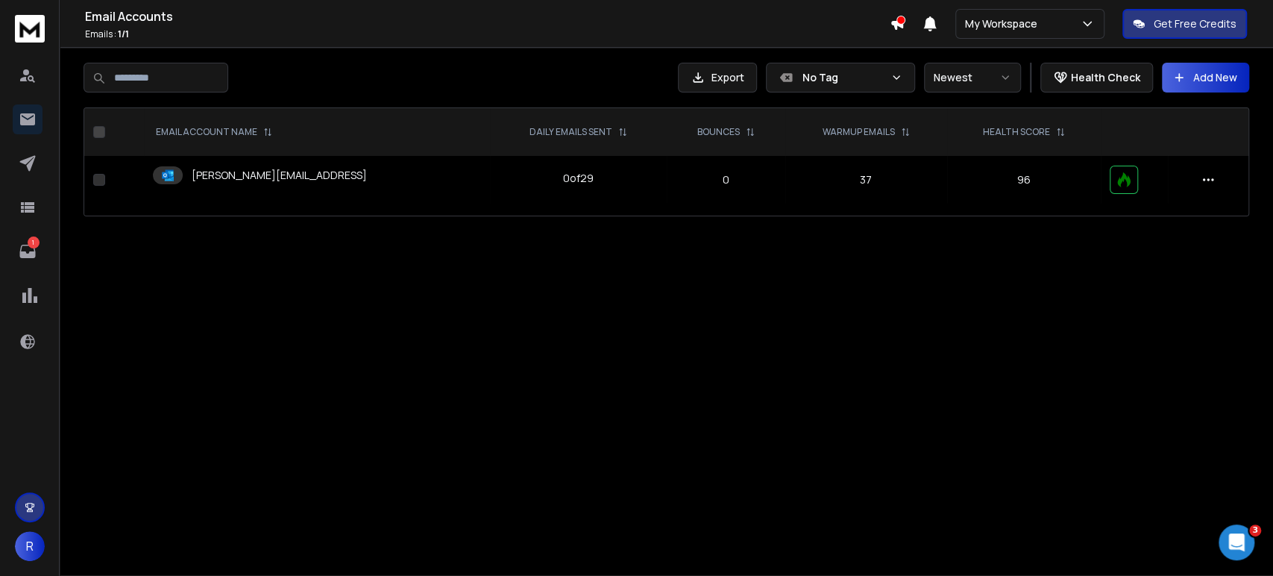
click at [847, 64] on div "No Tag" at bounding box center [840, 78] width 149 height 30
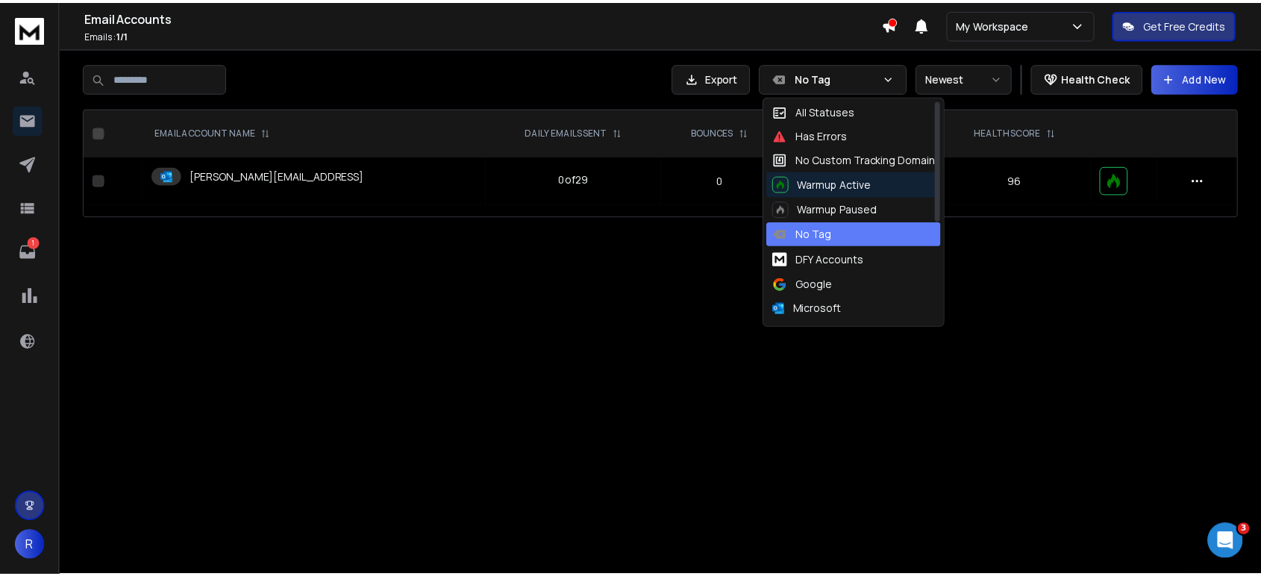
scroll to position [0, 0]
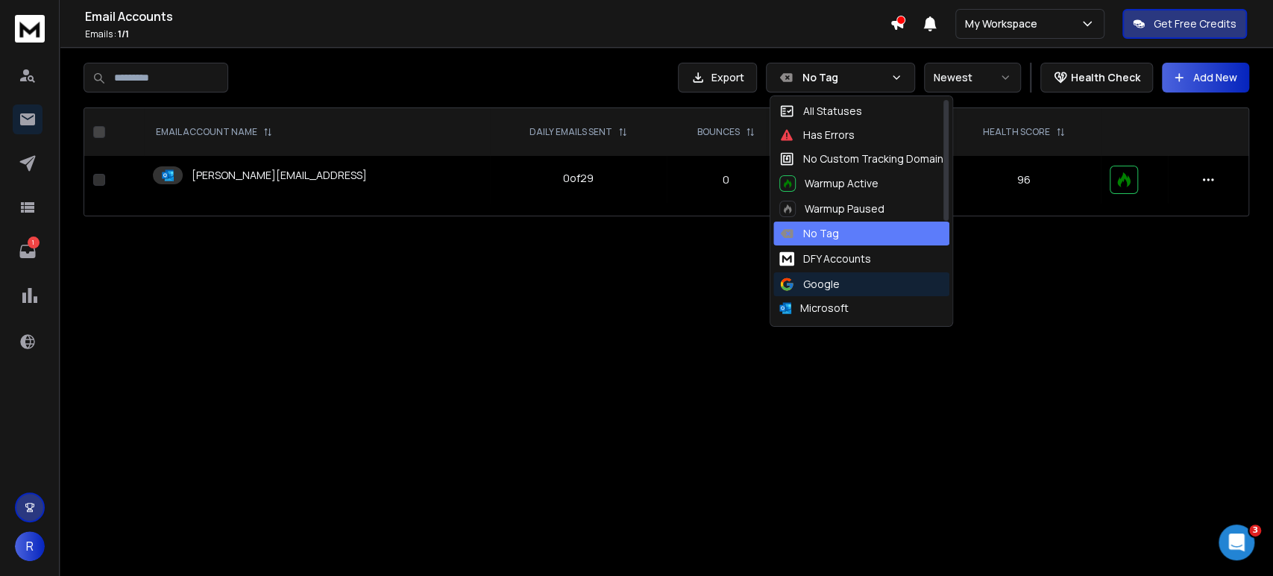
click at [841, 290] on div "Google" at bounding box center [862, 284] width 176 height 24
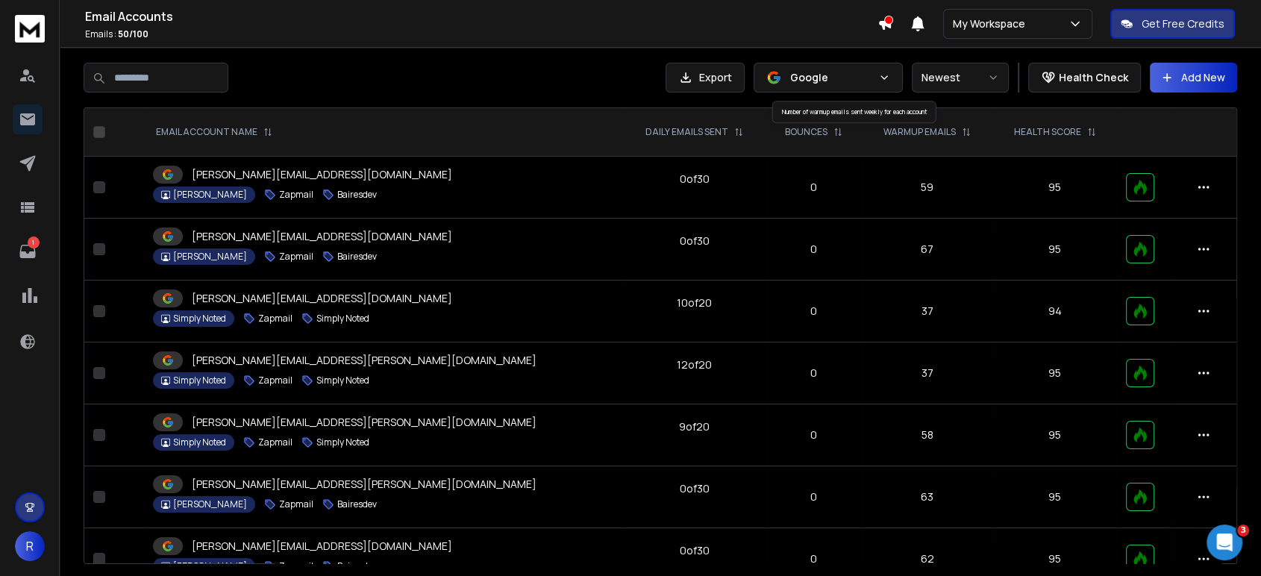
click at [829, 78] on p "Google" at bounding box center [831, 77] width 82 height 15
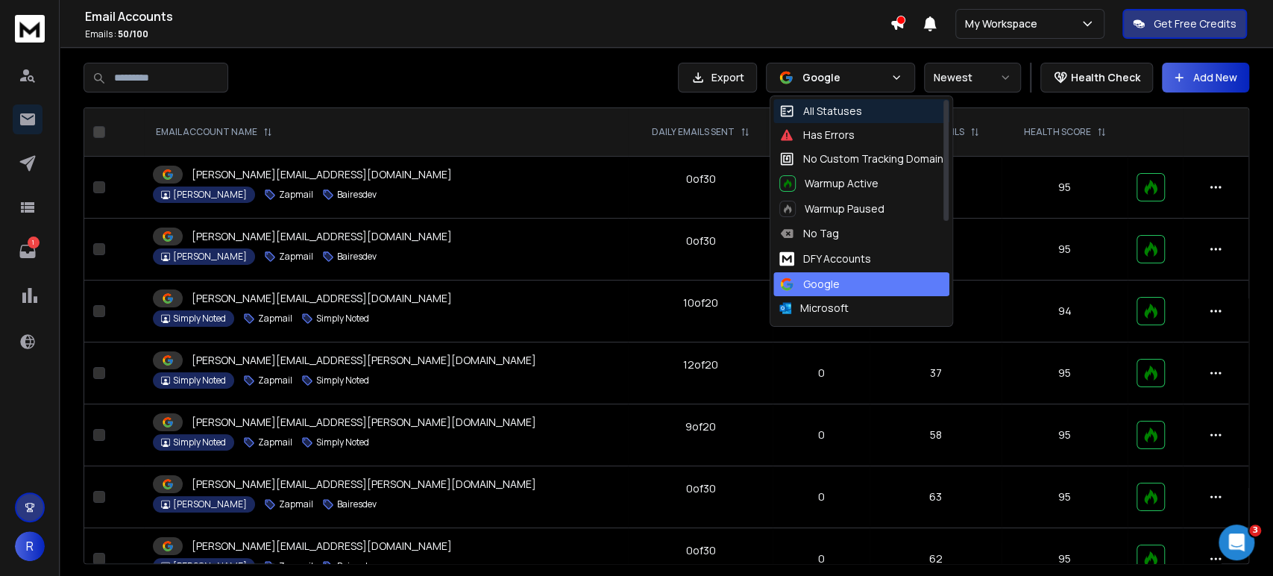
click at [843, 104] on div "All Statuses" at bounding box center [820, 111] width 83 height 15
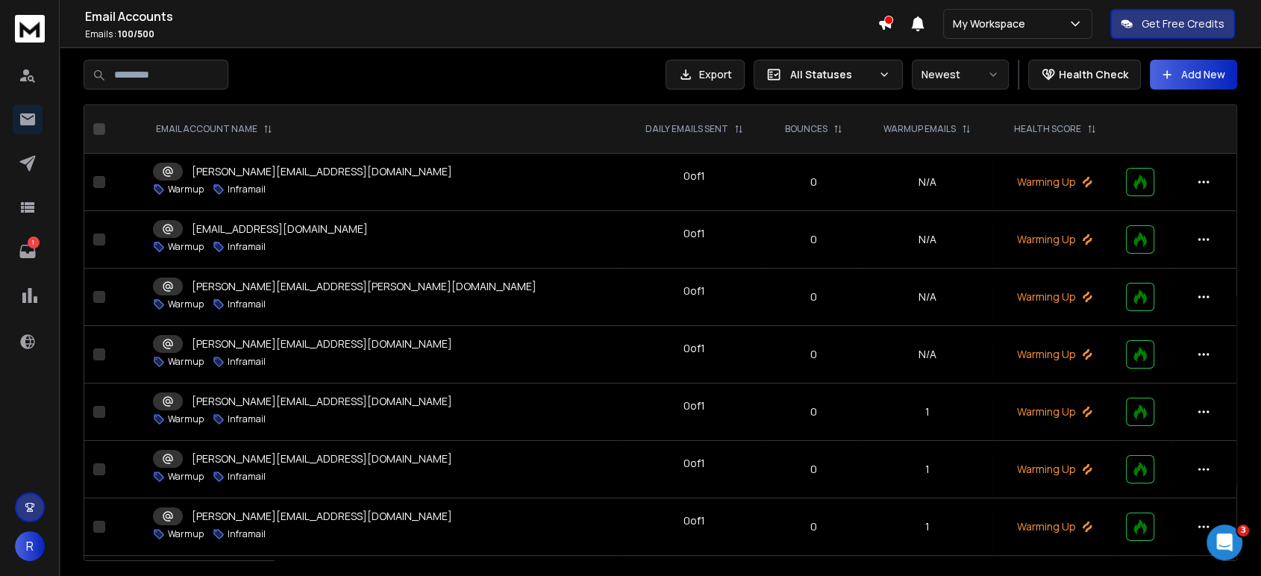
paste input "**********"
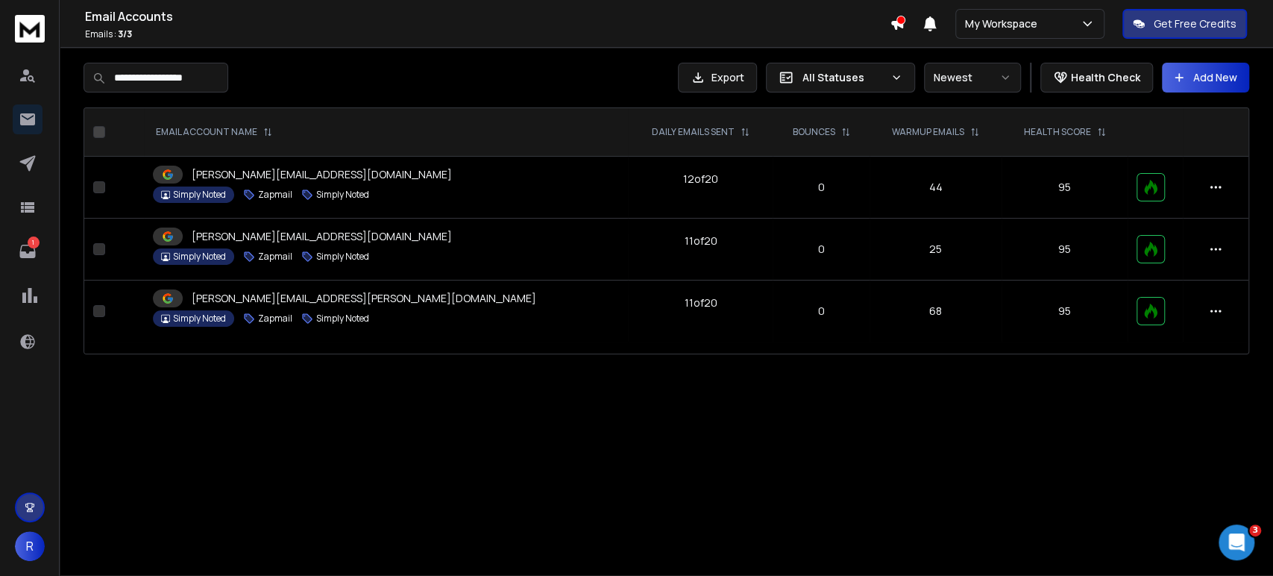
type input "**********"
click at [24, 118] on icon at bounding box center [27, 119] width 15 height 12
click at [33, 183] on div at bounding box center [30, 165] width 34 height 35
click at [26, 164] on icon at bounding box center [28, 163] width 18 height 18
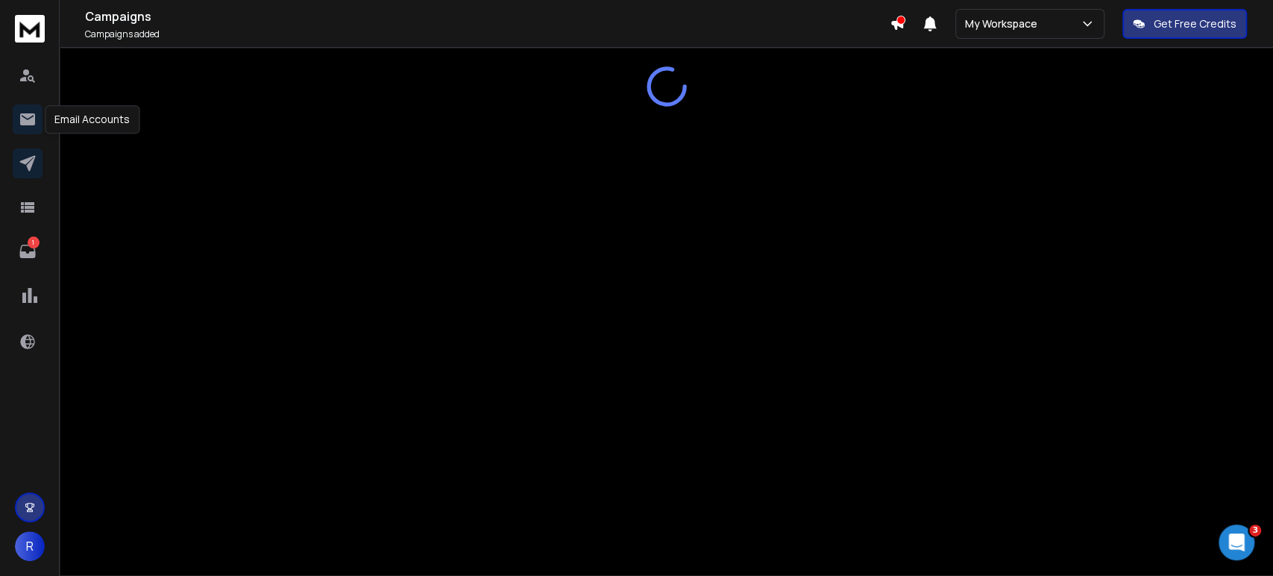
click at [31, 113] on icon at bounding box center [28, 119] width 18 height 18
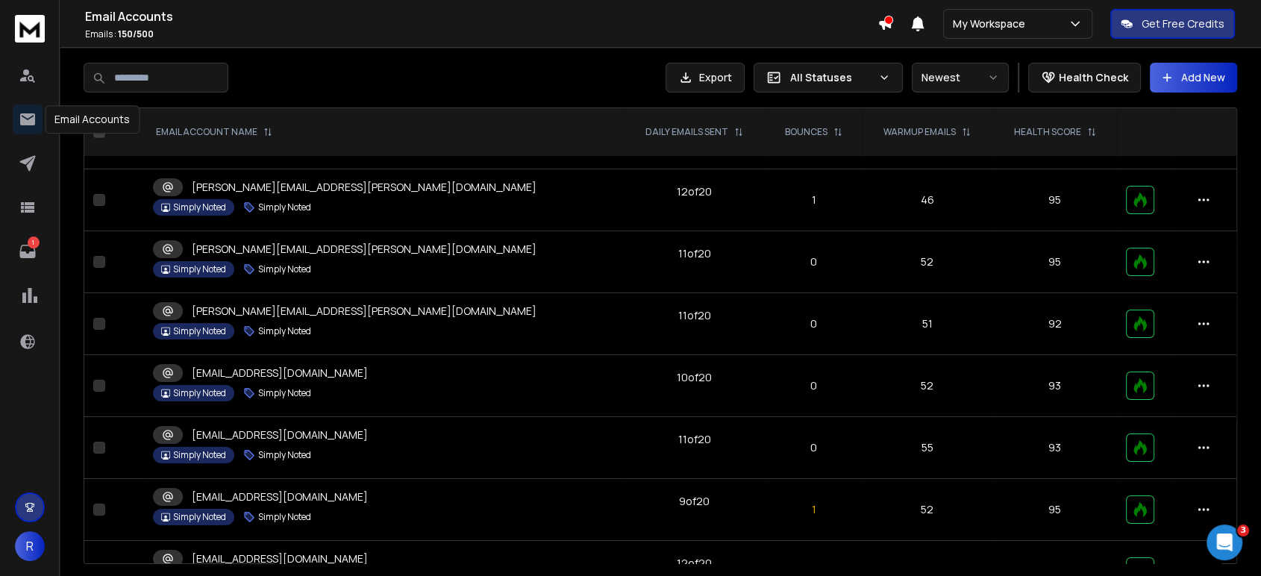
scroll to position [5172, 0]
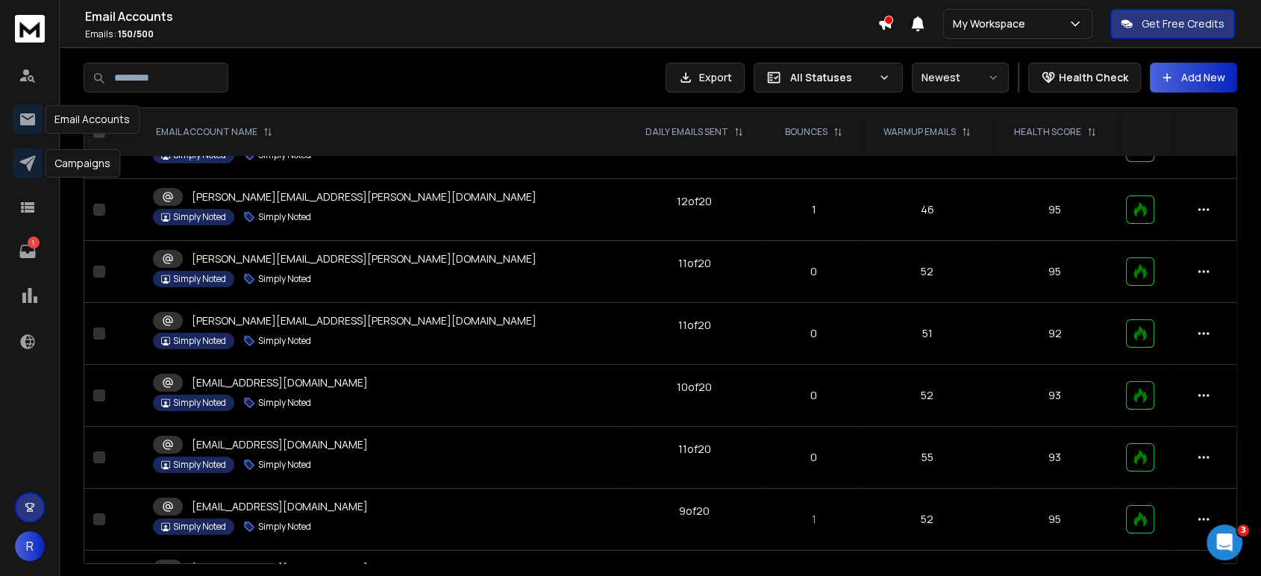
click at [36, 148] on link at bounding box center [28, 163] width 30 height 30
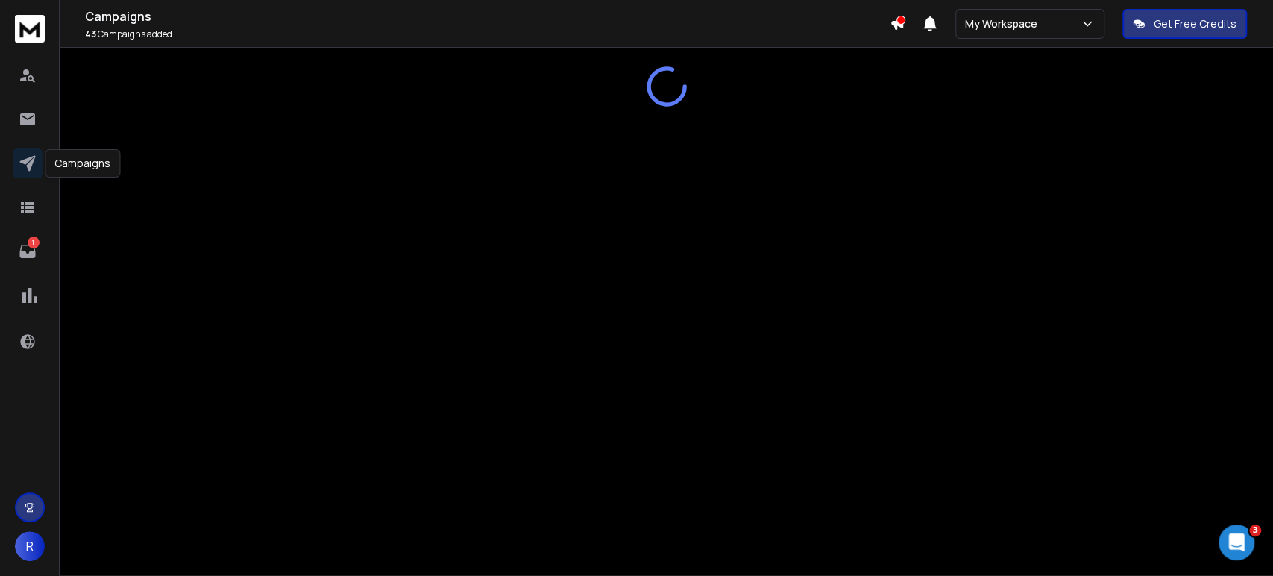
click at [28, 167] on icon at bounding box center [27, 163] width 16 height 16
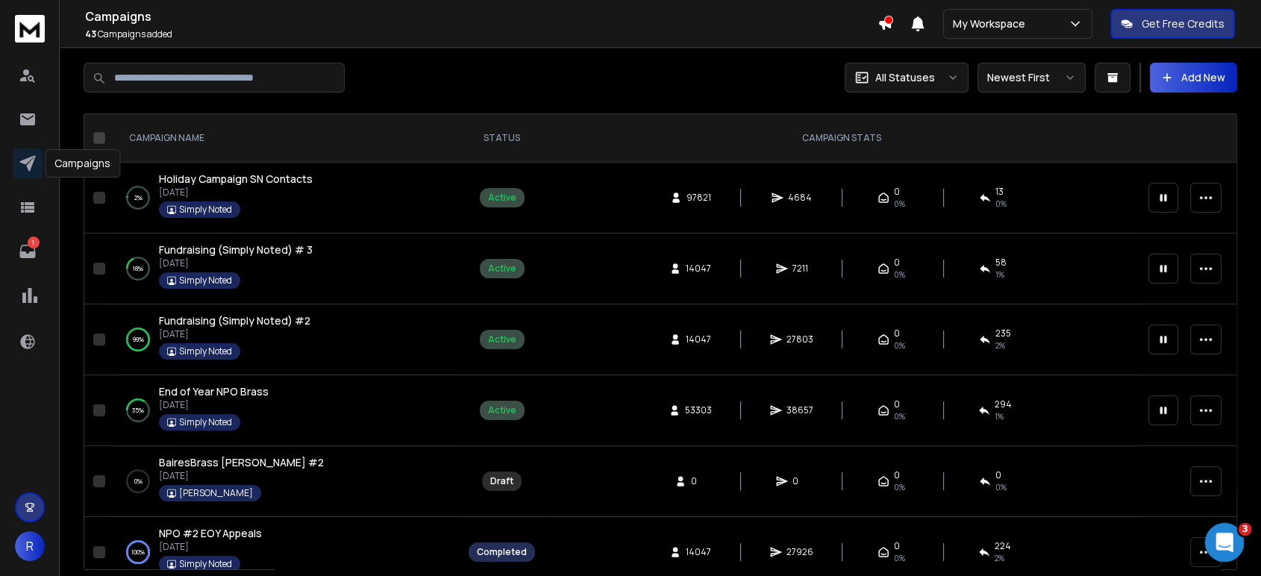
click at [1230, 553] on div "Open Intercom Messenger" at bounding box center [1221, 539] width 49 height 49
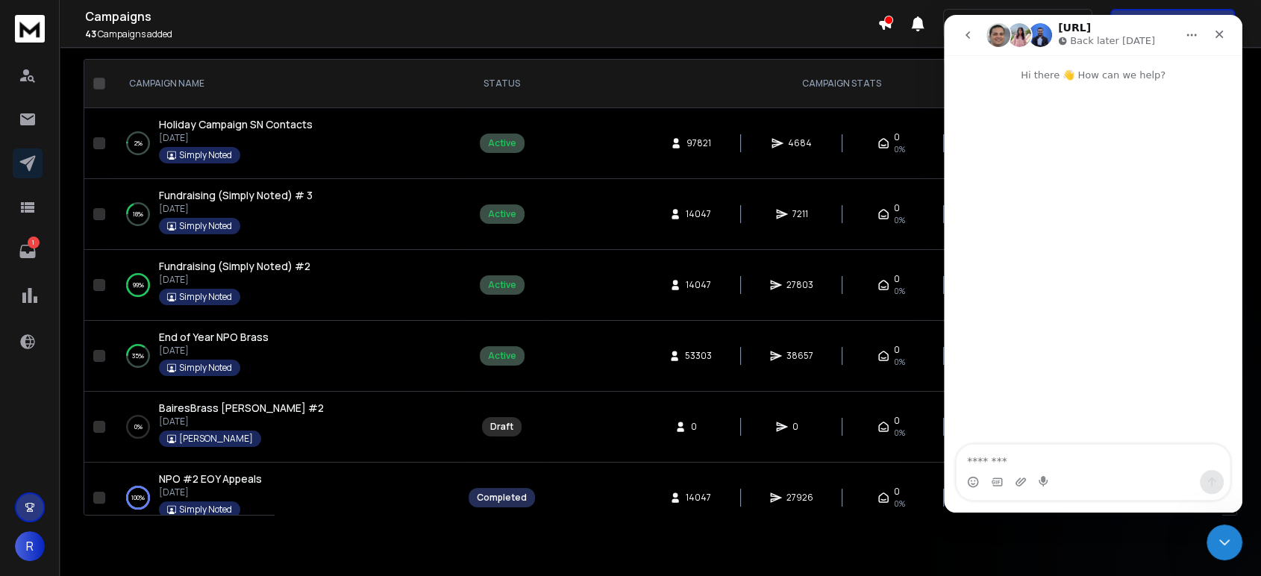
scroll to position [78, 0]
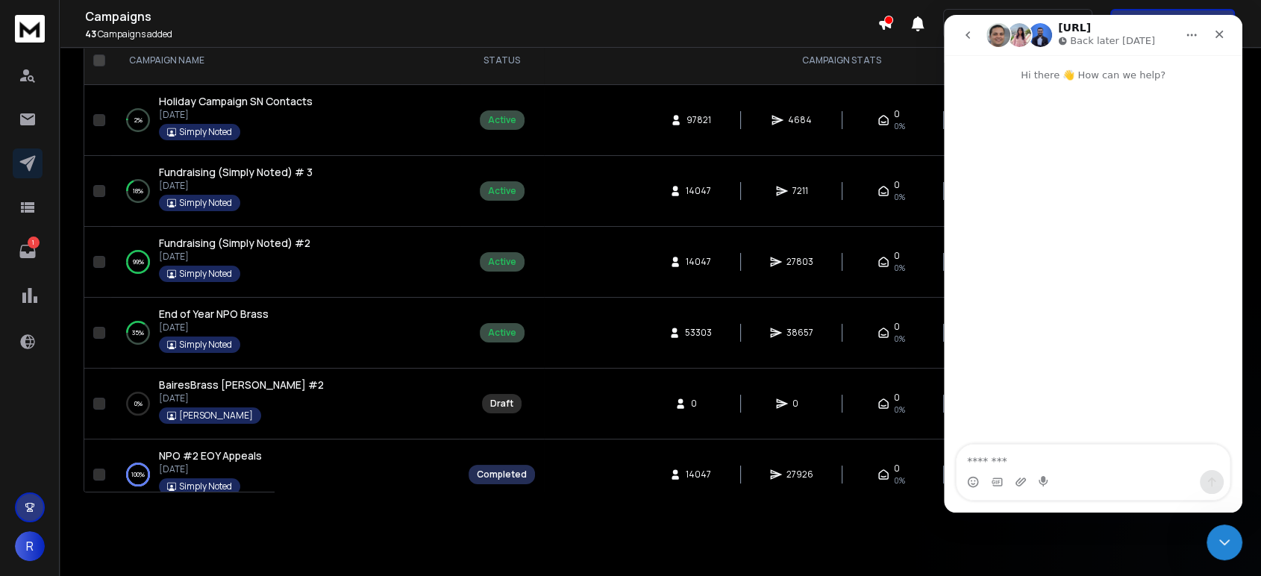
click at [976, 31] on button "go back" at bounding box center [967, 35] width 28 height 28
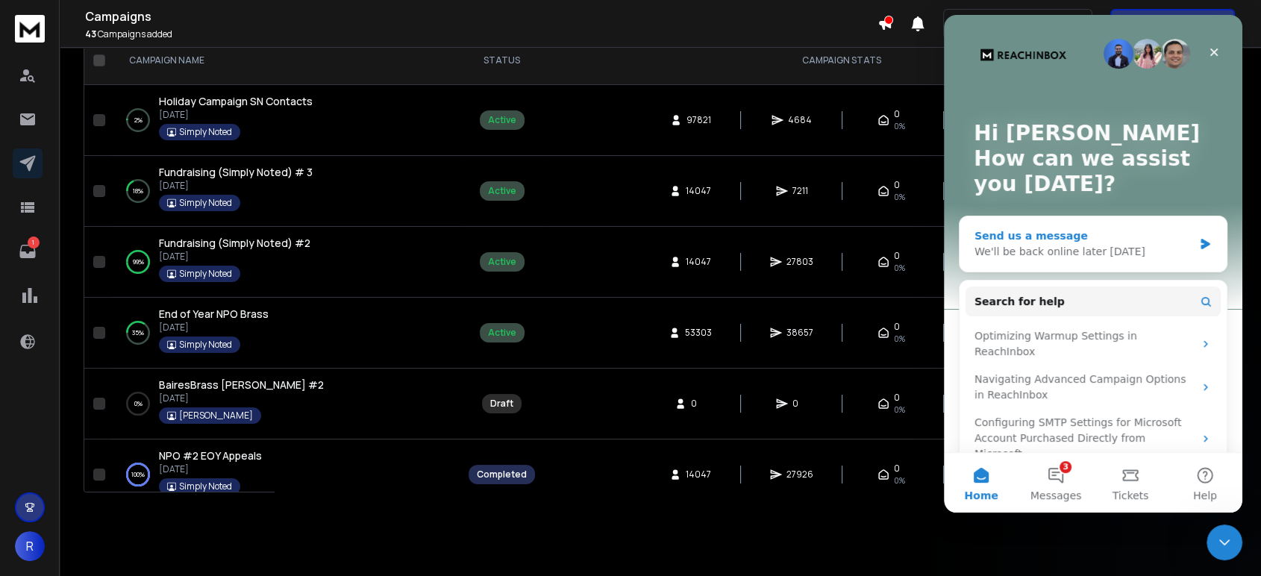
click at [1105, 230] on div "Send us a message" at bounding box center [1083, 236] width 219 height 16
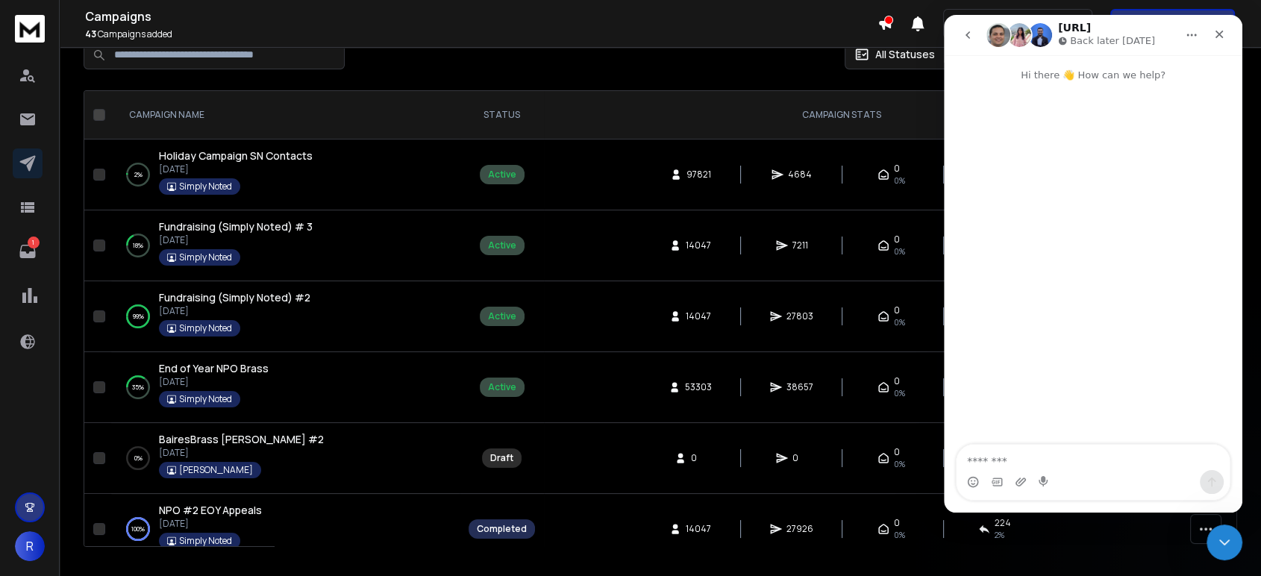
scroll to position [0, 0]
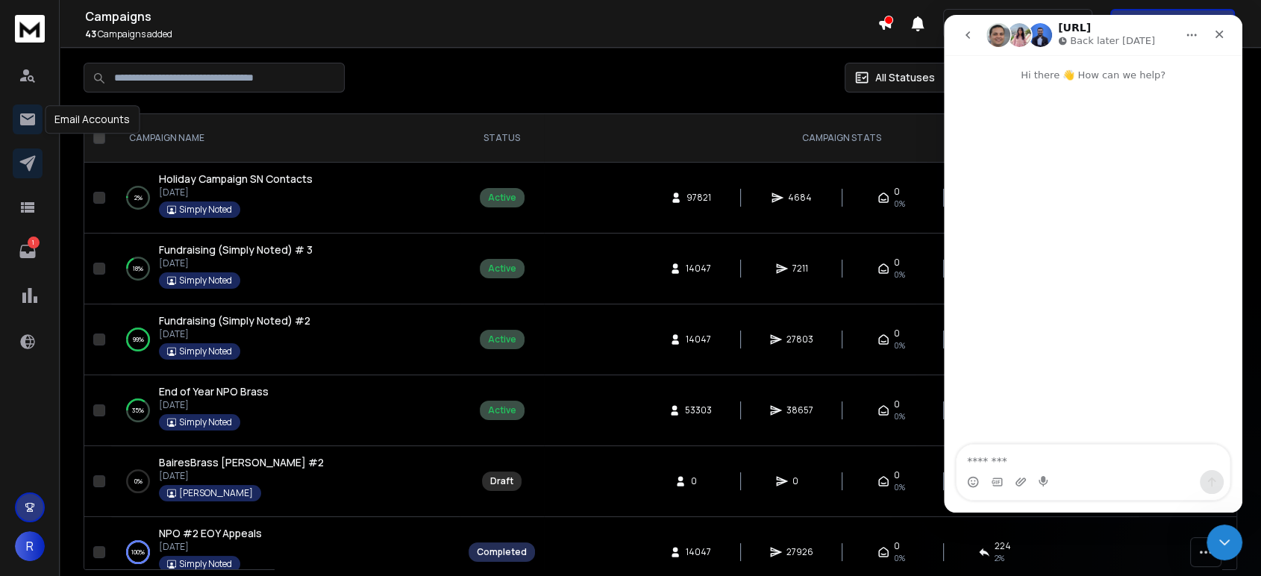
click at [31, 126] on icon at bounding box center [28, 119] width 18 height 18
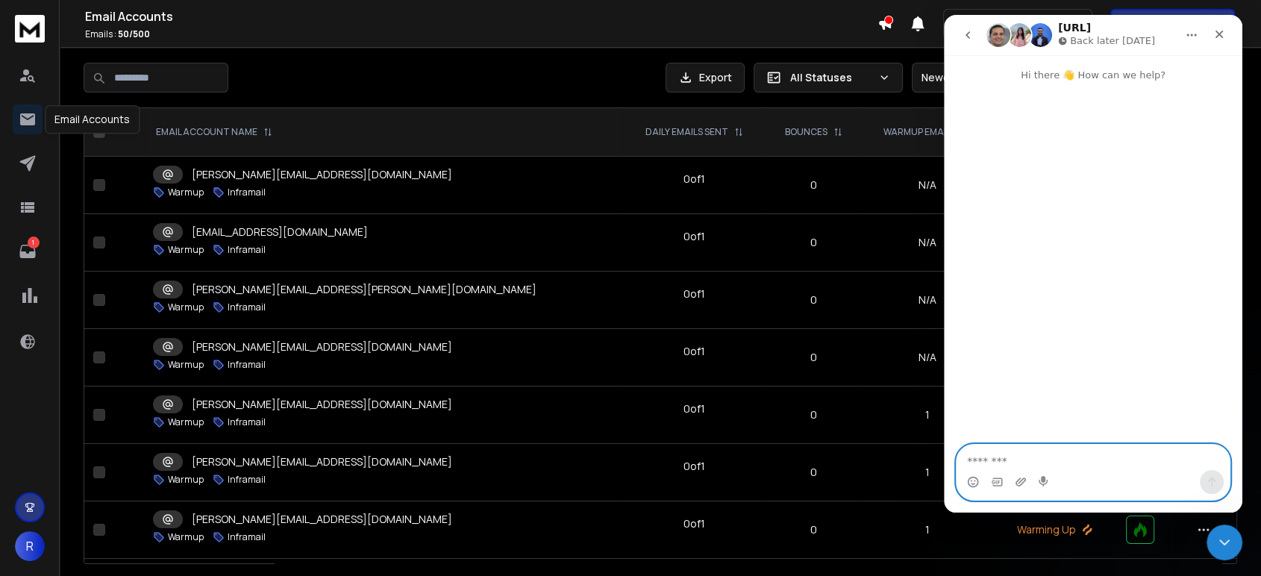
click at [1020, 460] on textarea "Message…" at bounding box center [1092, 457] width 273 height 25
type textarea "***"
click at [1209, 480] on icon "Send a message…" at bounding box center [1212, 482] width 8 height 10
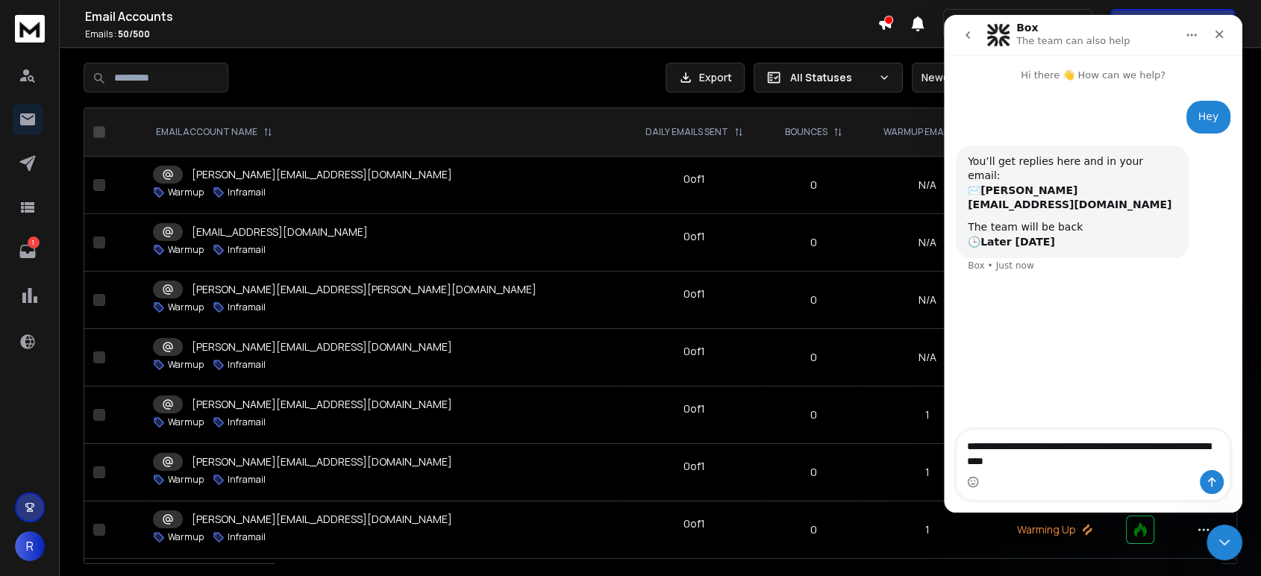
type textarea "**********"
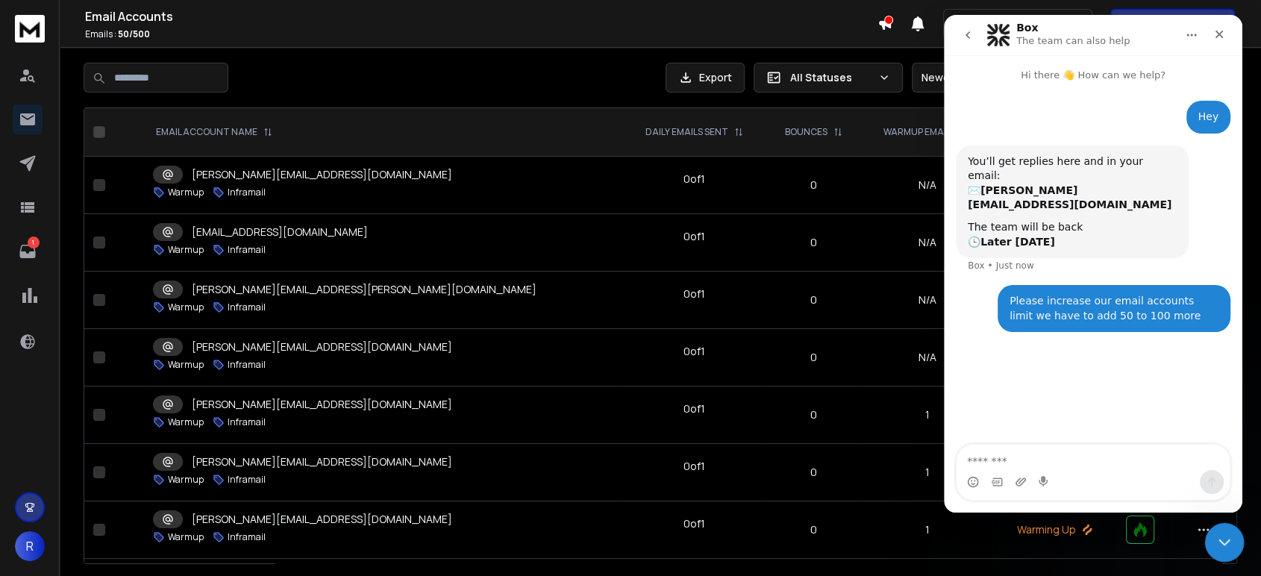
click at [1218, 531] on icon "Close Intercom Messenger" at bounding box center [1222, 540] width 18 height 18
